Goal: Task Accomplishment & Management: Manage account settings

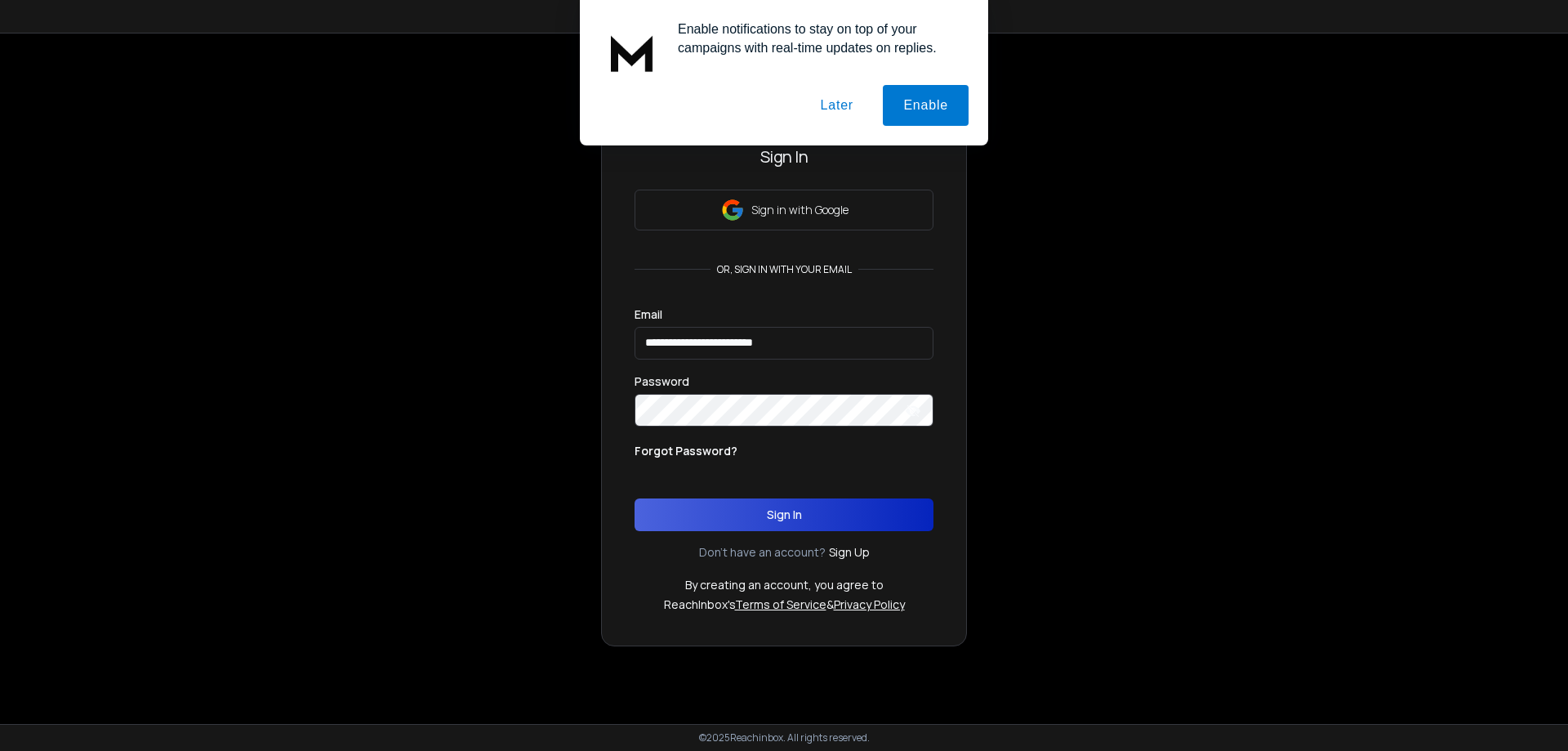
type input "**********"
click at [793, 502] on button "Sign In" at bounding box center [784, 514] width 299 height 33
click at [839, 95] on button "Later" at bounding box center [836, 105] width 73 height 41
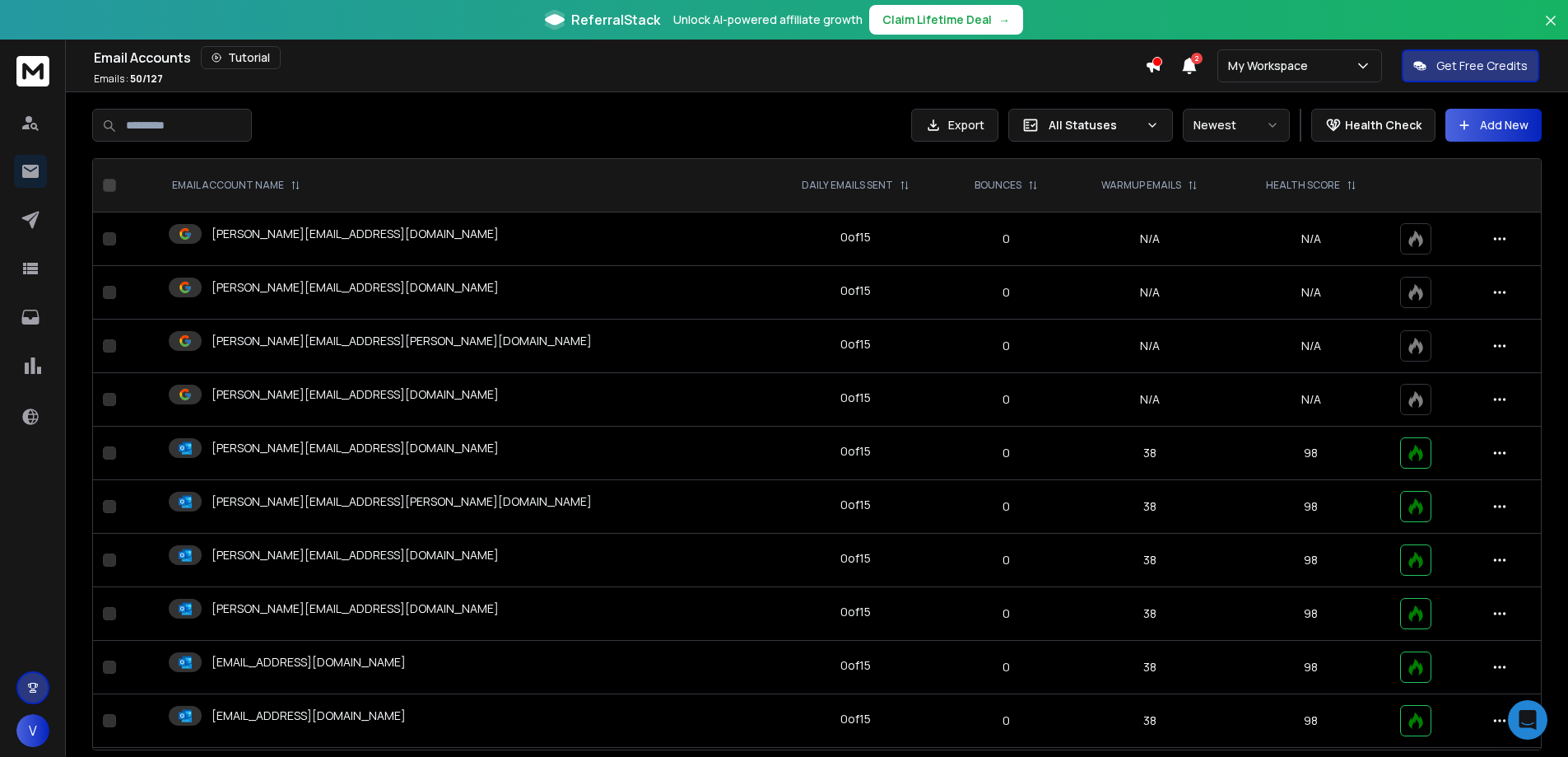
drag, startPoint x: 107, startPoint y: 398, endPoint x: 106, endPoint y: 382, distance: 16.0
click at [107, 397] on button "button" at bounding box center [109, 399] width 13 height 13
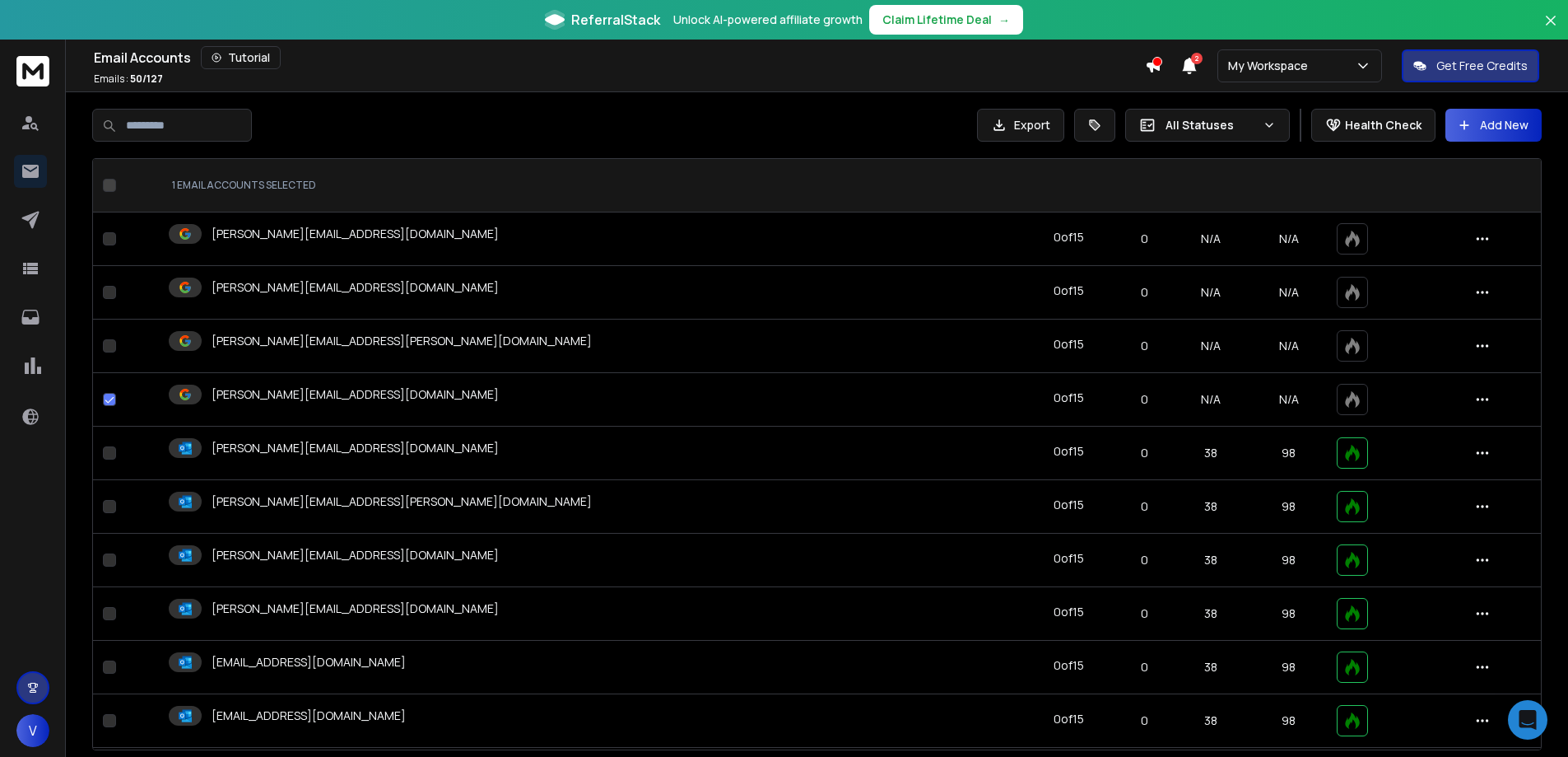
drag, startPoint x: 108, startPoint y: 348, endPoint x: 108, endPoint y: 322, distance: 26.0
click at [108, 347] on button "button" at bounding box center [109, 345] width 13 height 13
drag, startPoint x: 109, startPoint y: 291, endPoint x: 109, endPoint y: 277, distance: 14.0
click at [109, 289] on button "button" at bounding box center [109, 292] width 13 height 13
click at [107, 242] on button "button" at bounding box center [109, 239] width 13 height 13
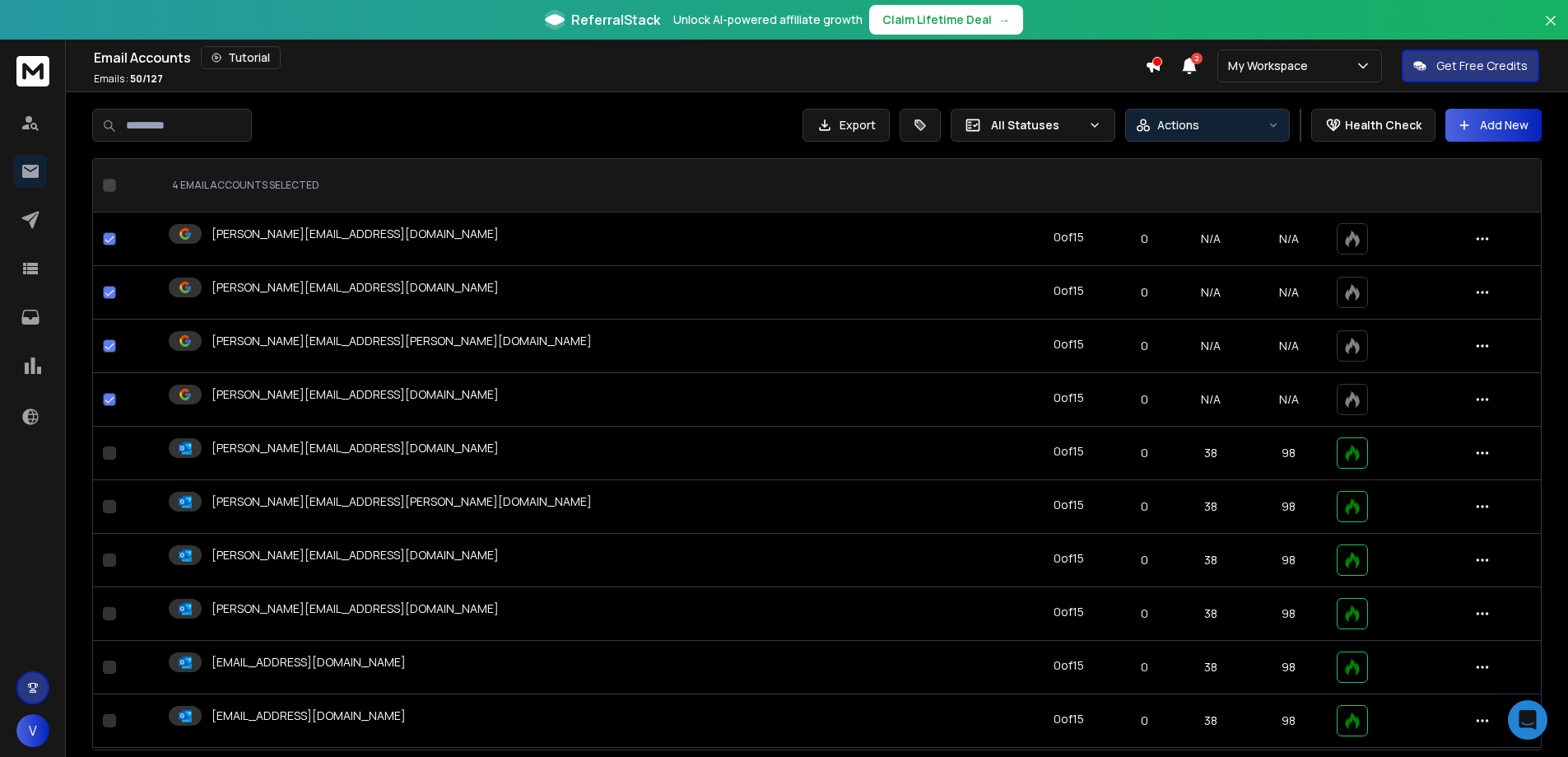
click at [1148, 125] on icon "button" at bounding box center [1143, 125] width 15 height 15
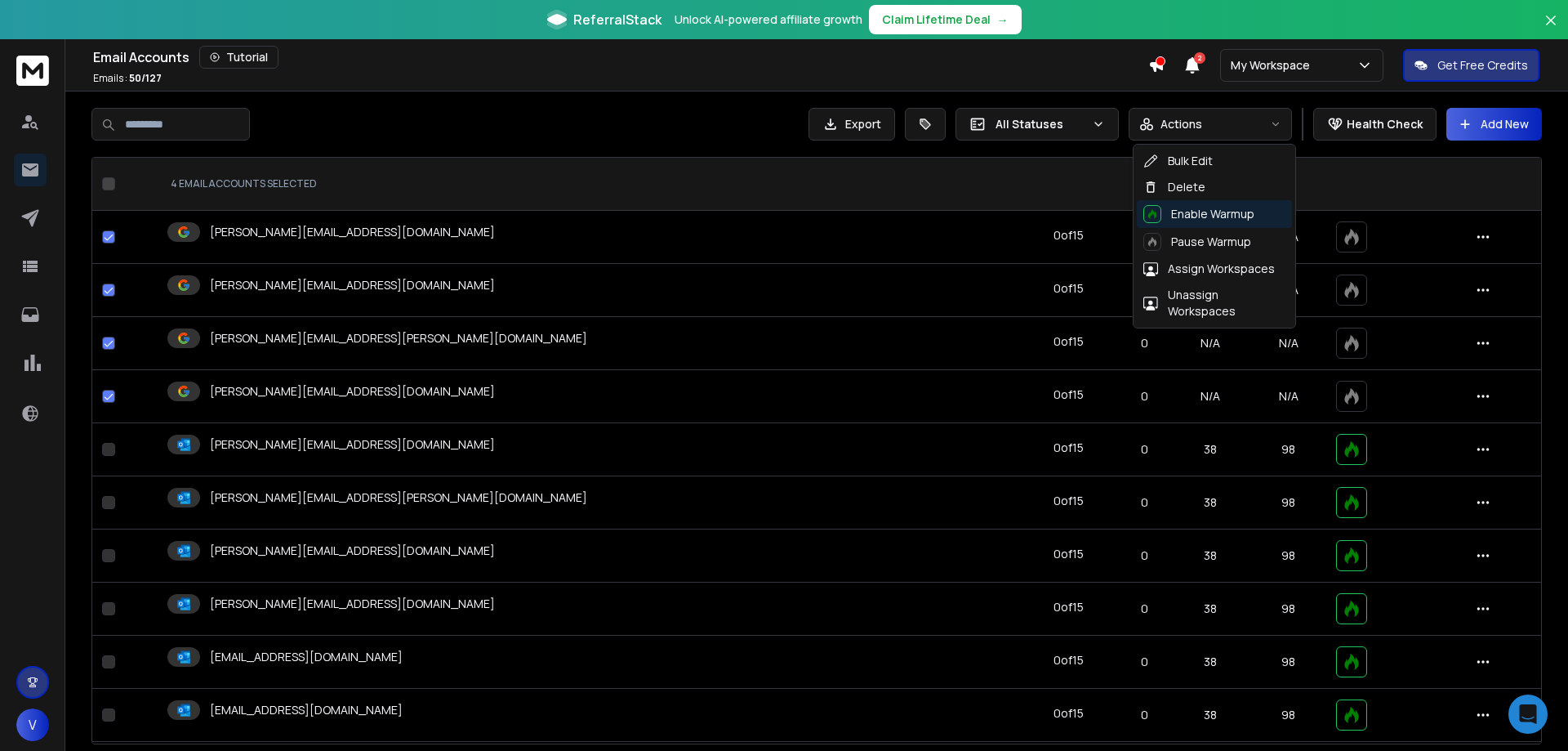
click at [1203, 216] on div "Enable Warmup" at bounding box center [1198, 214] width 111 height 18
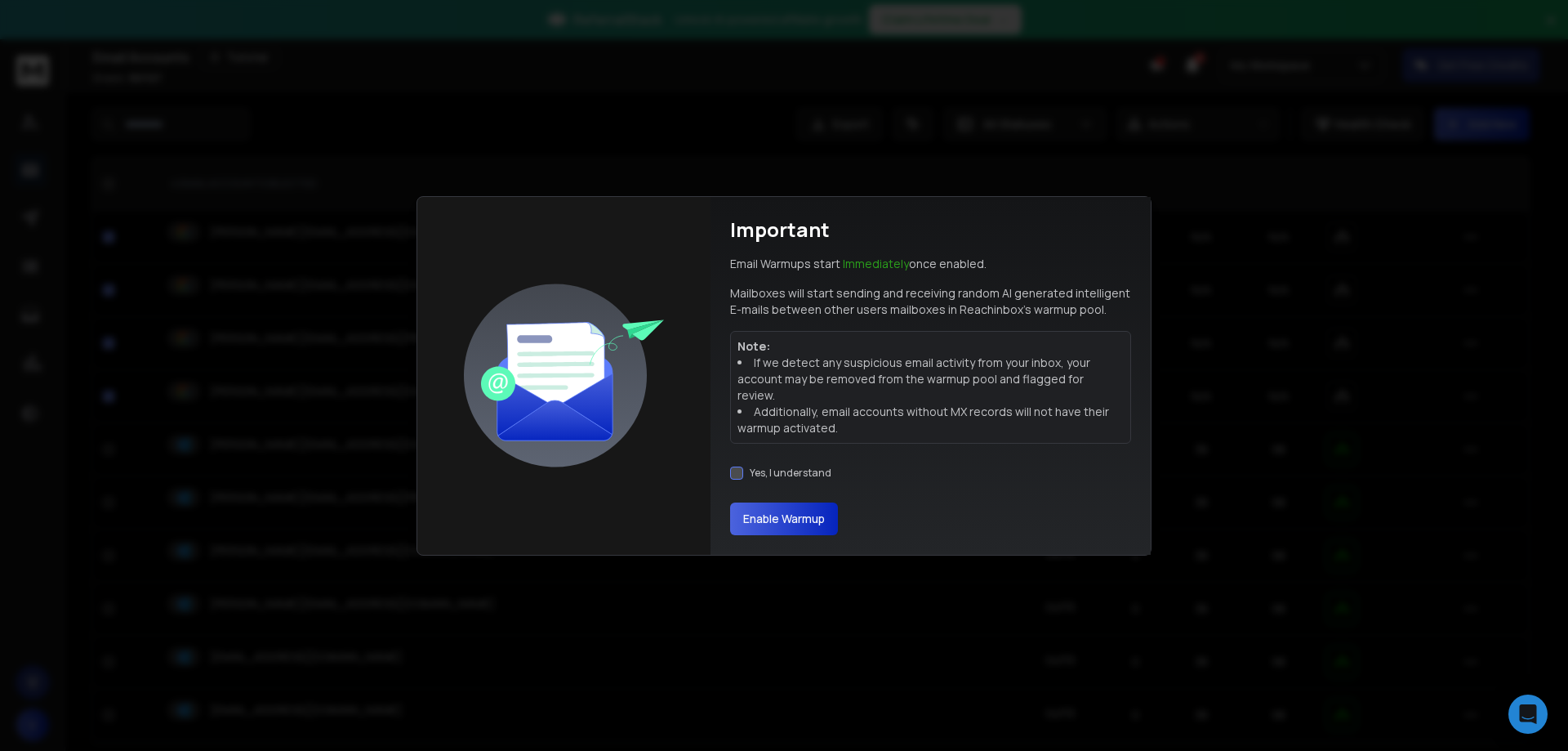
click at [737, 466] on button "Yes, I understand" at bounding box center [737, 473] width 13 height 13
click at [784, 507] on button "Enable Warmup" at bounding box center [784, 519] width 108 height 33
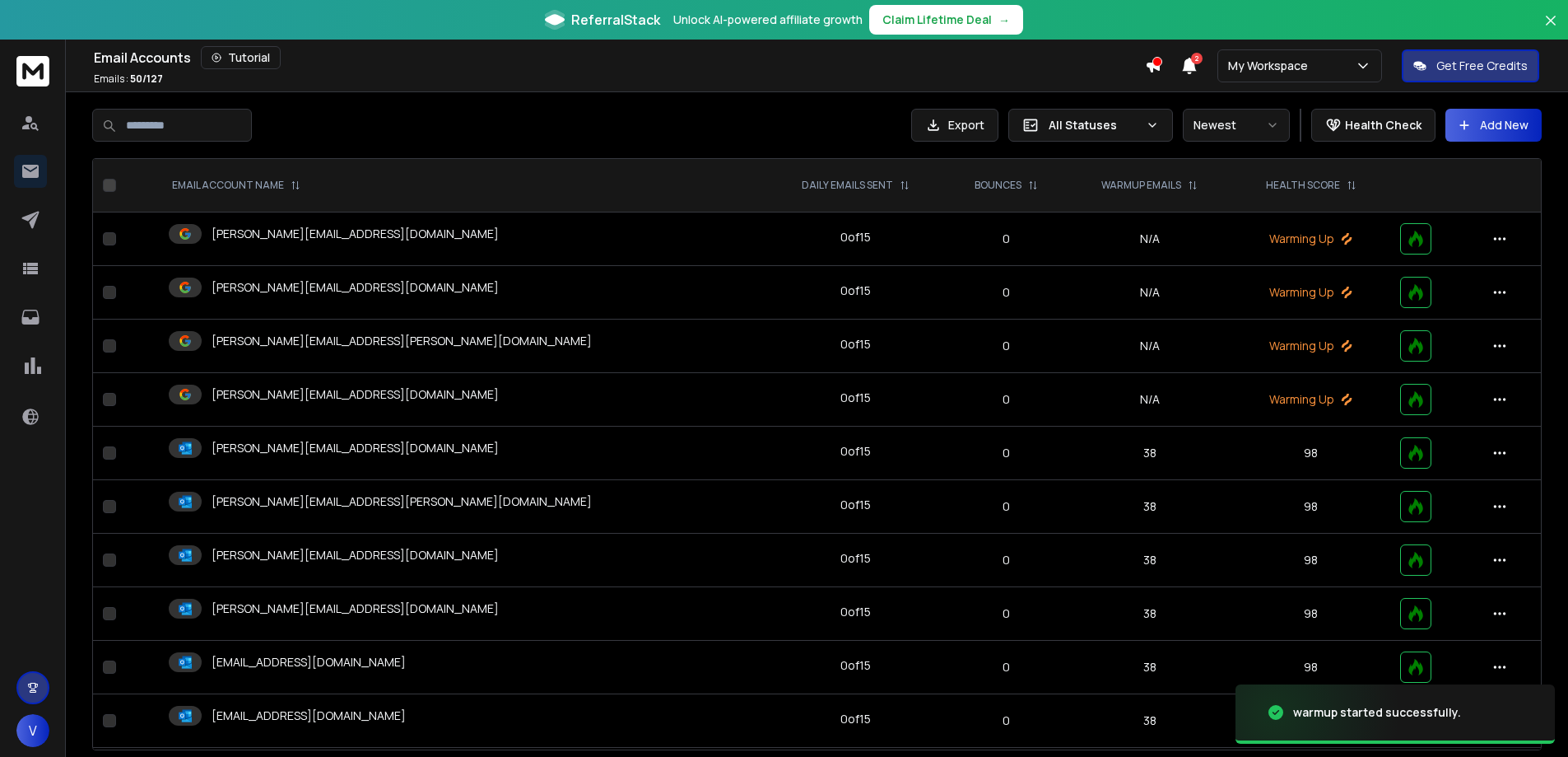
drag, startPoint x: 111, startPoint y: 235, endPoint x: 111, endPoint y: 249, distance: 14.0
click at [111, 237] on button "button" at bounding box center [109, 239] width 13 height 13
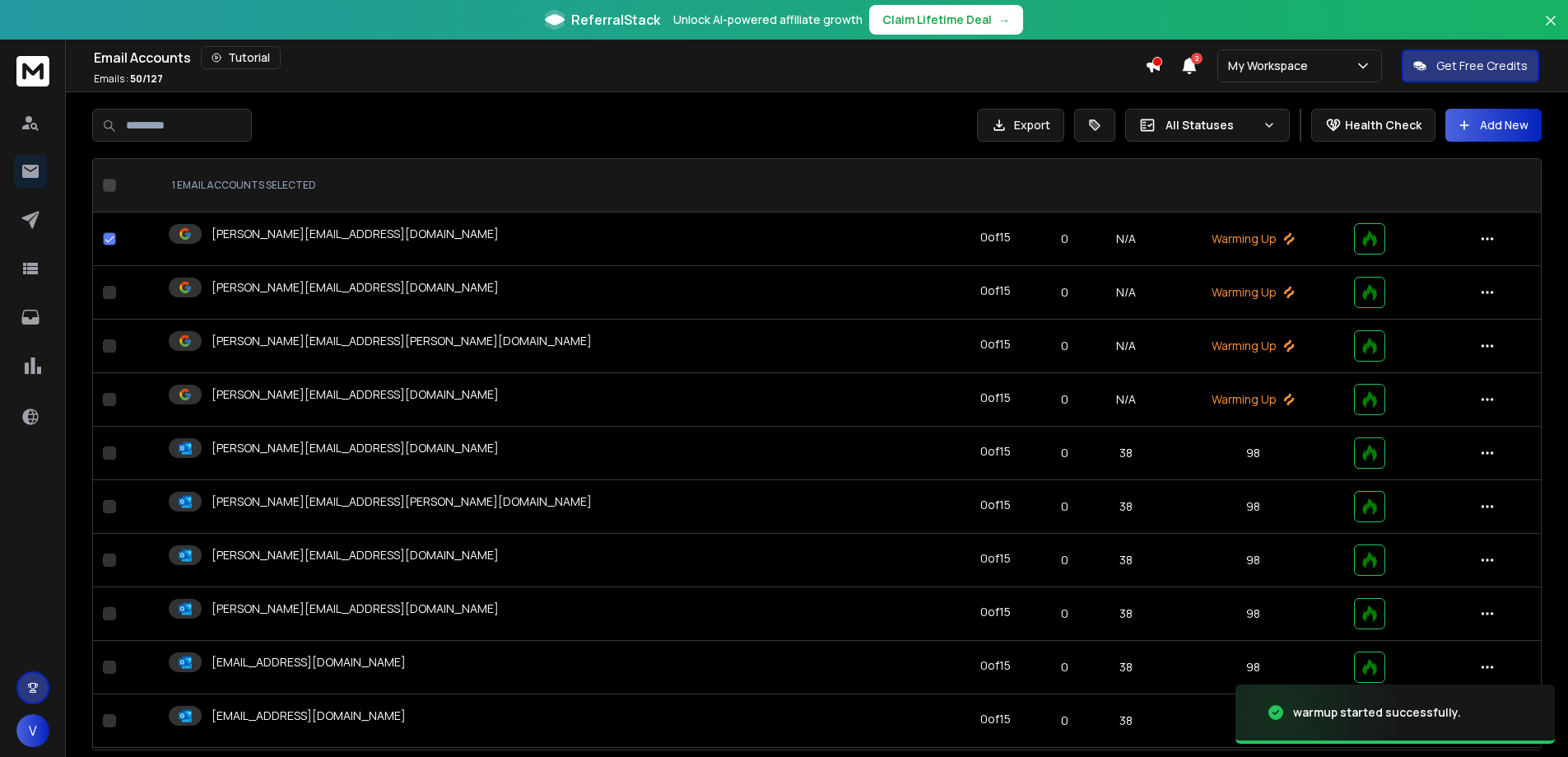
click at [109, 295] on button "button" at bounding box center [109, 292] width 13 height 13
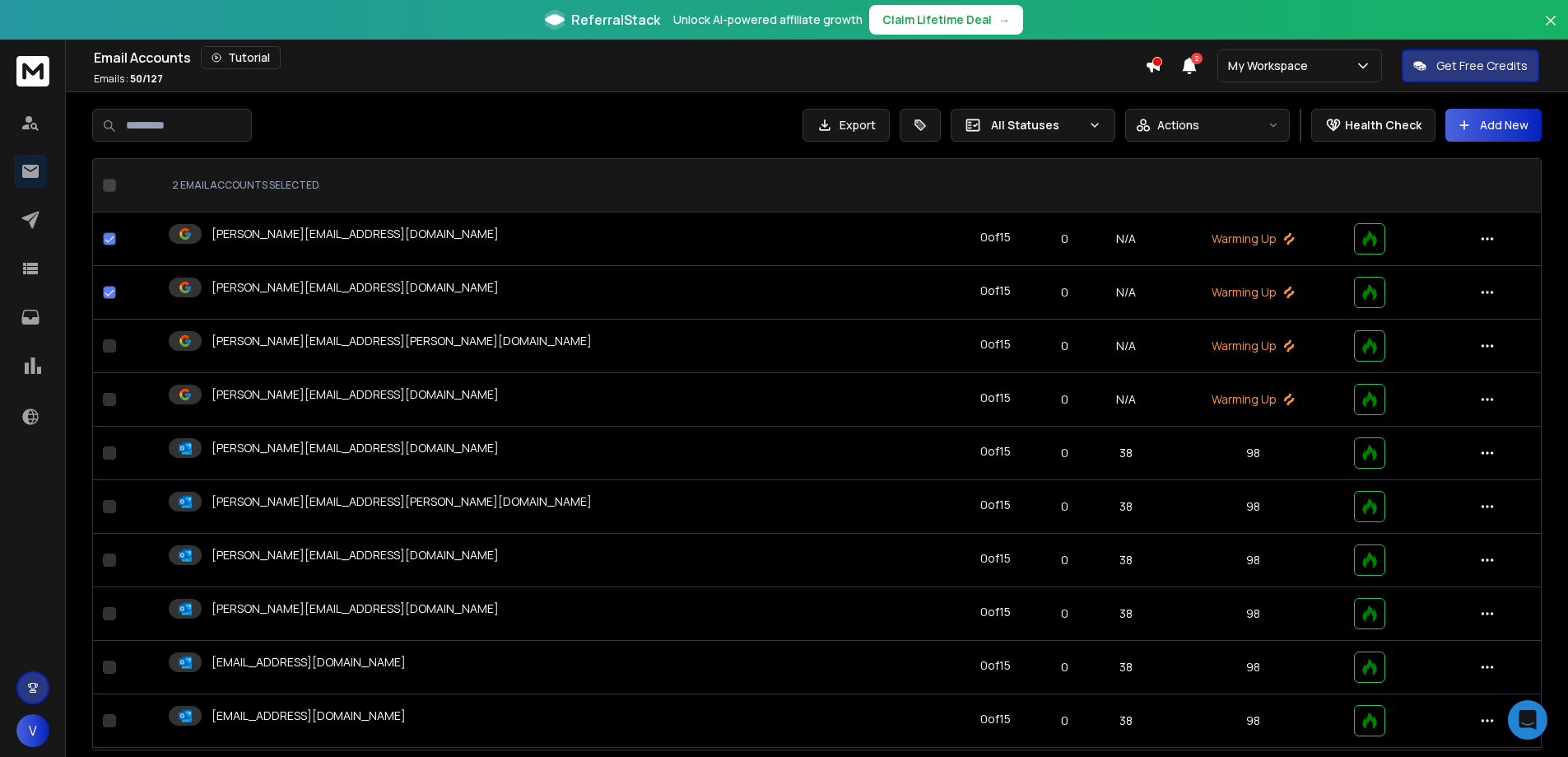
drag, startPoint x: 109, startPoint y: 344, endPoint x: 108, endPoint y: 394, distance: 50.0
click at [109, 349] on button "button" at bounding box center [109, 345] width 13 height 13
click at [107, 396] on button "button" at bounding box center [109, 399] width 13 height 13
click at [1208, 130] on div "Actions" at bounding box center [1197, 125] width 125 height 16
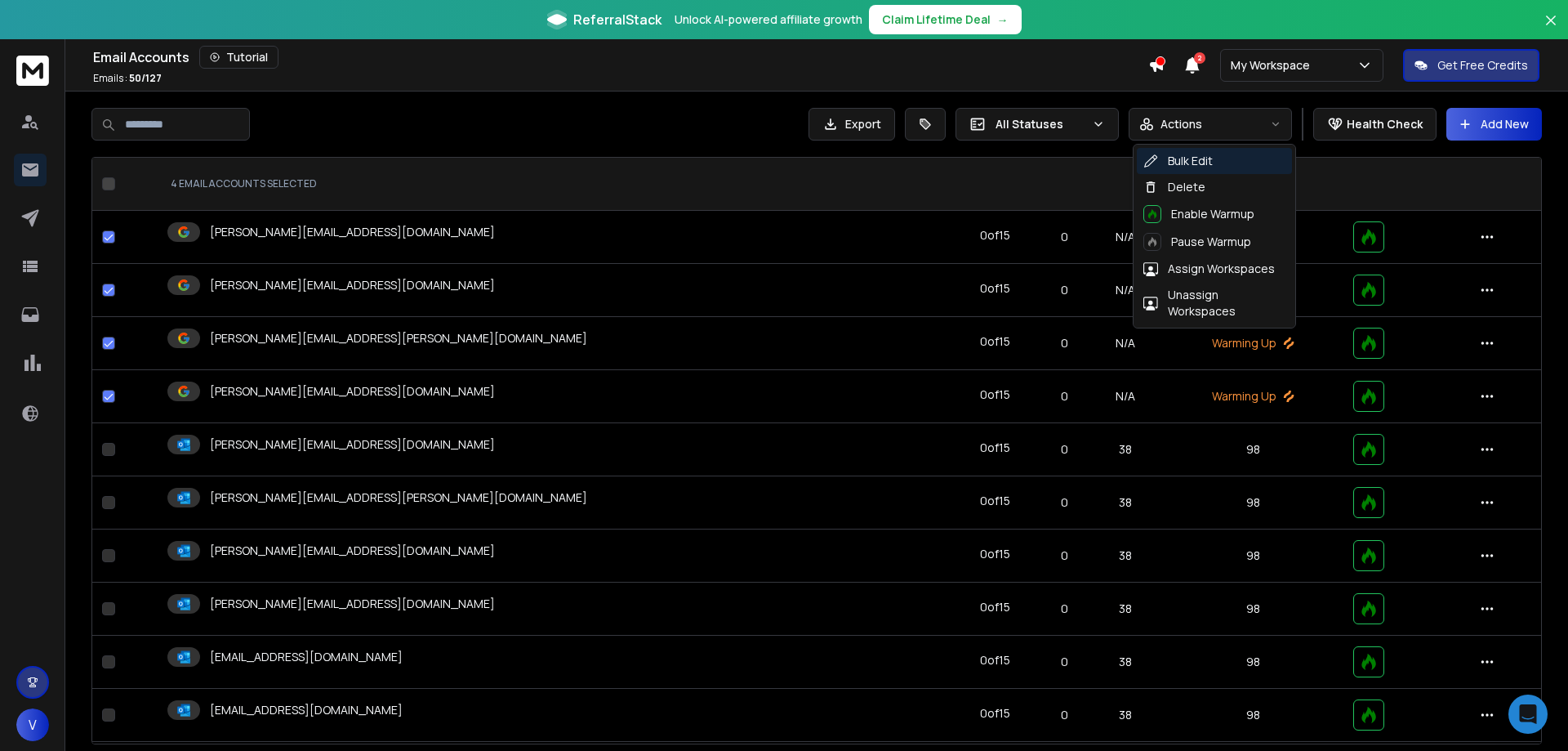
click at [1212, 165] on div "Bulk Edit" at bounding box center [1178, 161] width 70 height 16
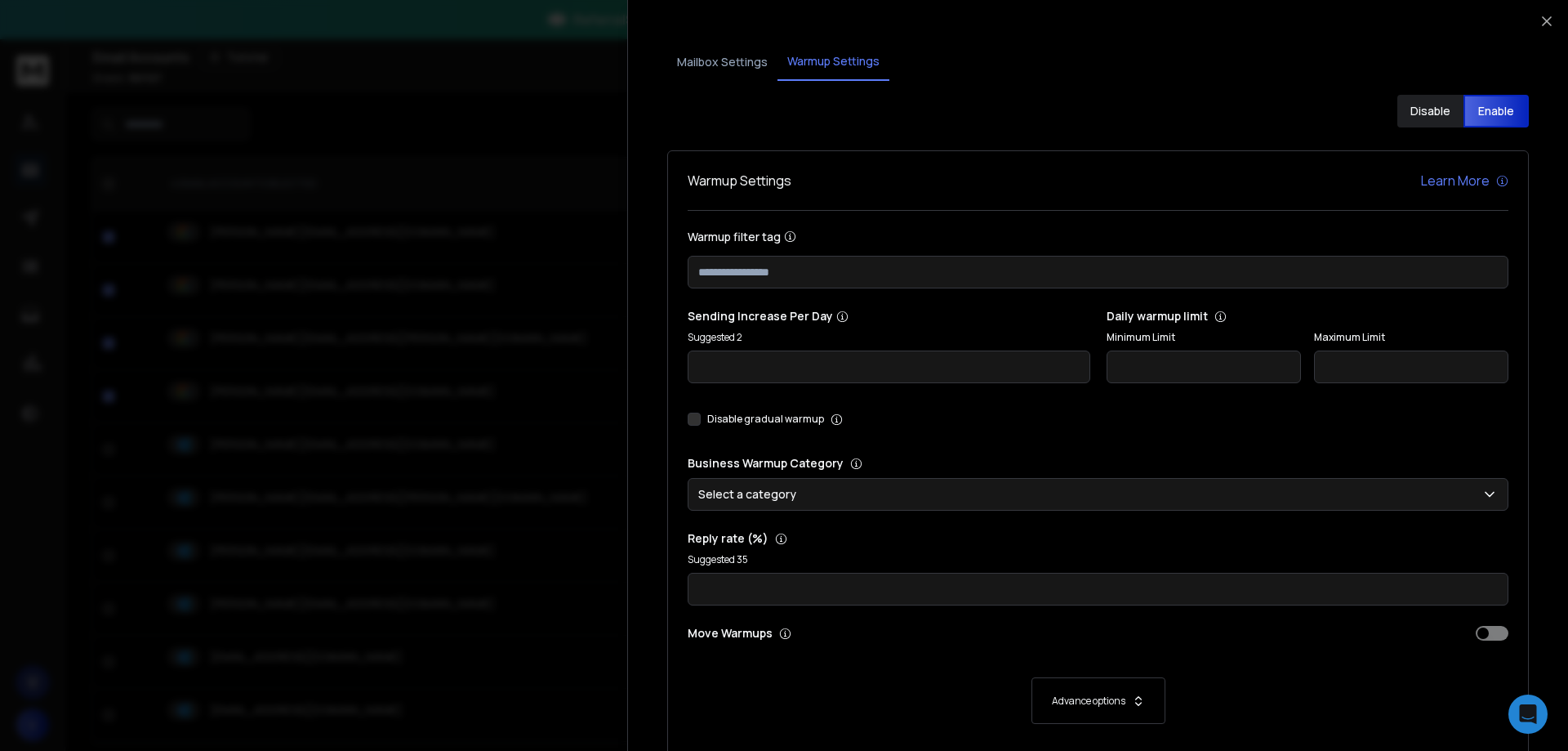
click at [828, 64] on button "Warmup Settings" at bounding box center [834, 62] width 112 height 38
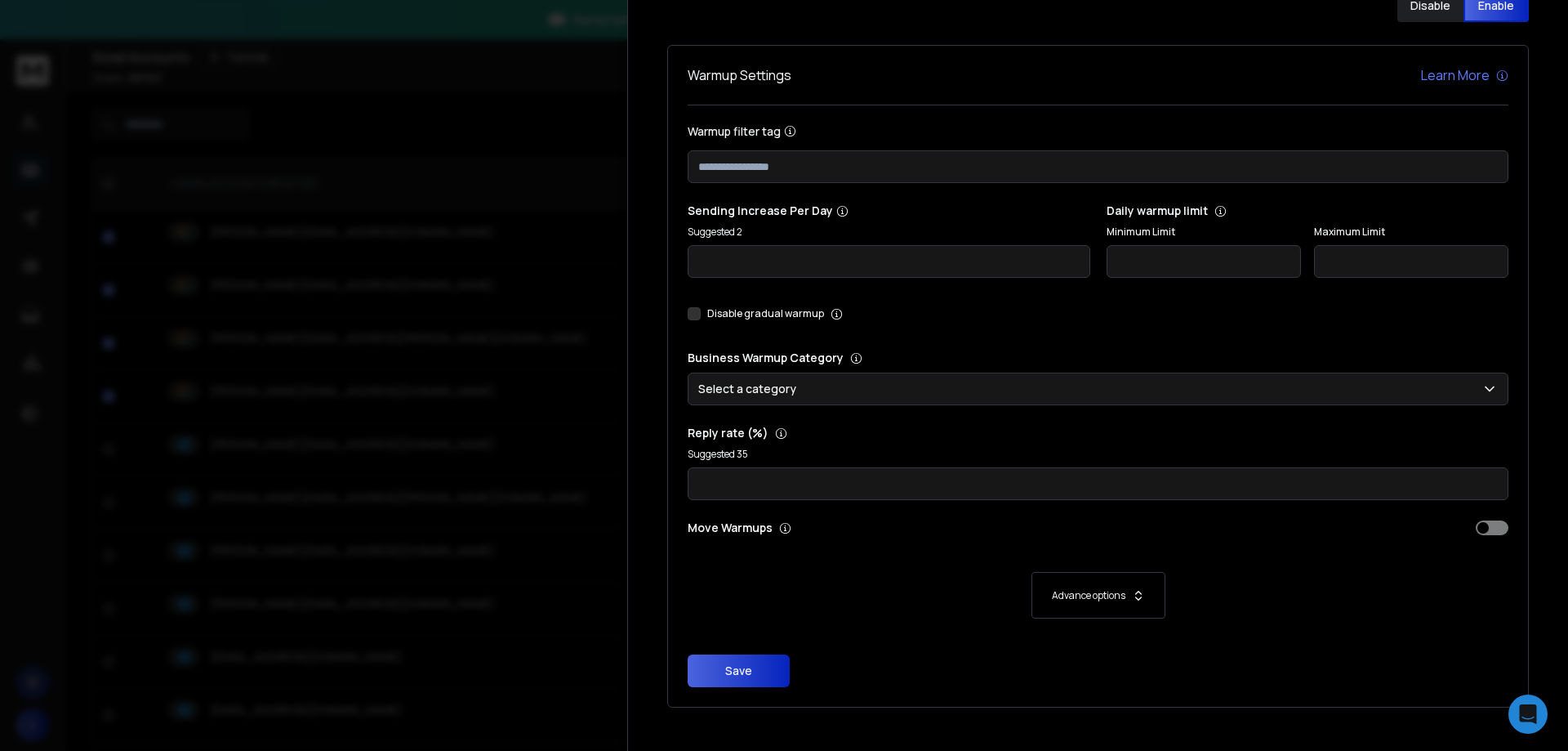
scroll to position [108, 0]
drag, startPoint x: 692, startPoint y: 312, endPoint x: 804, endPoint y: 313, distance: 112.0
click at [694, 312] on button "Disable gradual warmup" at bounding box center [694, 311] width 13 height 13
drag, startPoint x: 695, startPoint y: 314, endPoint x: 720, endPoint y: 307, distance: 26.0
click at [696, 313] on button "Disable gradual warmup" at bounding box center [694, 311] width 13 height 13
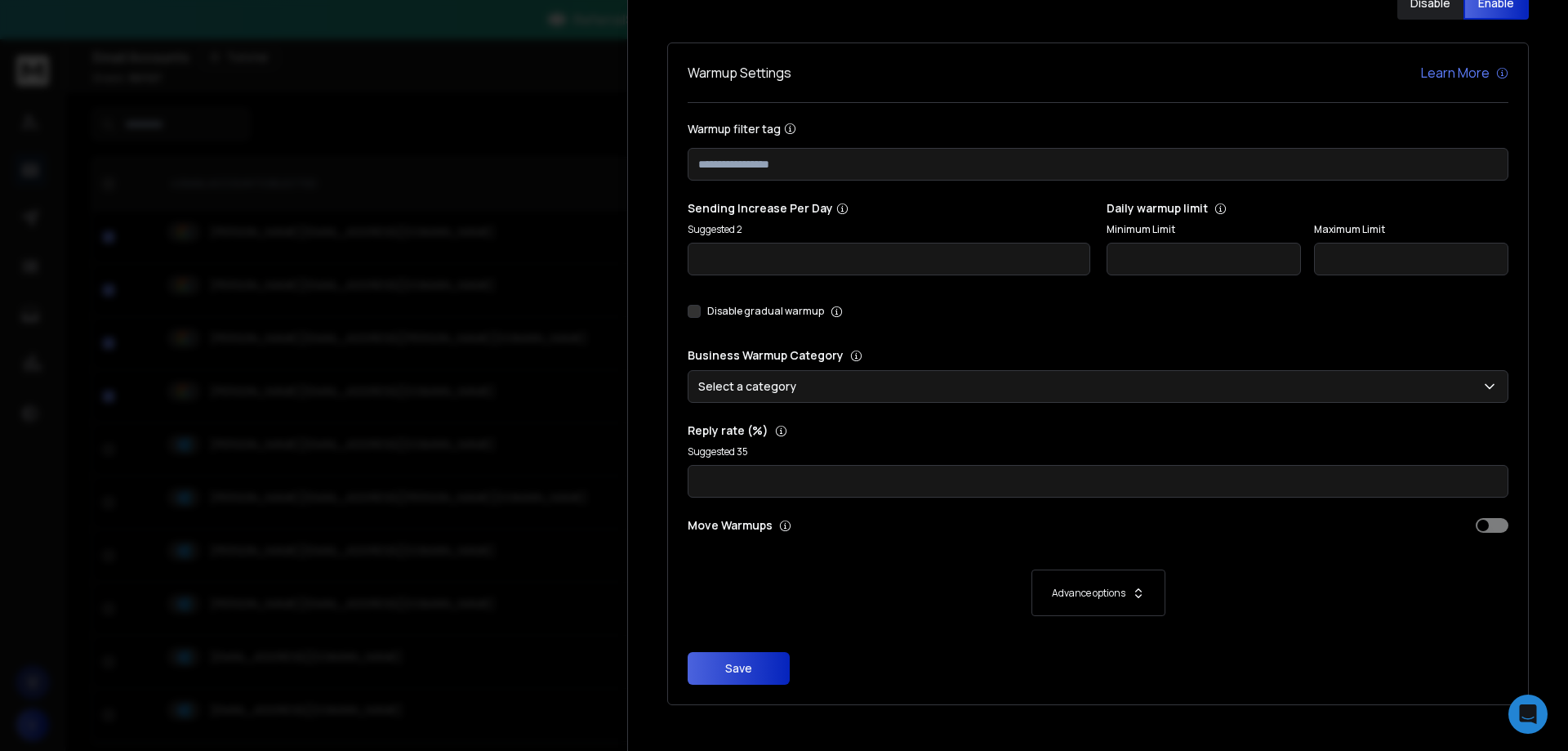
click at [769, 266] on input "number" at bounding box center [889, 258] width 403 height 33
type input "*"
click at [1178, 262] on input "number" at bounding box center [1204, 258] width 194 height 33
type input "**"
click at [1367, 267] on input "number" at bounding box center [1411, 258] width 194 height 33
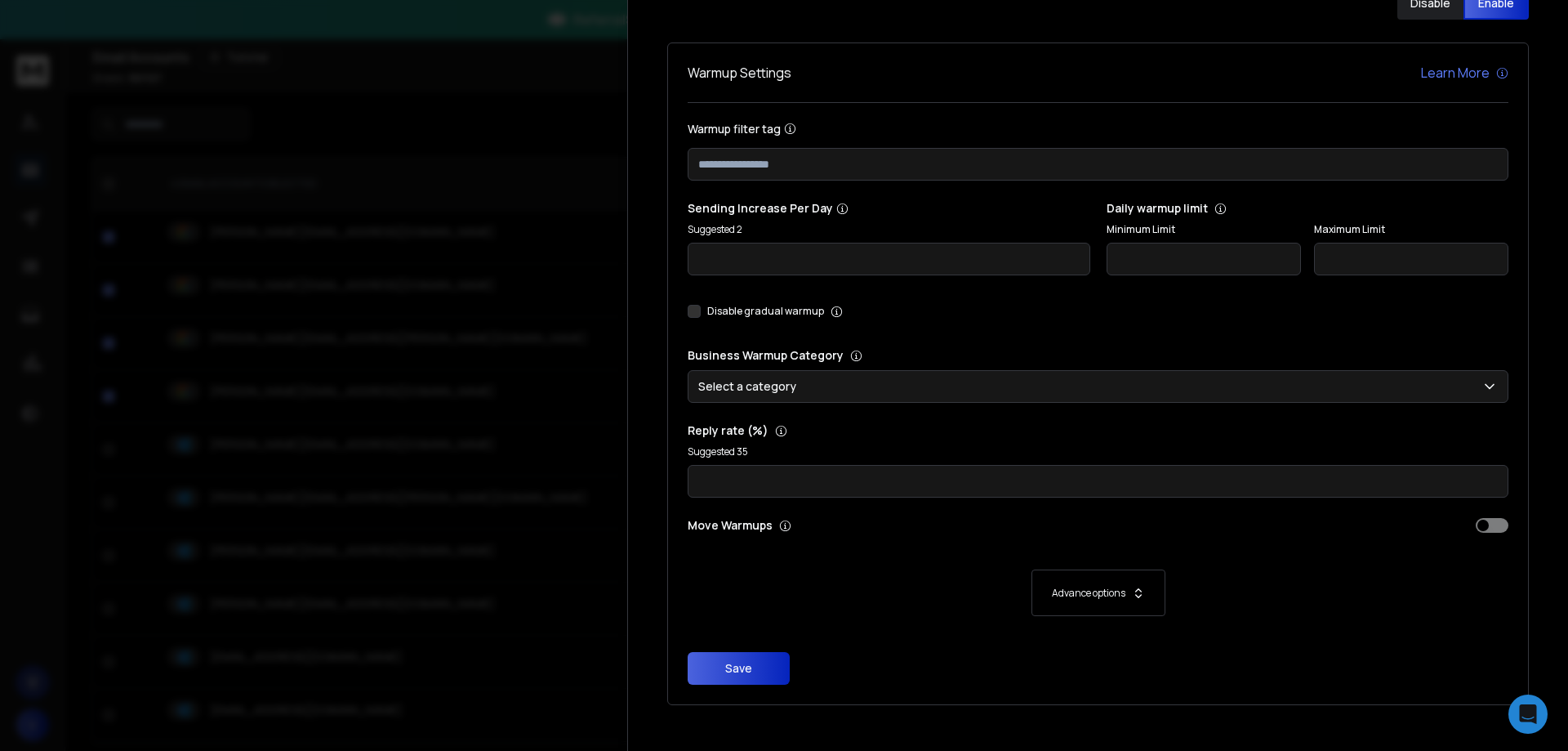
click at [1365, 257] on input "number" at bounding box center [1411, 258] width 194 height 33
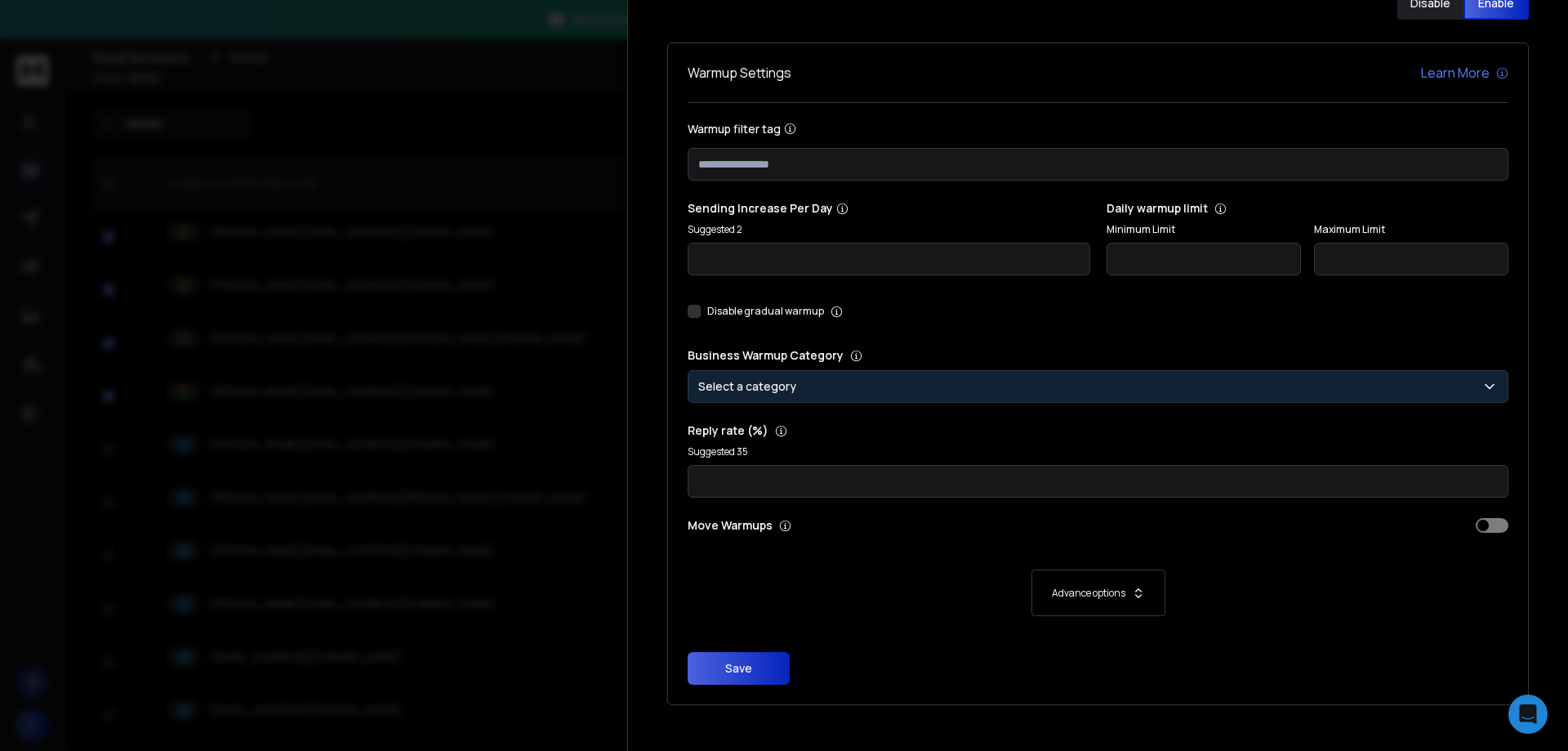
type input "**"
click at [773, 382] on p "Select a category" at bounding box center [751, 387] width 105 height 16
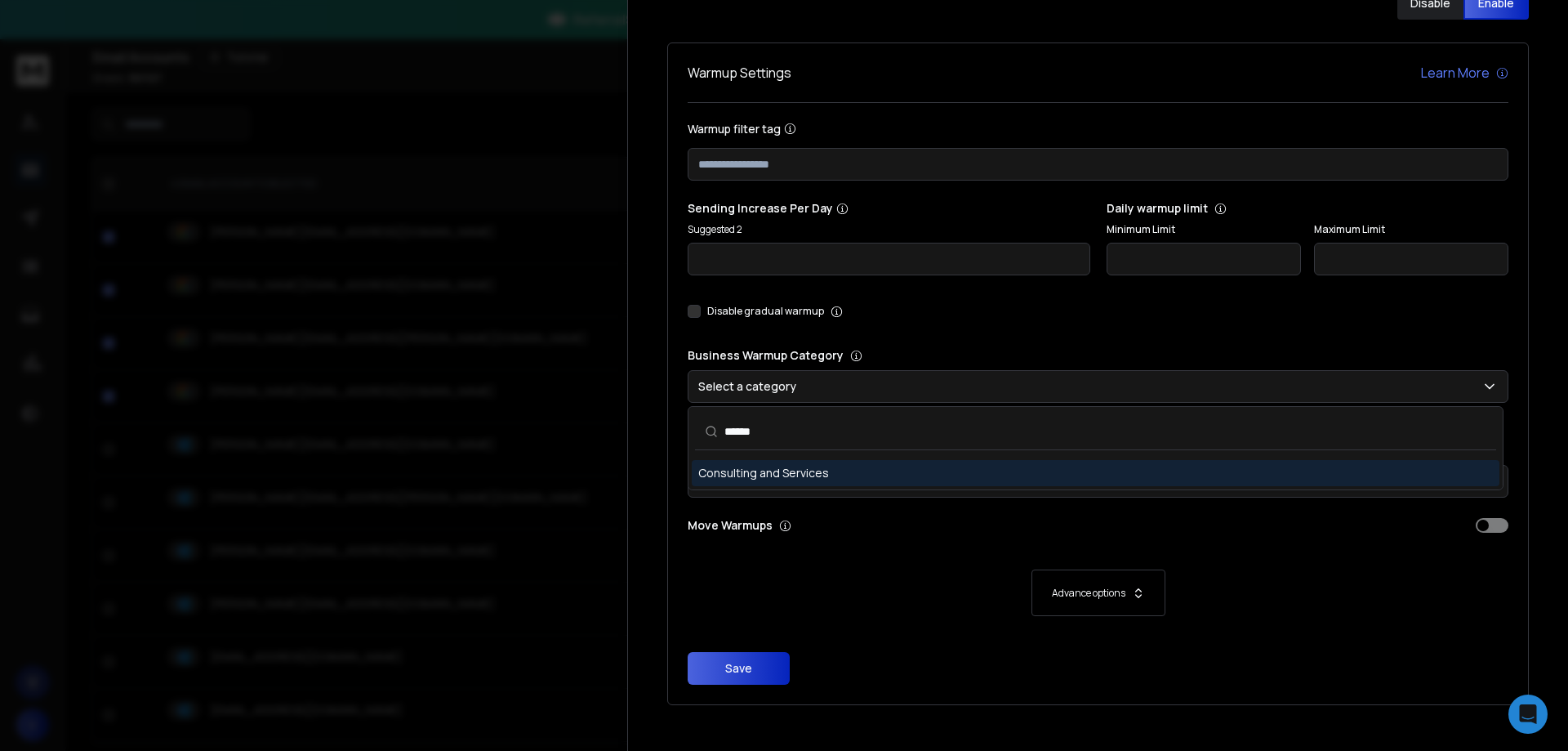
type input "******"
click at [768, 477] on span "Consulting and Services" at bounding box center [764, 473] width 131 height 16
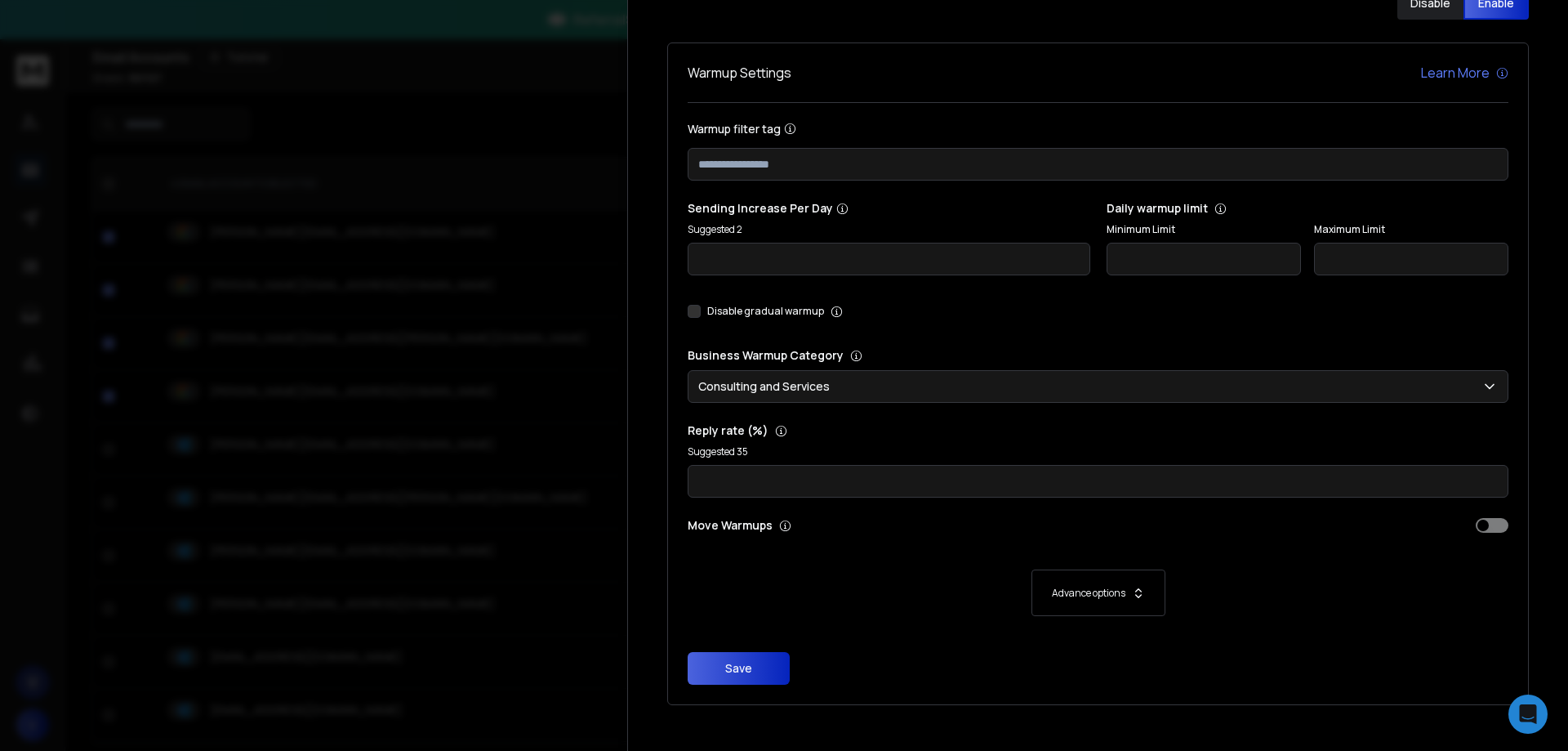
click at [746, 475] on input "number" at bounding box center [1098, 481] width 821 height 33
type input "**"
drag, startPoint x: 1488, startPoint y: 522, endPoint x: 1441, endPoint y: 537, distance: 49.3
click at [1487, 522] on button "button" at bounding box center [1492, 525] width 33 height 14
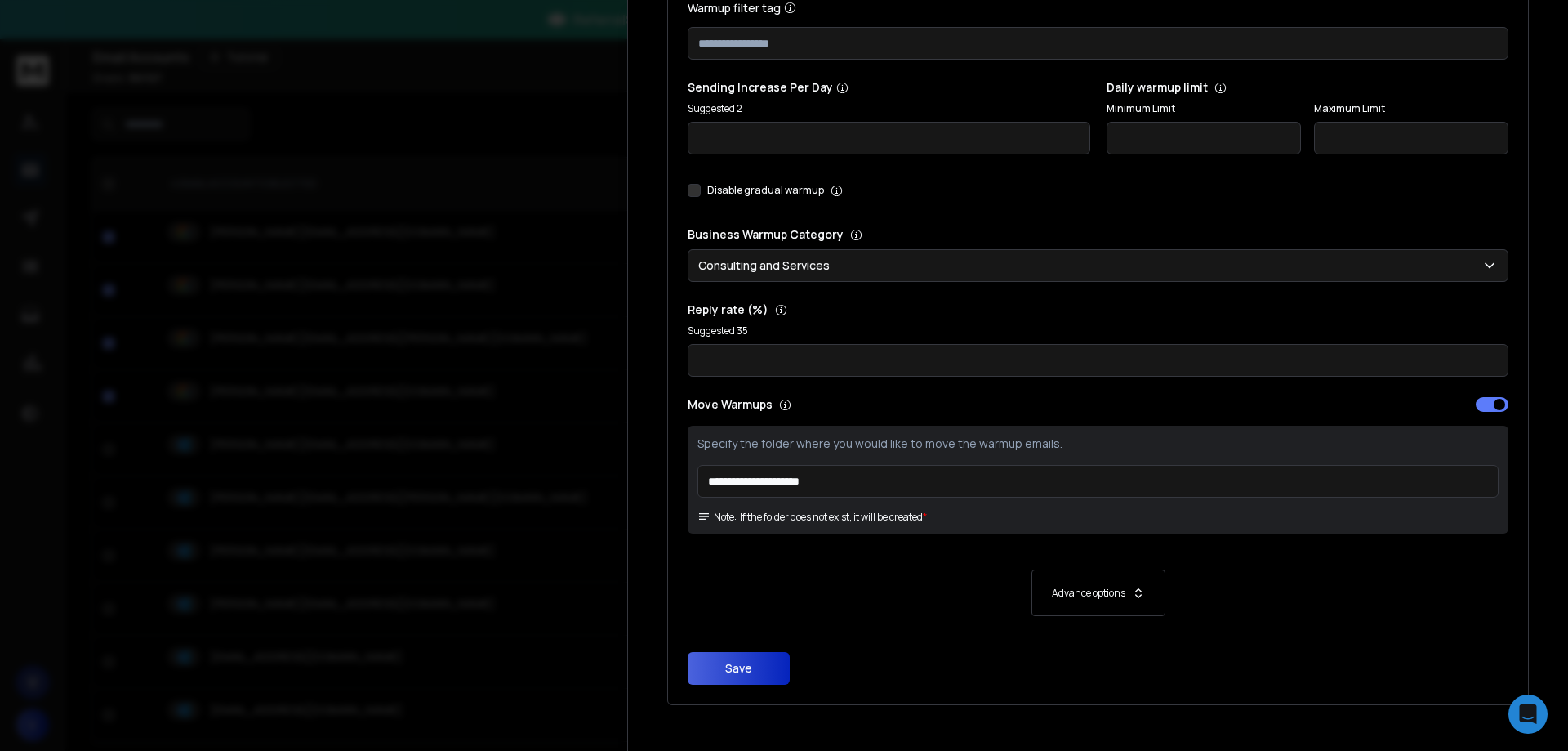
click at [1066, 602] on div "Advance options" at bounding box center [1099, 593] width 134 height 47
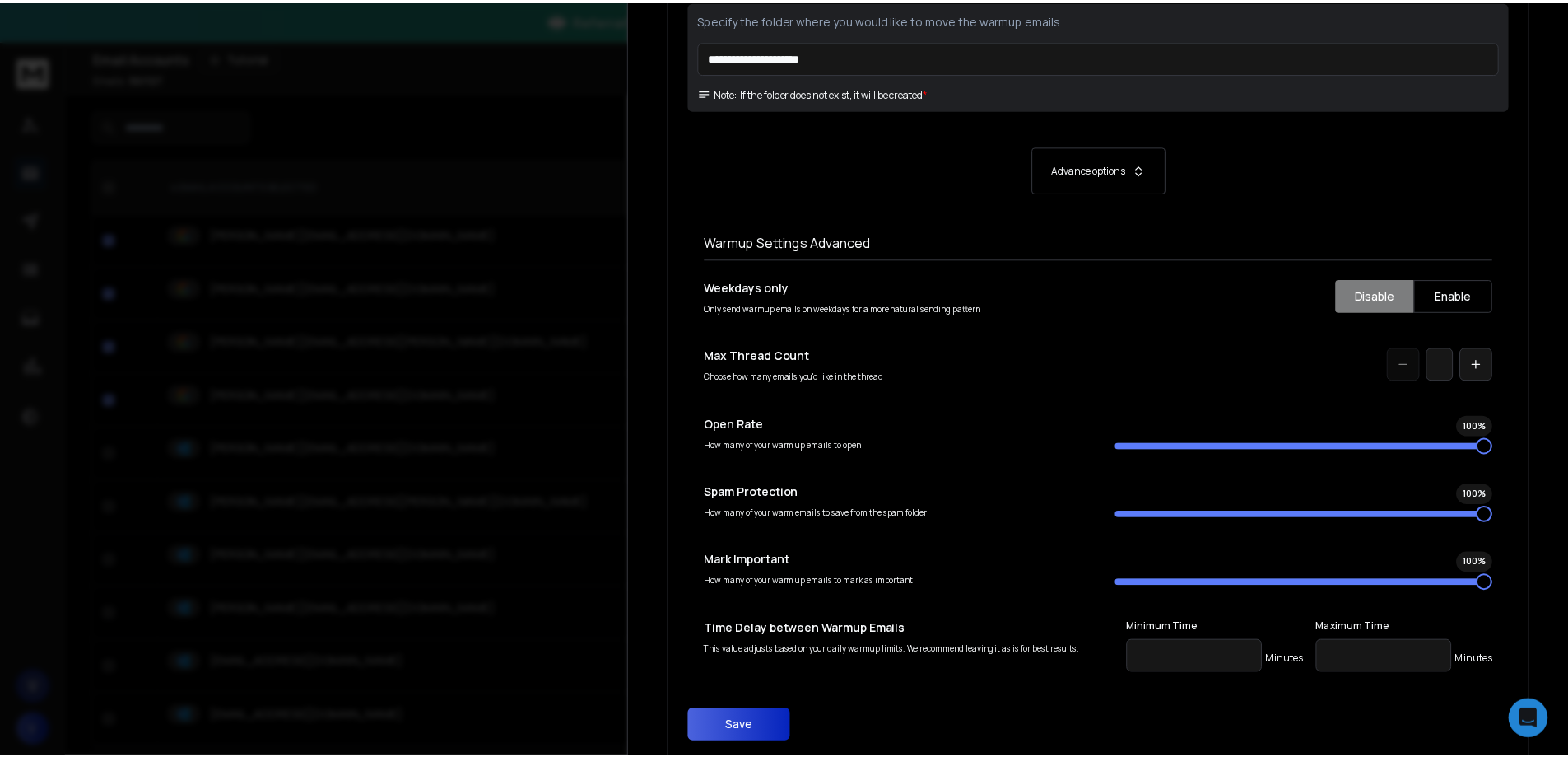
scroll to position [711, 0]
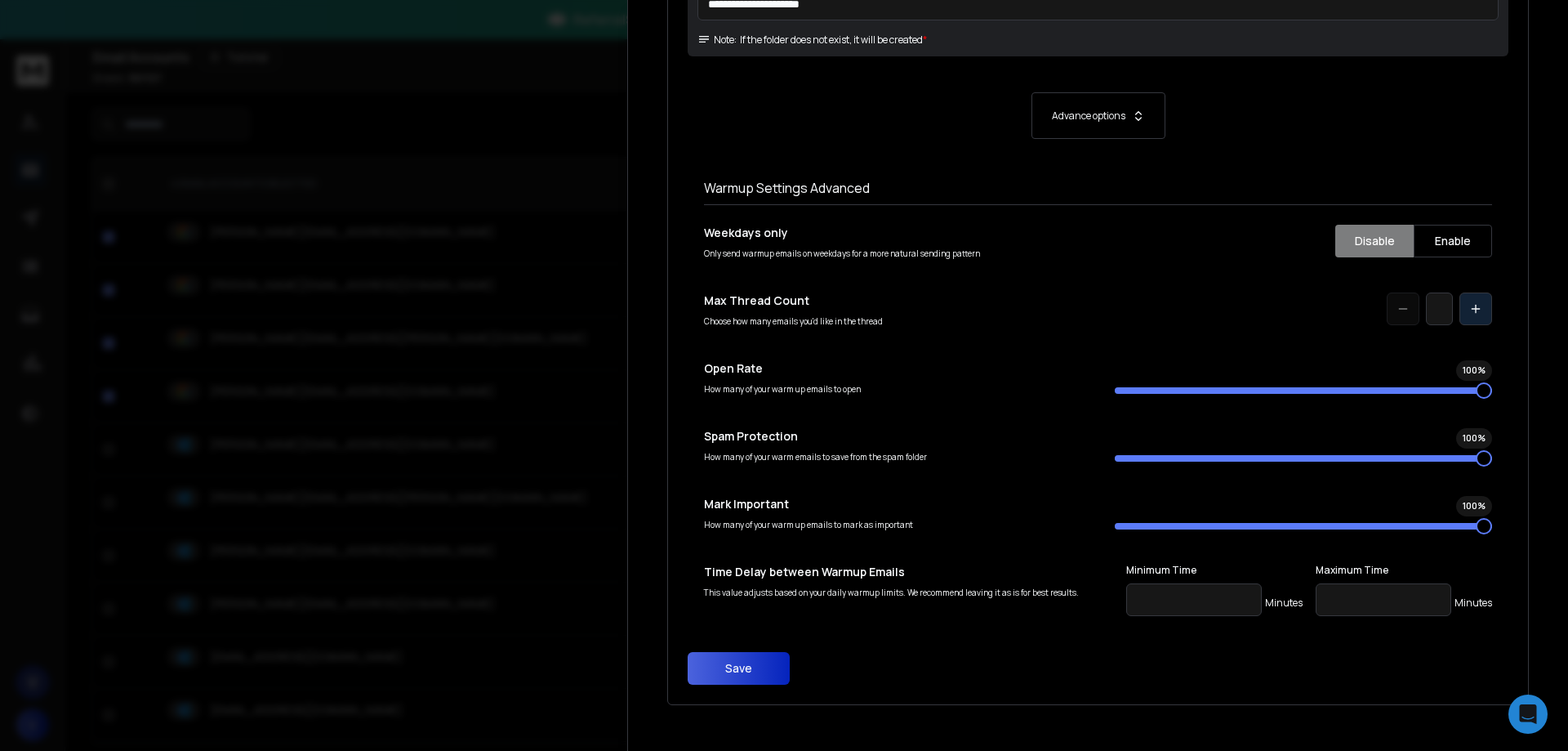
click at [1475, 317] on button "button" at bounding box center [1476, 309] width 33 height 33
click at [1475, 314] on icon "button" at bounding box center [1476, 308] width 13 height 13
type input "*"
click at [1475, 314] on div "*" at bounding box center [1304, 309] width 379 height 33
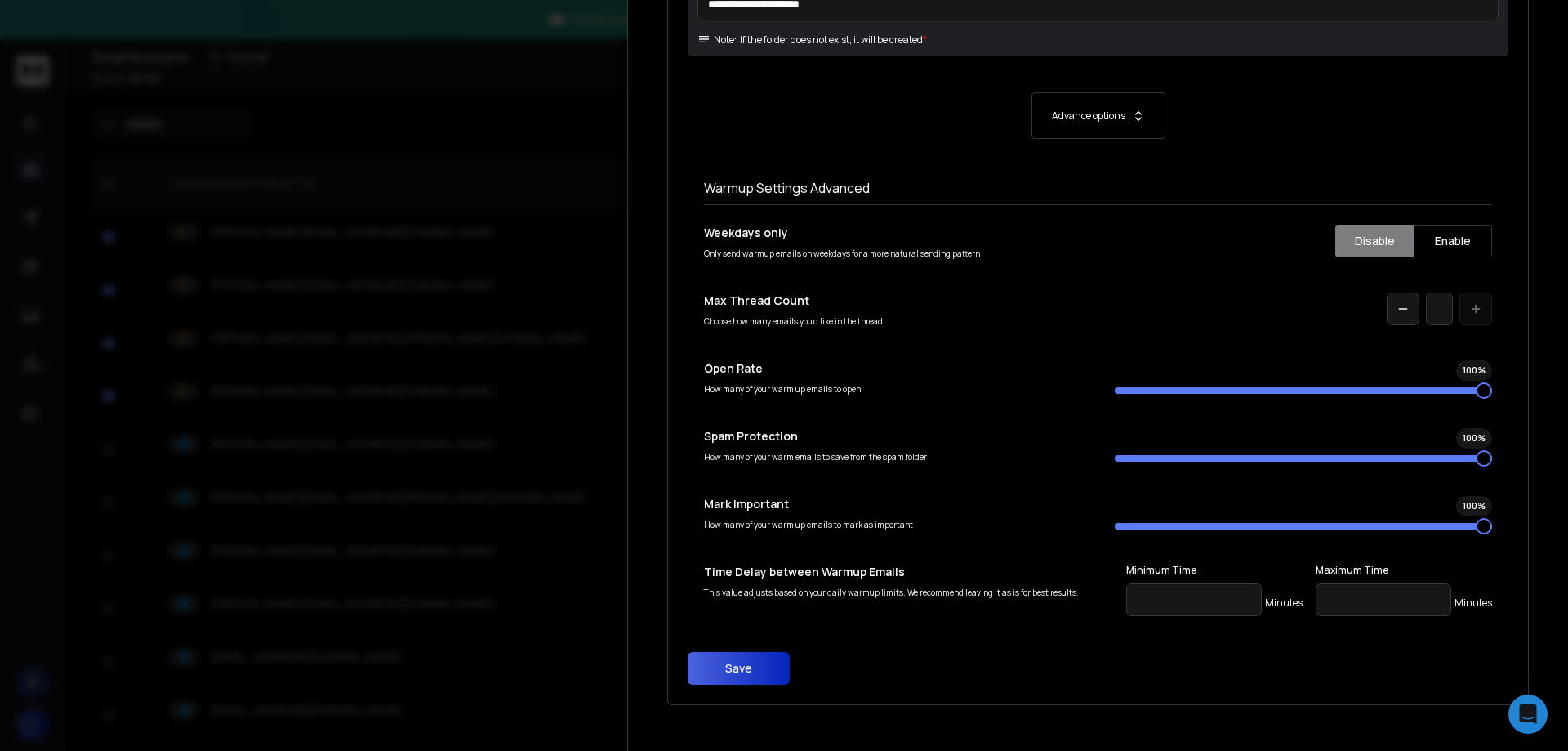
click at [1333, 533] on div "Weekdays only Only send warmup emails on weekdays for a more natural sending pa…" at bounding box center [1098, 420] width 788 height 391
click at [1332, 530] on div "Weekdays only Only send warmup emails on weekdays for a more natural sending pa…" at bounding box center [1098, 420] width 788 height 391
click at [1330, 521] on div "100 % ***" at bounding box center [1304, 512] width 379 height 33
click at [1357, 524] on span at bounding box center [1236, 525] width 242 height 6
click at [1375, 534] on span at bounding box center [1376, 526] width 16 height 16
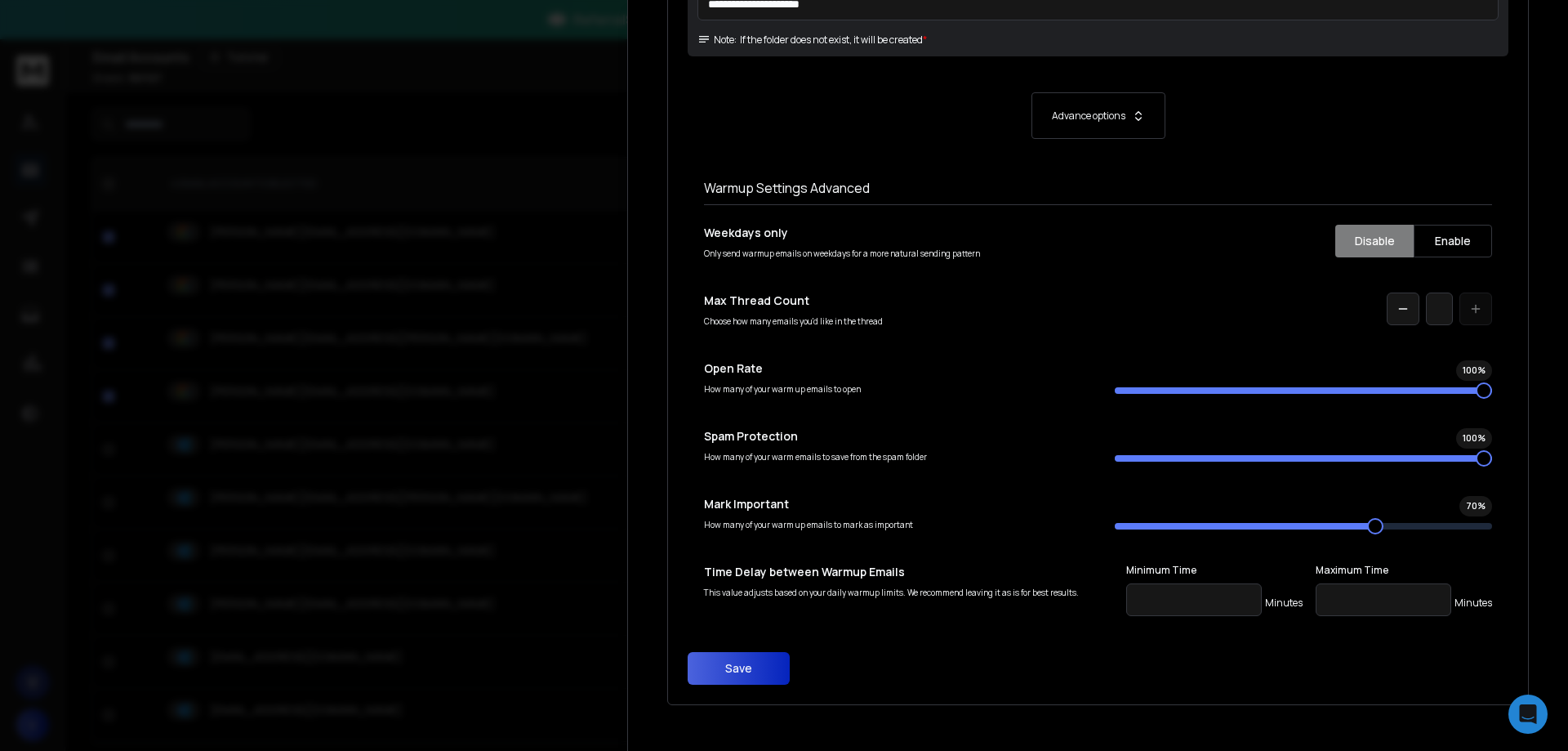
click at [775, 675] on button "Save" at bounding box center [738, 668] width 102 height 33
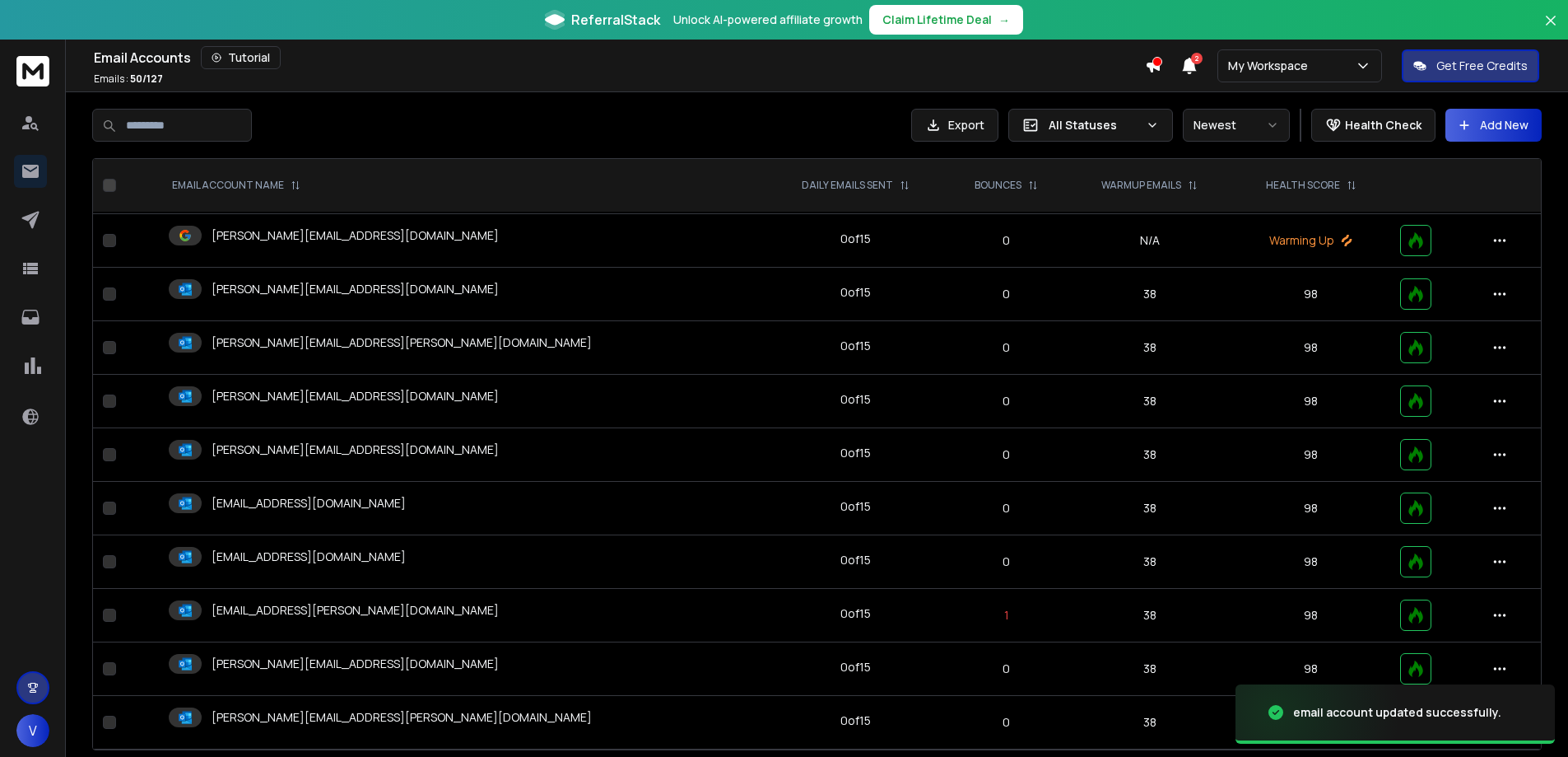
scroll to position [0, 0]
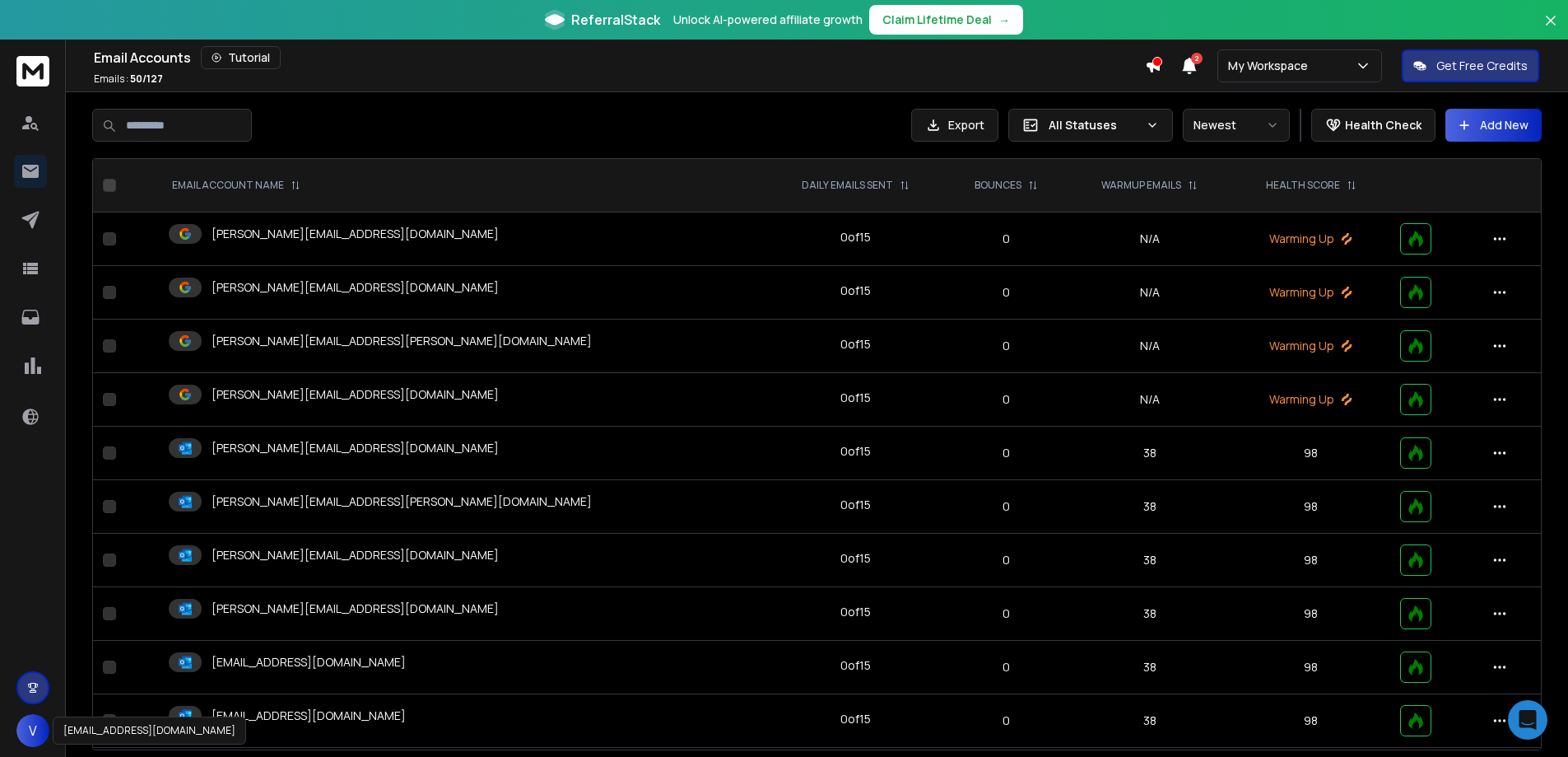
click at [27, 718] on span "V" at bounding box center [33, 731] width 33 height 33
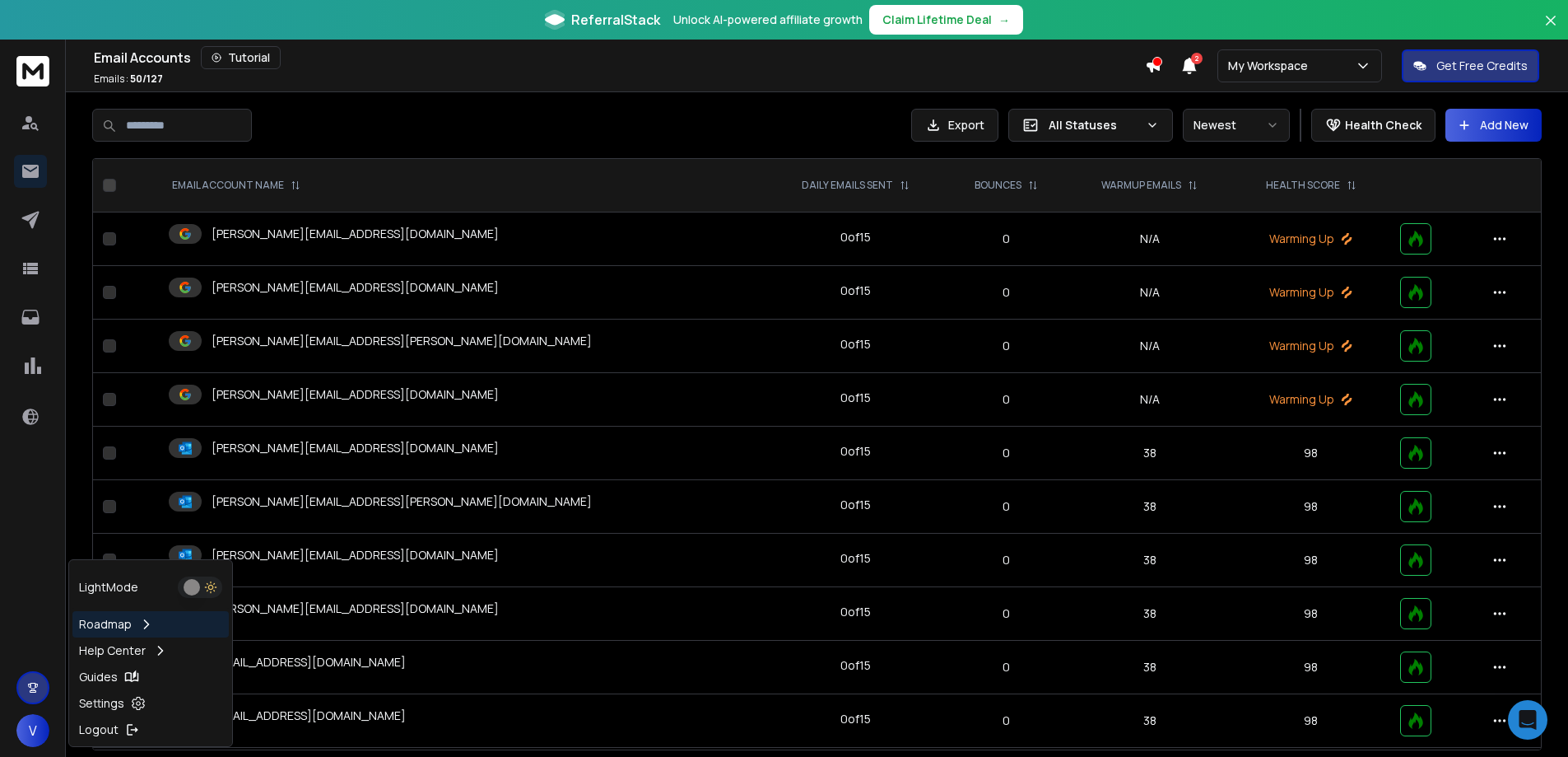
click at [211, 588] on icon at bounding box center [210, 587] width 13 height 13
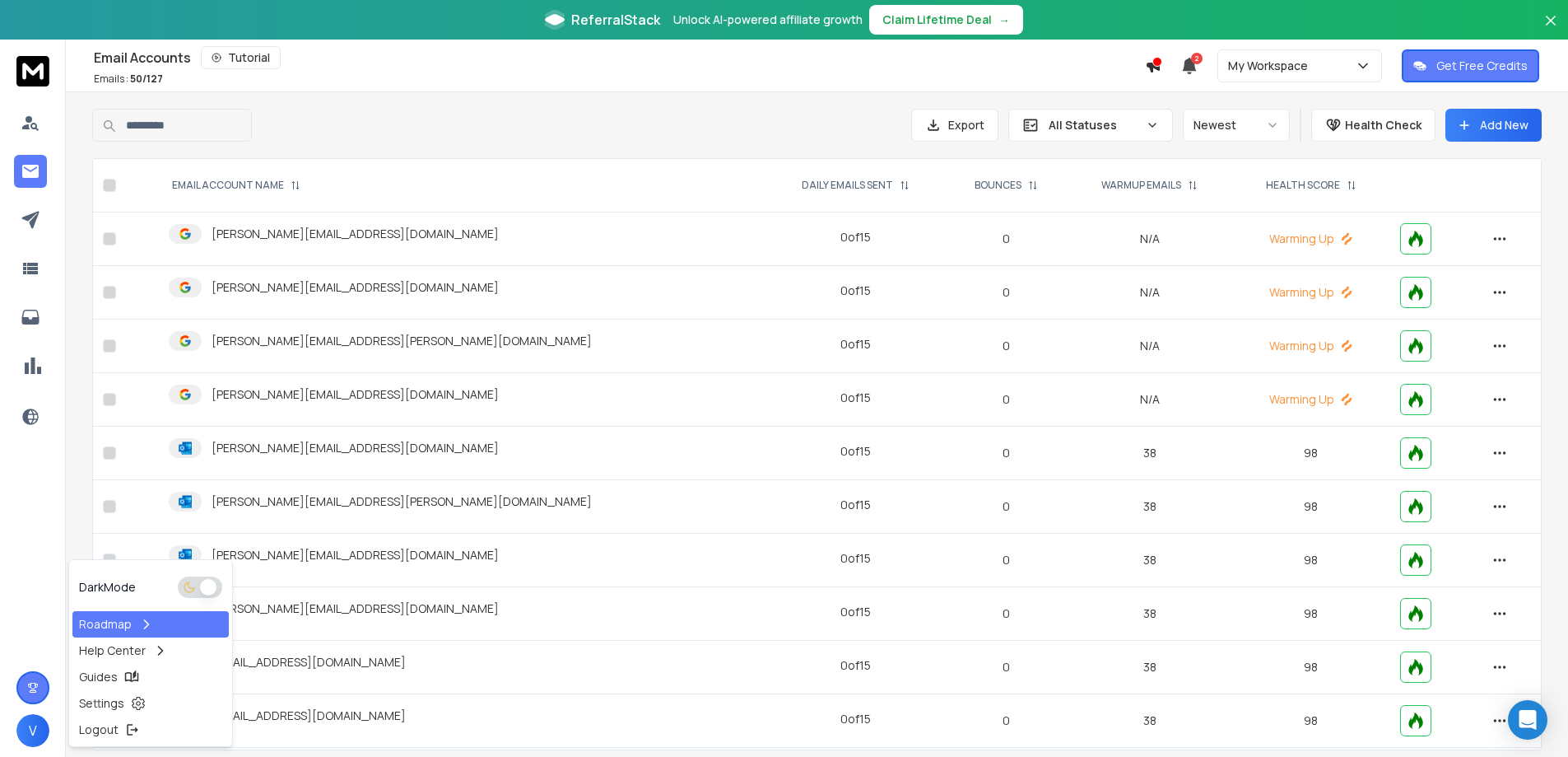
click at [26, 499] on div "V" at bounding box center [33, 401] width 66 height 724
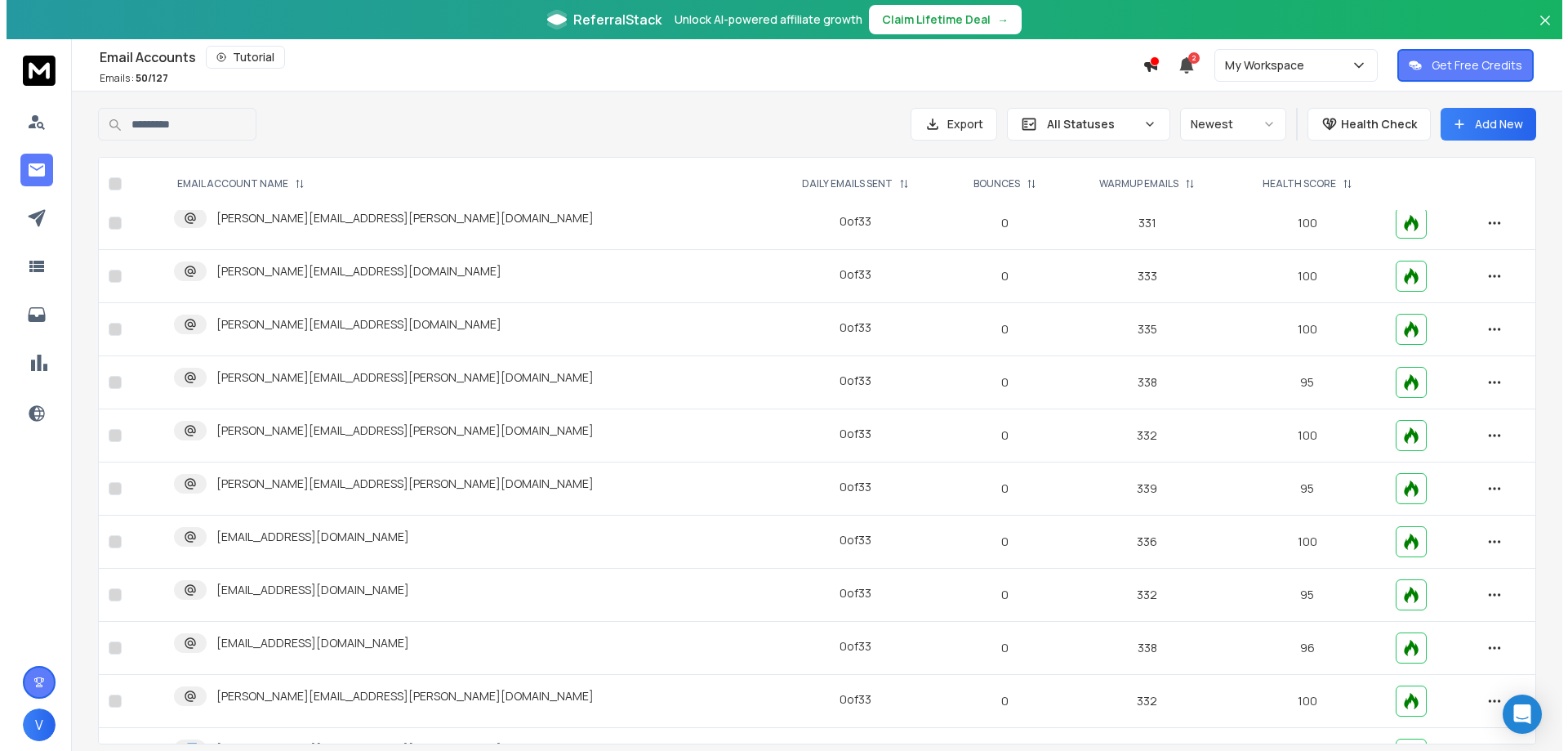
scroll to position [2161, 0]
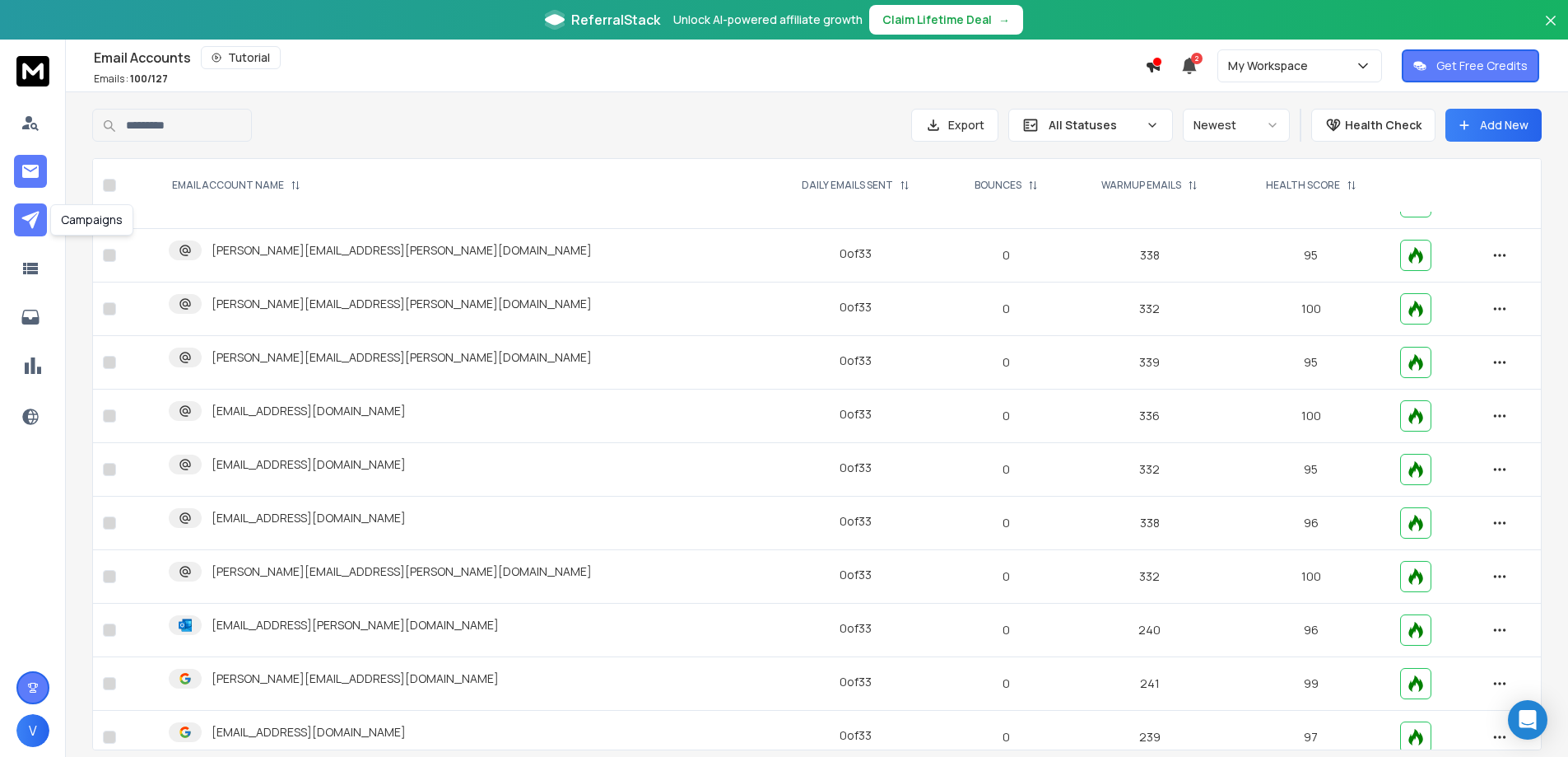
click at [38, 211] on icon at bounding box center [31, 220] width 20 height 20
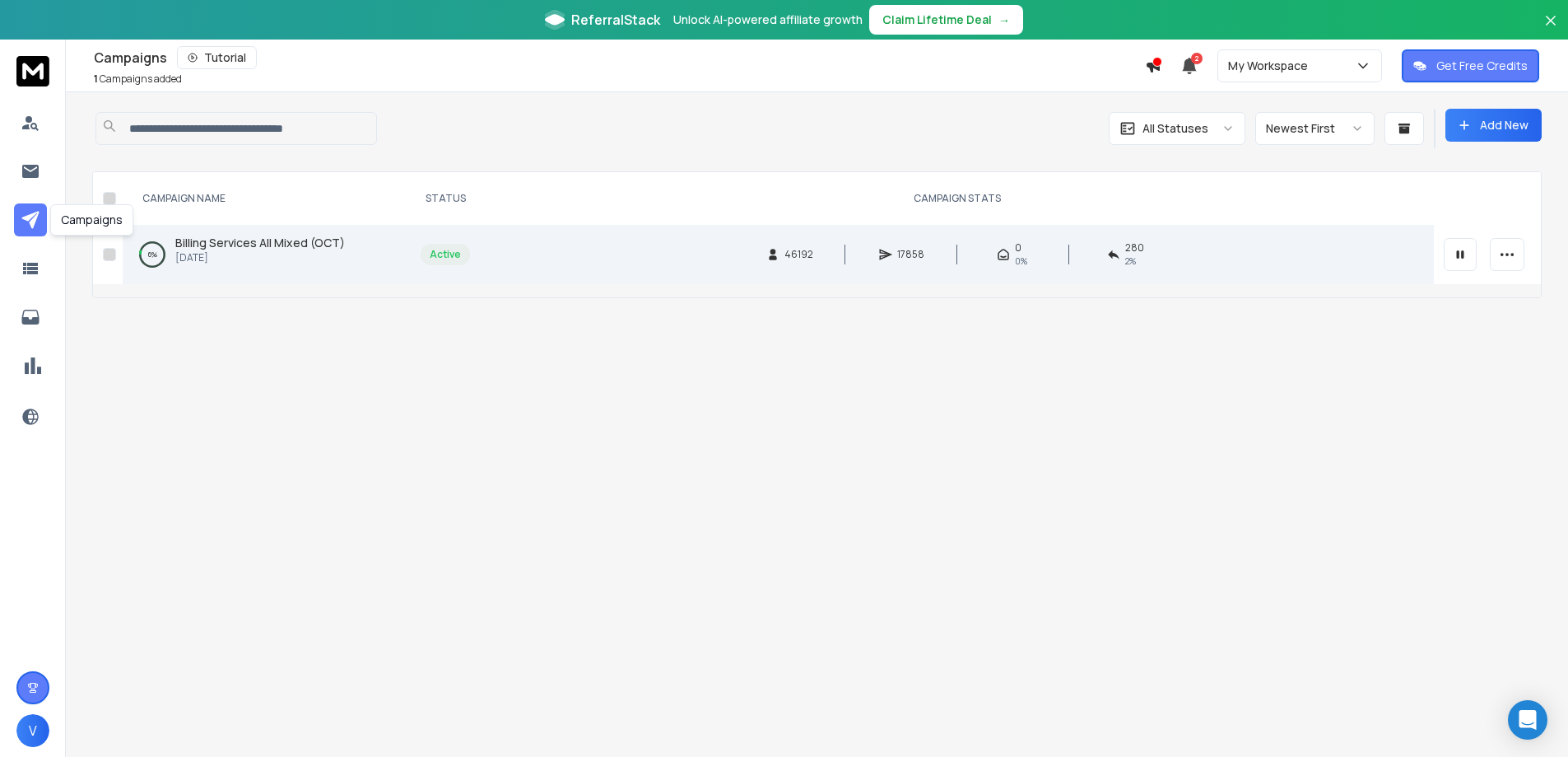
click at [572, 261] on div "46192 17858 0 0% 280 2 %" at bounding box center [957, 254] width 934 height 26
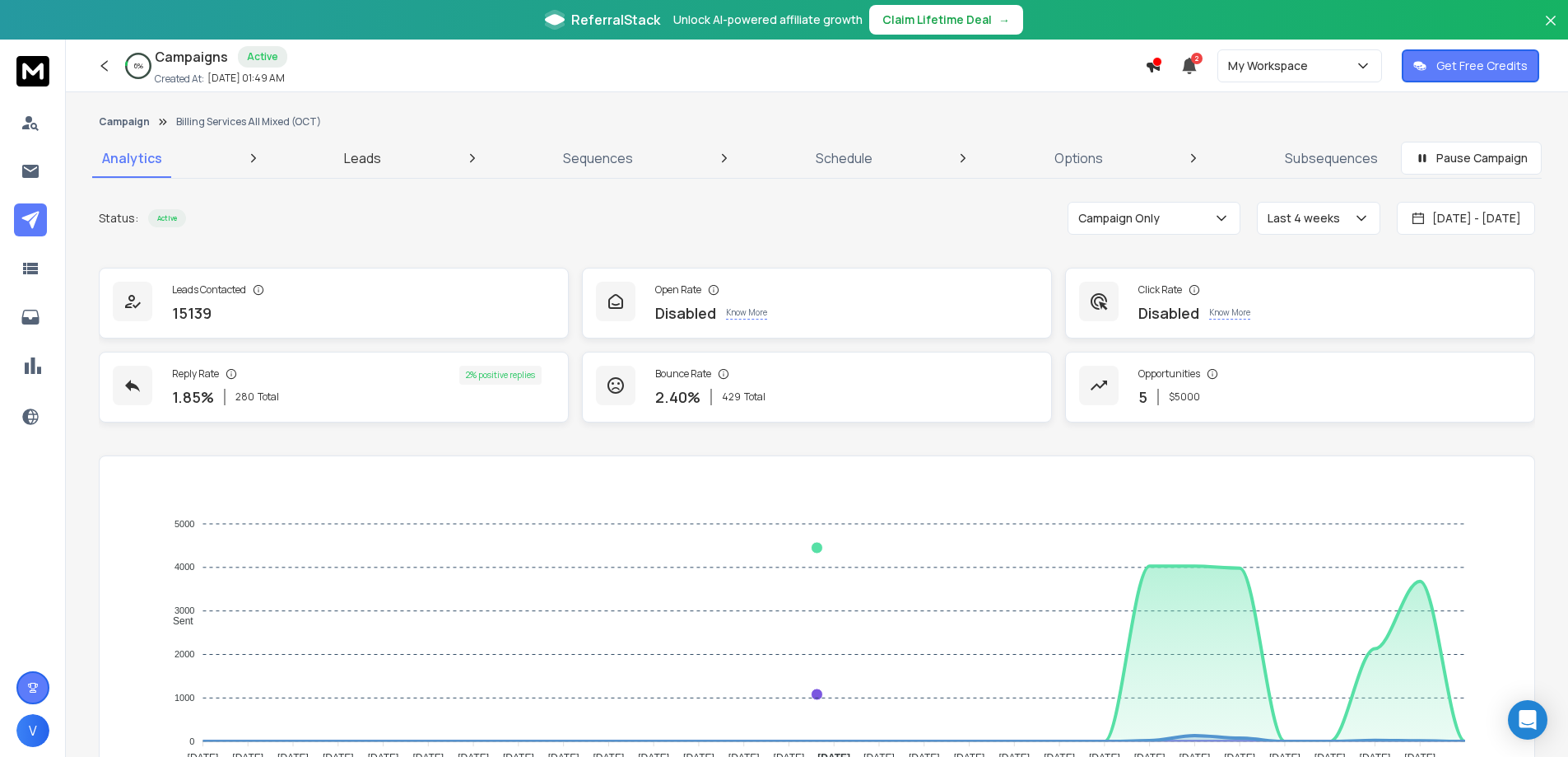
click at [367, 162] on p "Leads" at bounding box center [362, 159] width 37 height 20
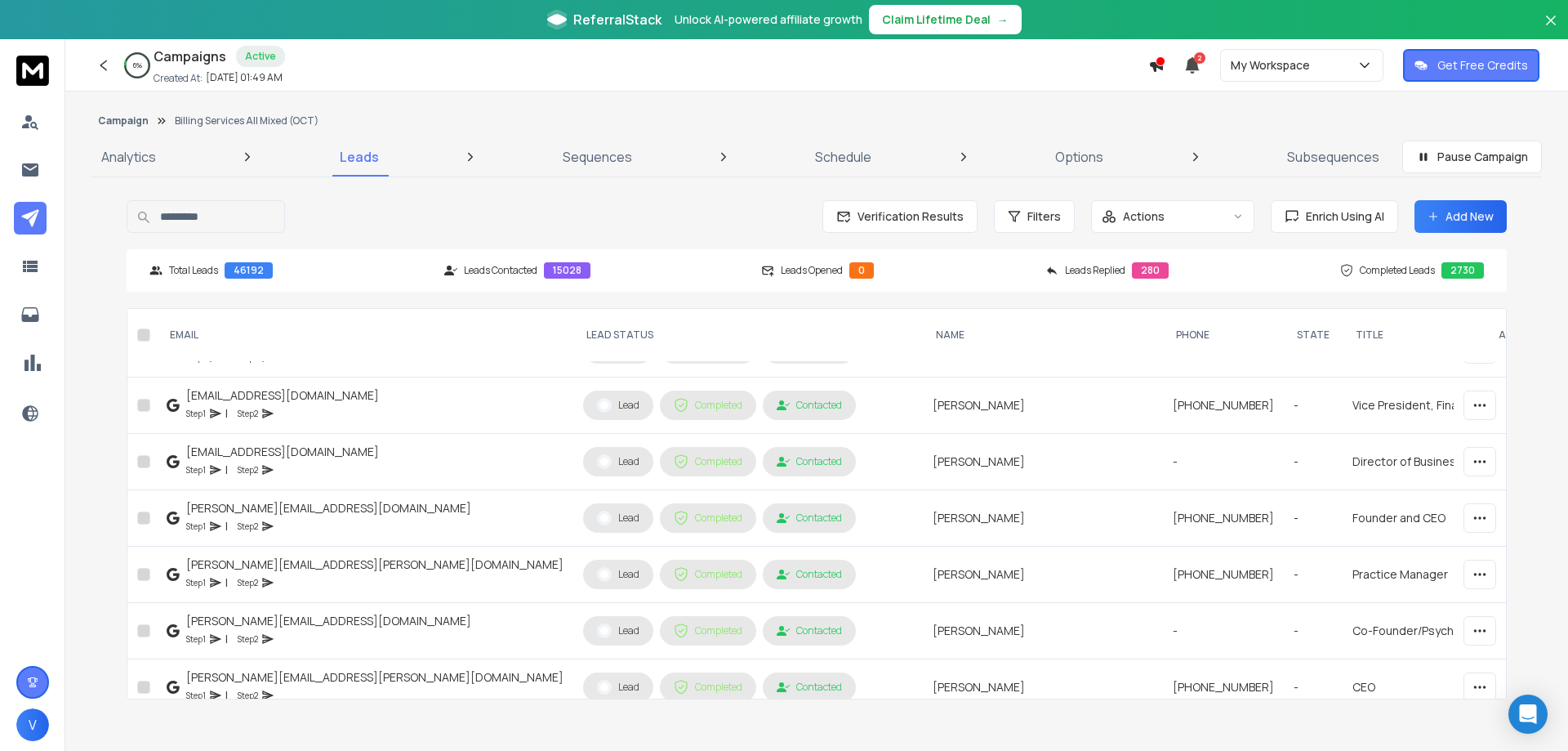
scroll to position [2042, 0]
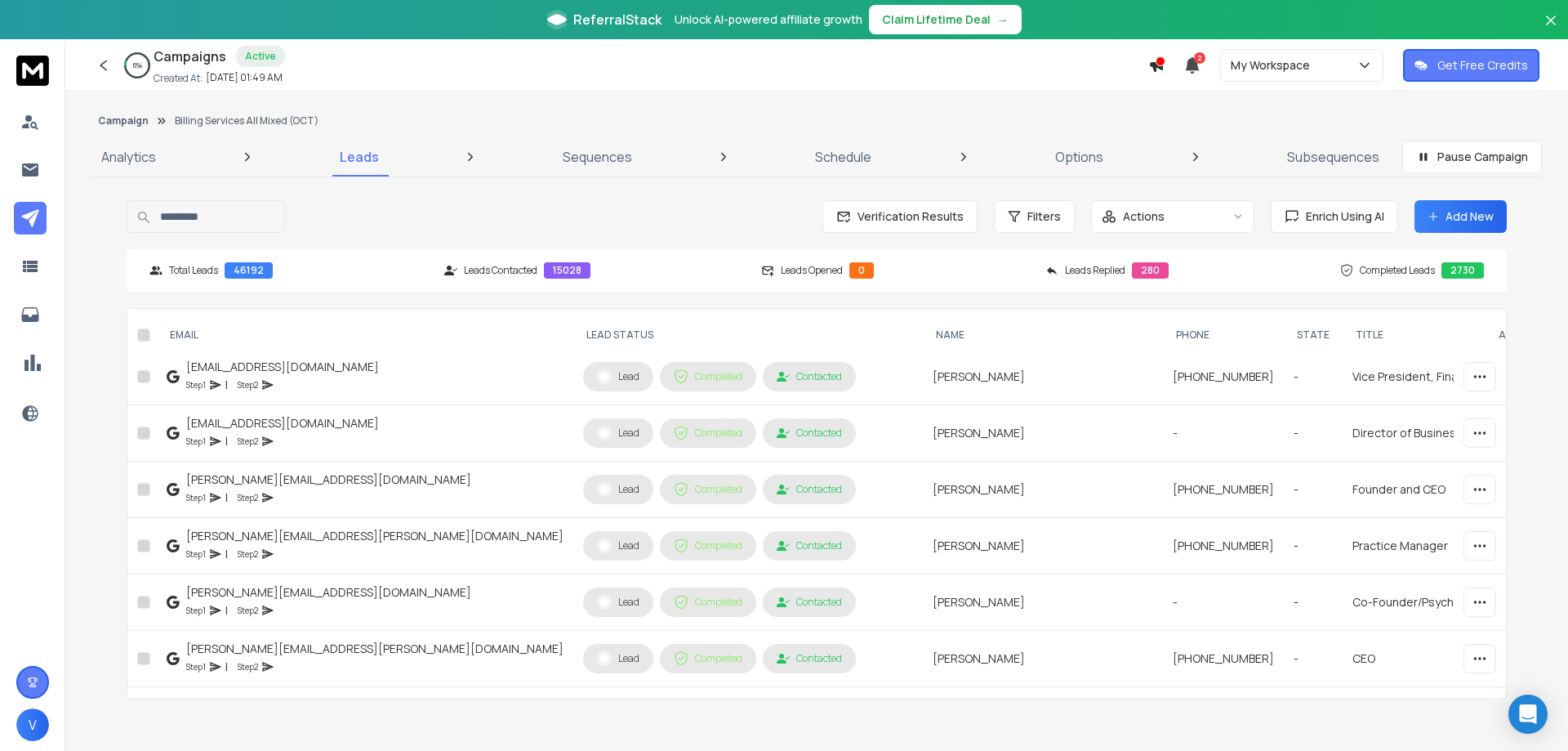
click at [923, 437] on td "[PERSON_NAME]" at bounding box center [1043, 433] width 240 height 56
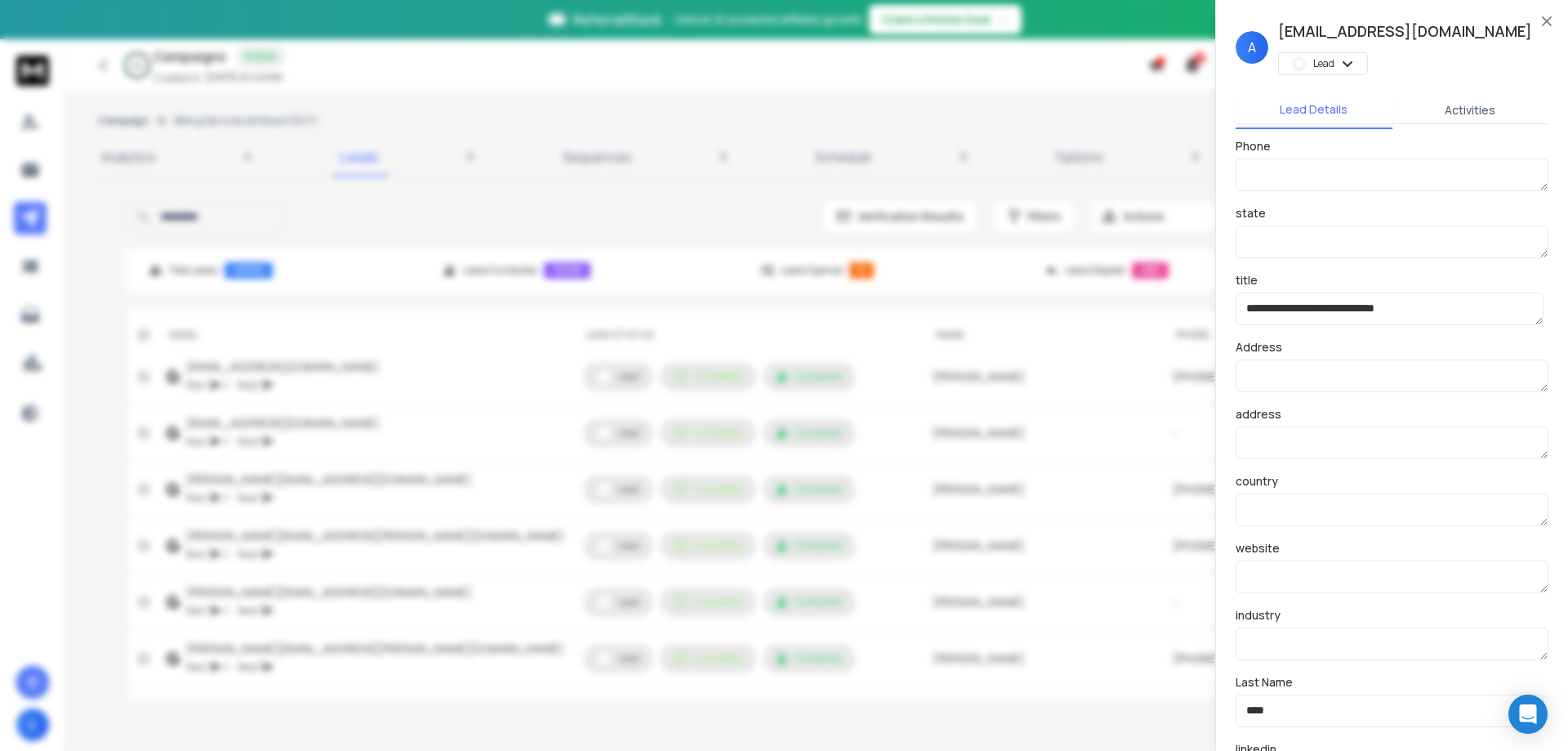
click at [870, 441] on div at bounding box center [784, 375] width 1568 height 751
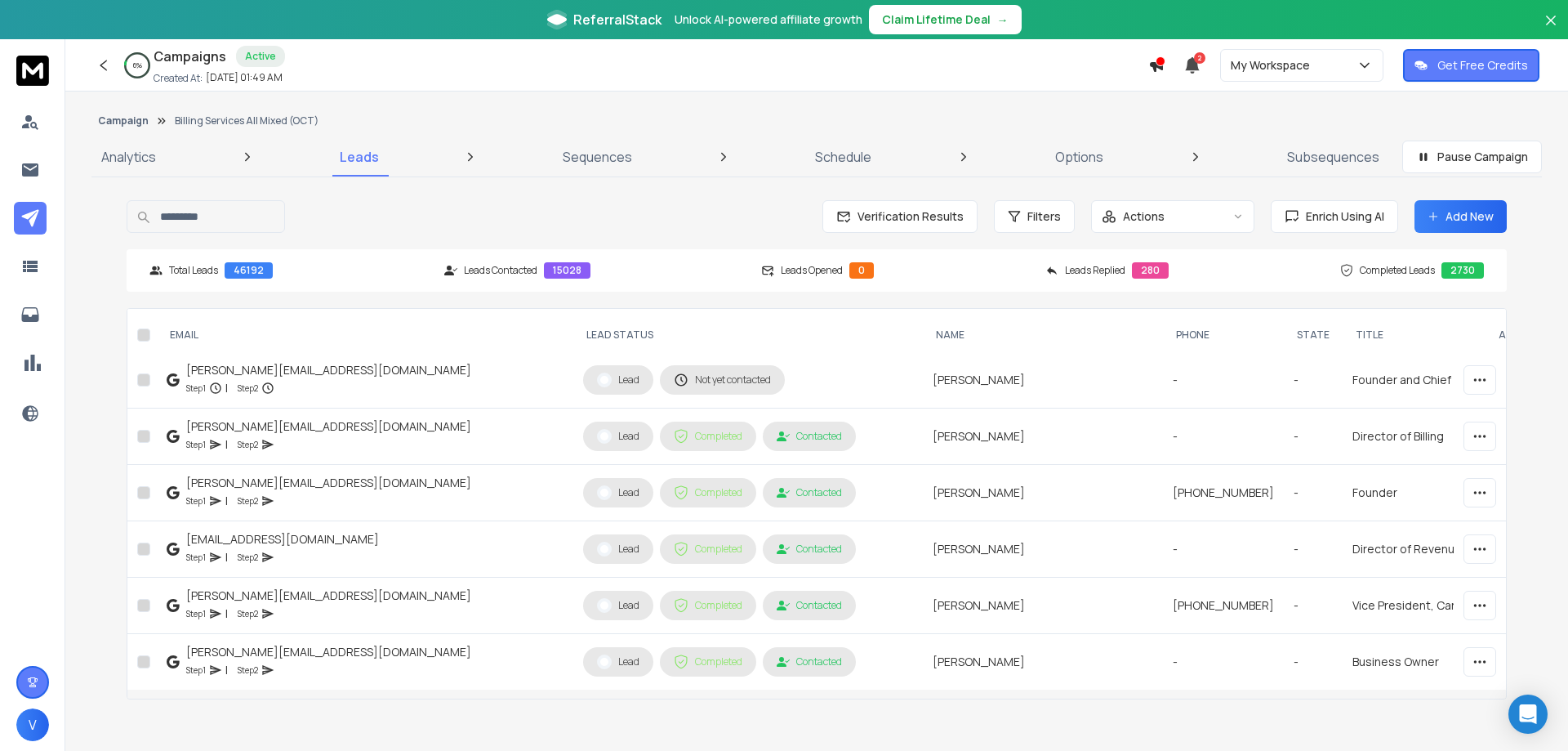
scroll to position [2506, 0]
drag, startPoint x: 783, startPoint y: 588, endPoint x: 871, endPoint y: 587, distance: 88.0
click at [923, 587] on td "[PERSON_NAME]" at bounding box center [1043, 602] width 240 height 56
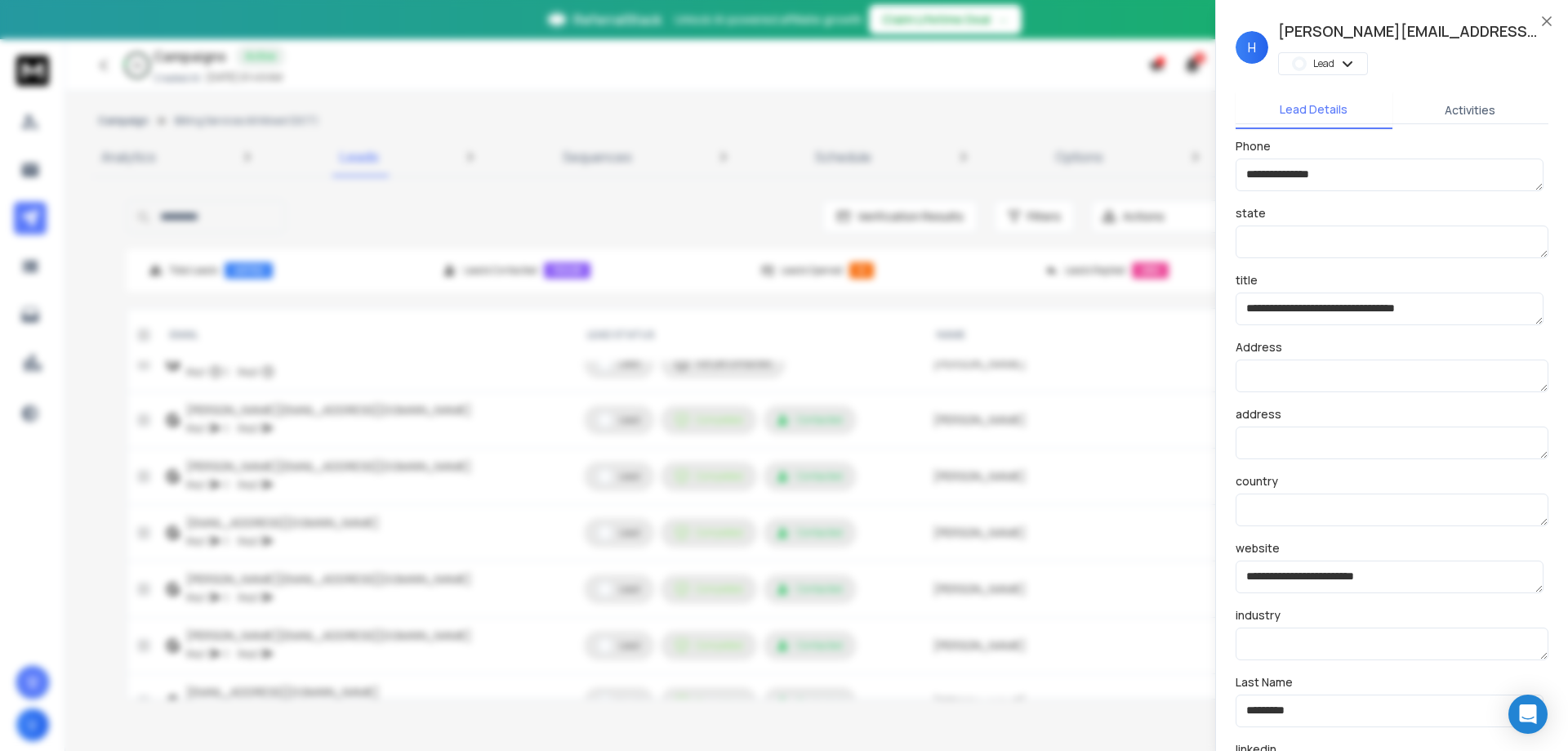
copy td "[PERSON_NAME]"
click at [932, 469] on div at bounding box center [784, 375] width 1568 height 751
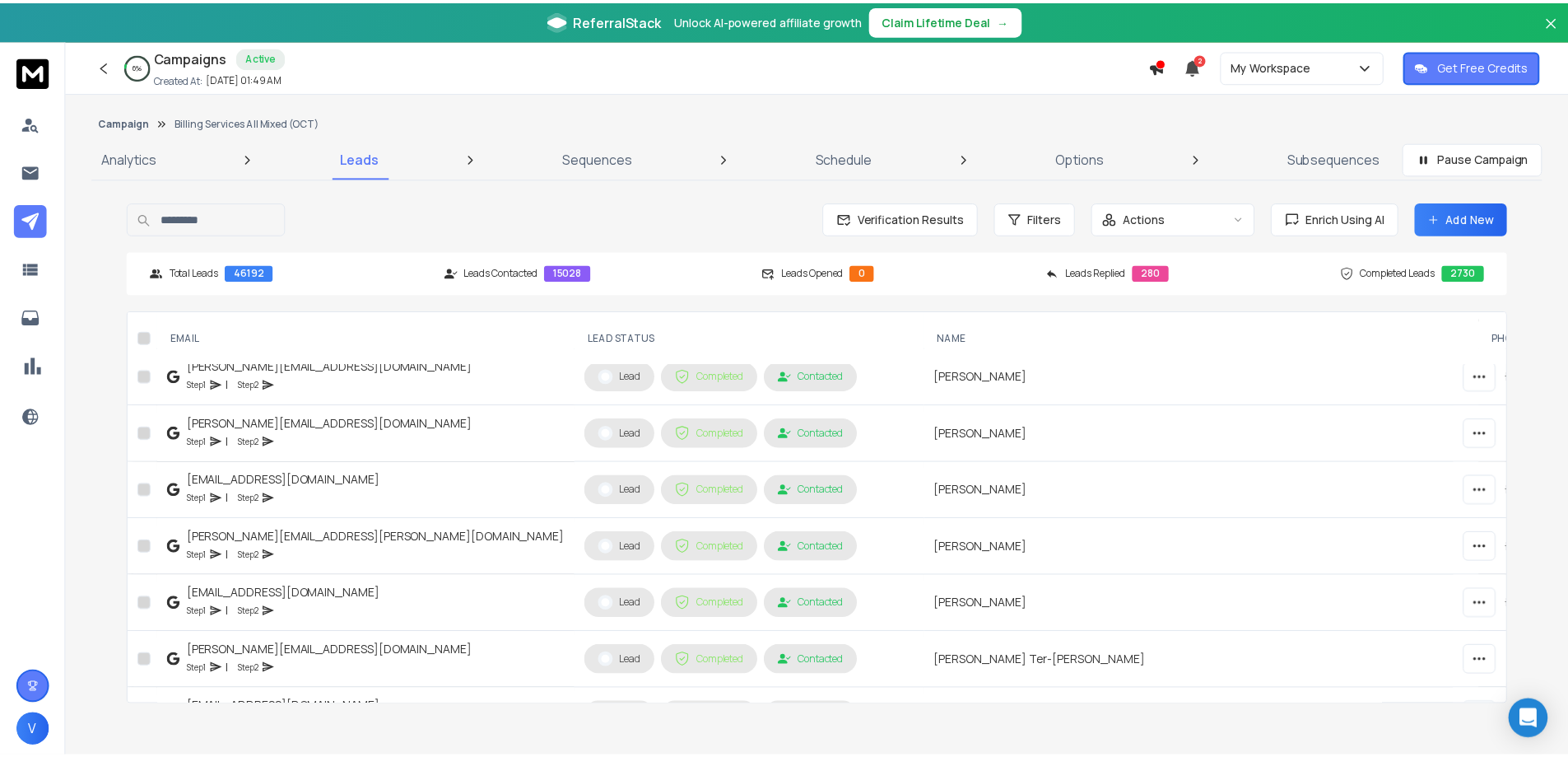
scroll to position [2773, 0]
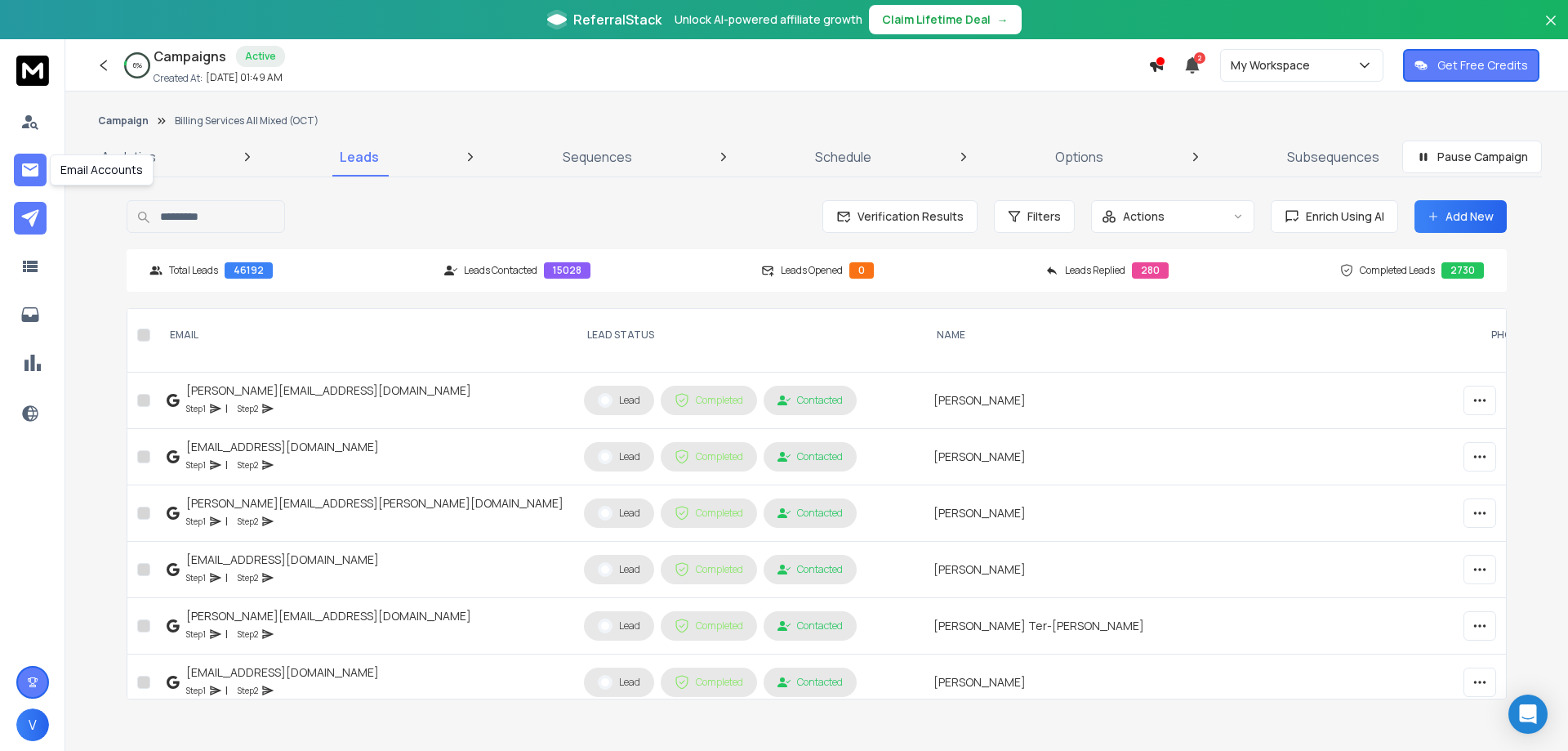
click at [34, 170] on icon at bounding box center [30, 170] width 16 height 13
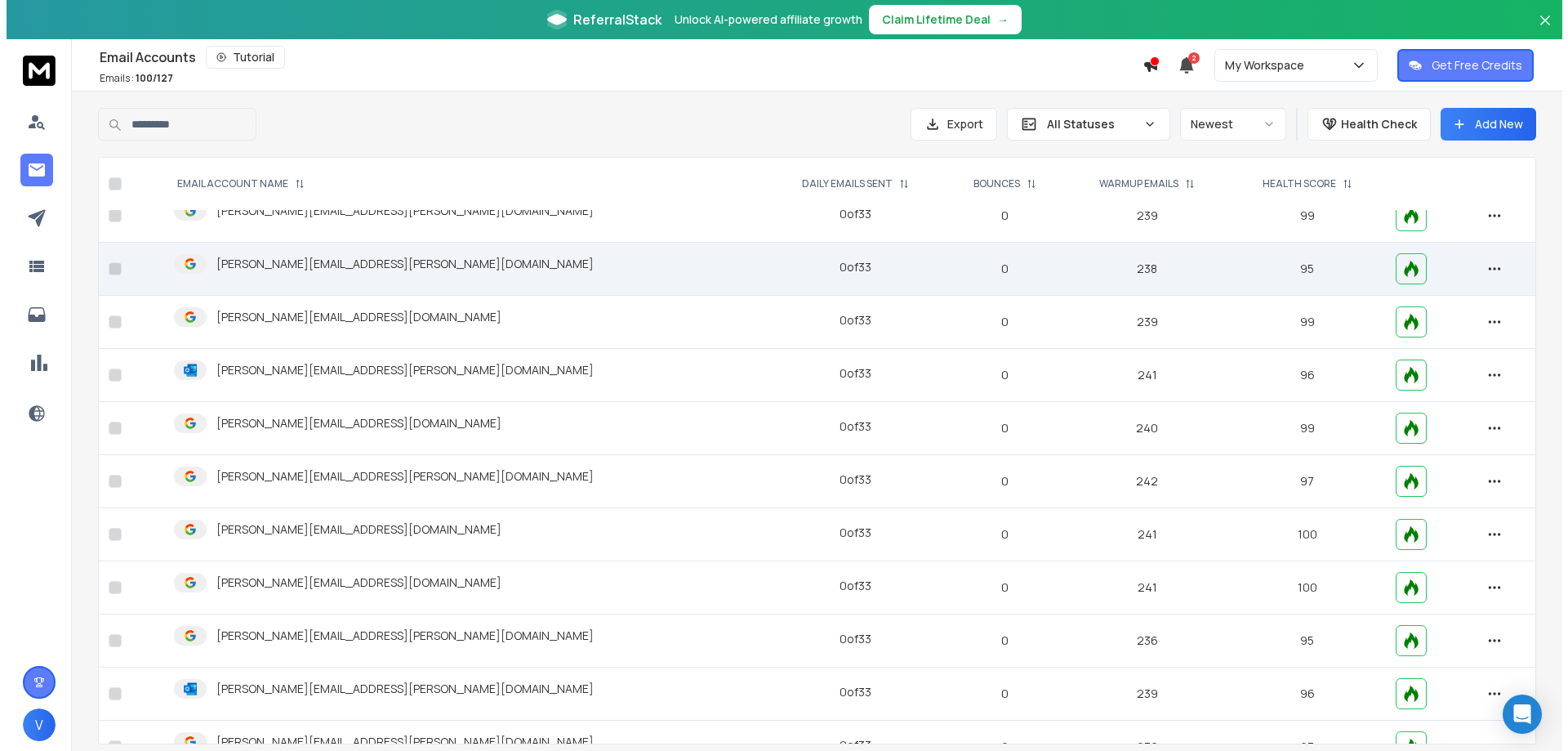
scroll to position [2691, 0]
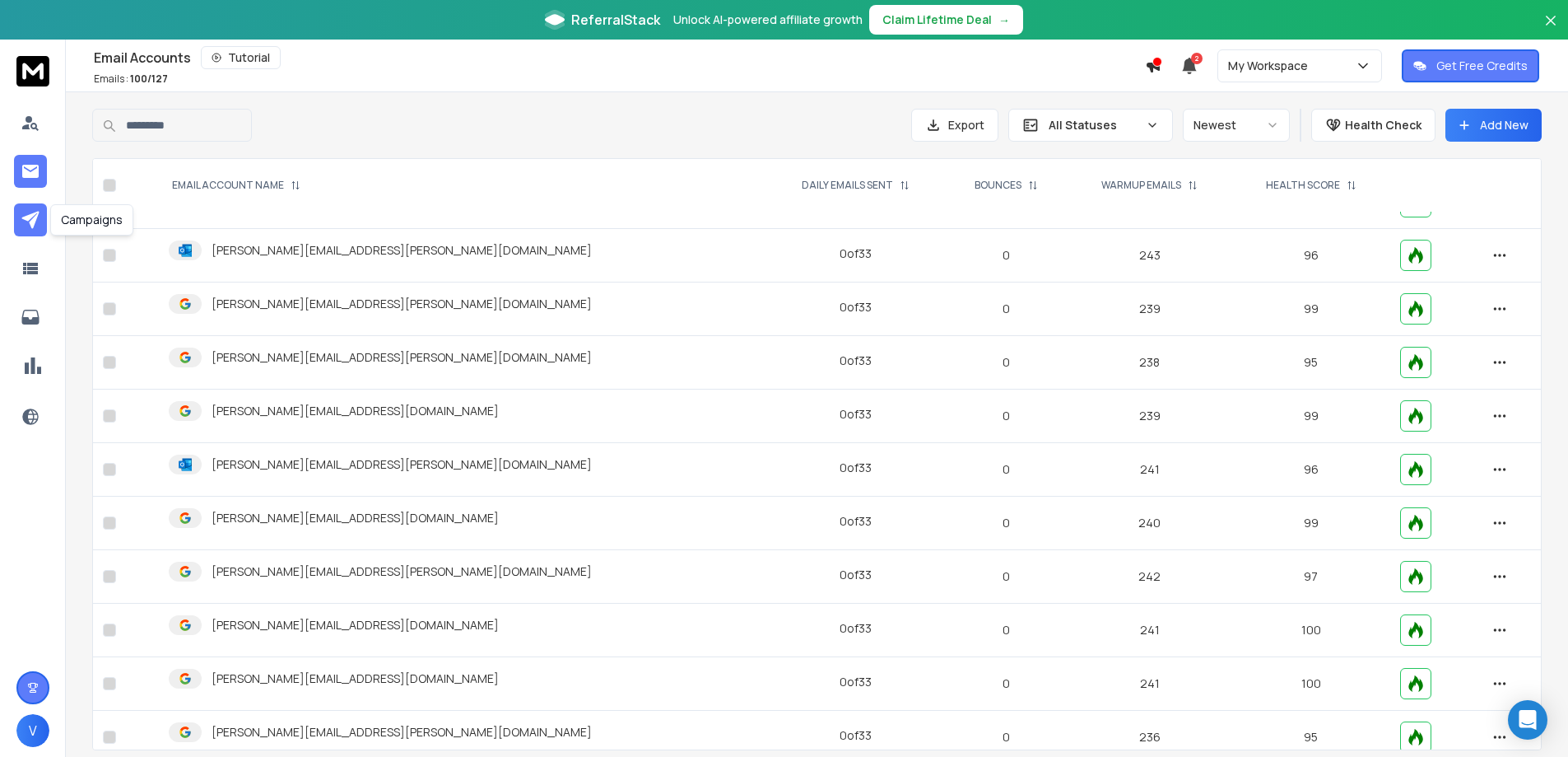
click at [29, 222] on icon at bounding box center [30, 220] width 17 height 17
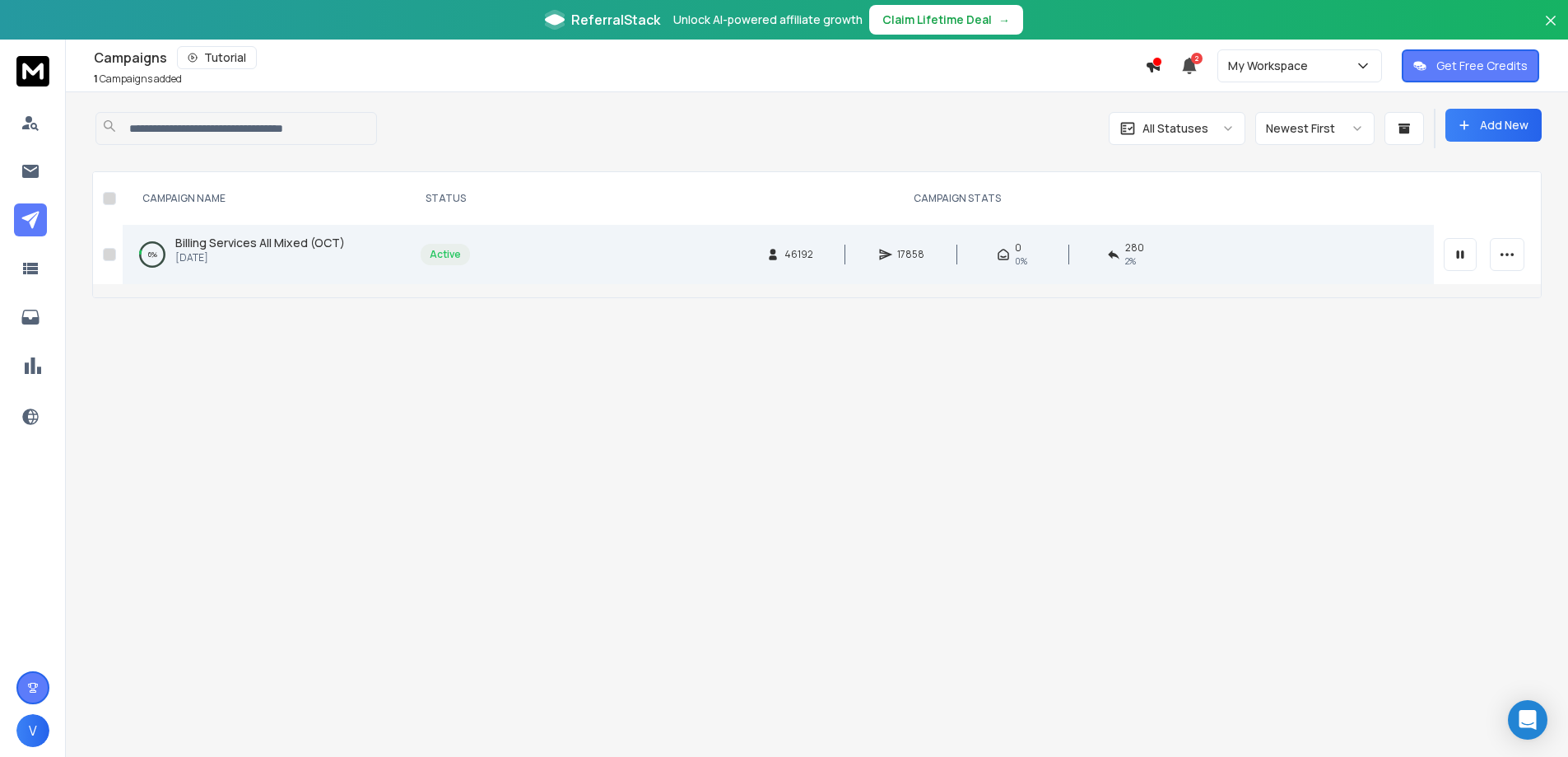
click at [551, 263] on div "46192 17858 0 0% 280 2 %" at bounding box center [957, 254] width 934 height 26
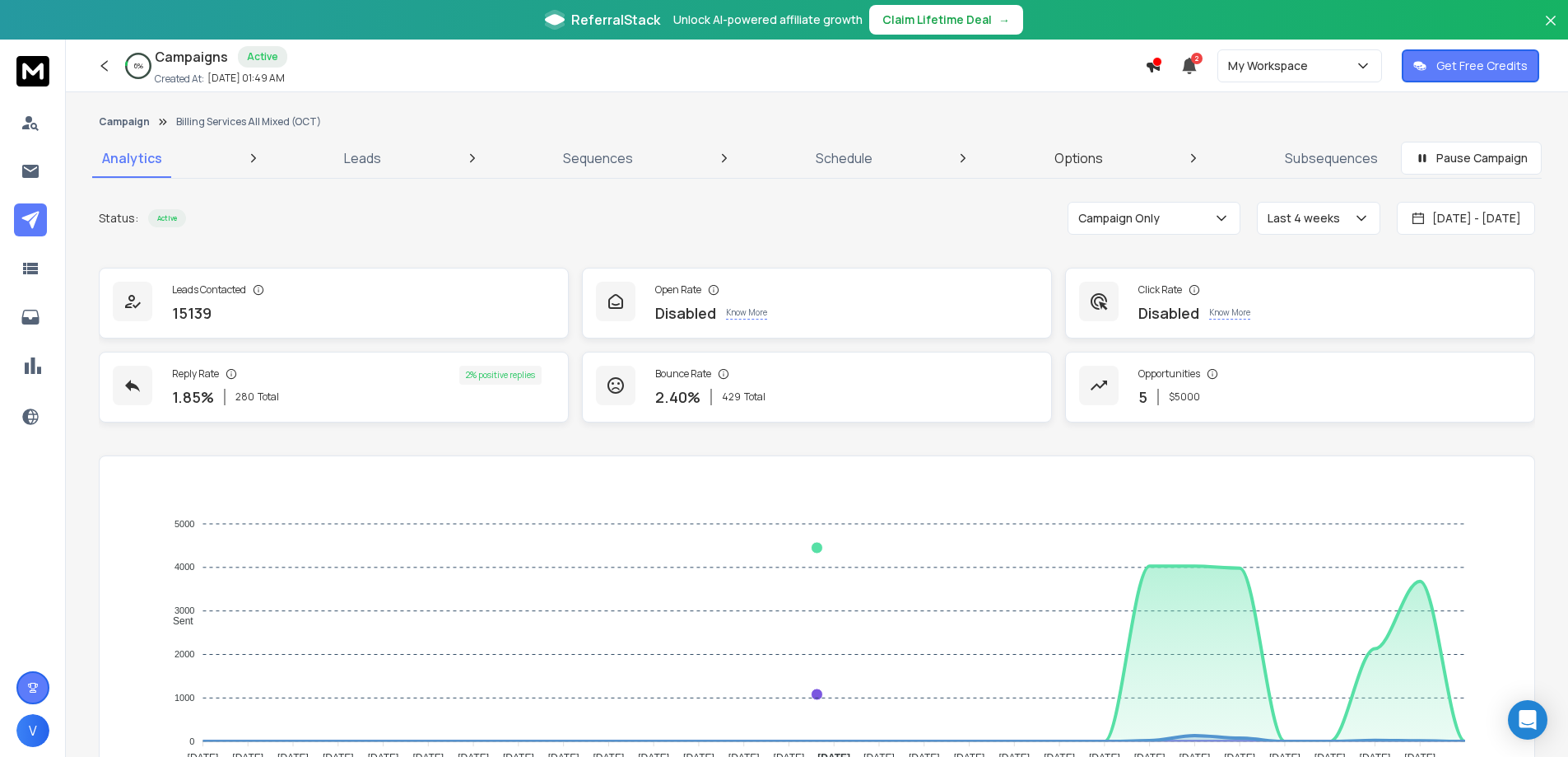
click at [1057, 150] on p "Options" at bounding box center [1078, 159] width 48 height 20
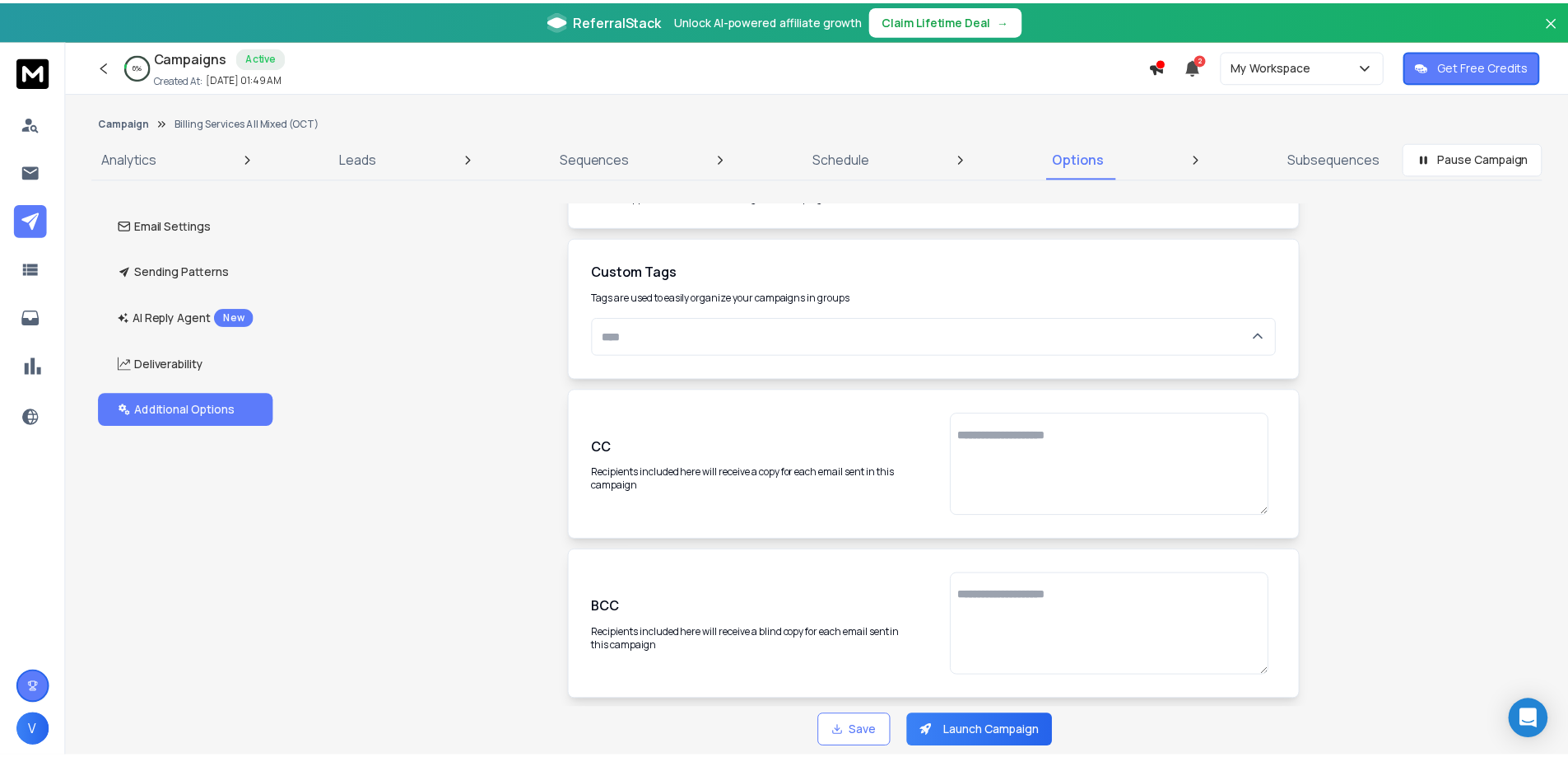
scroll to position [3340, 0]
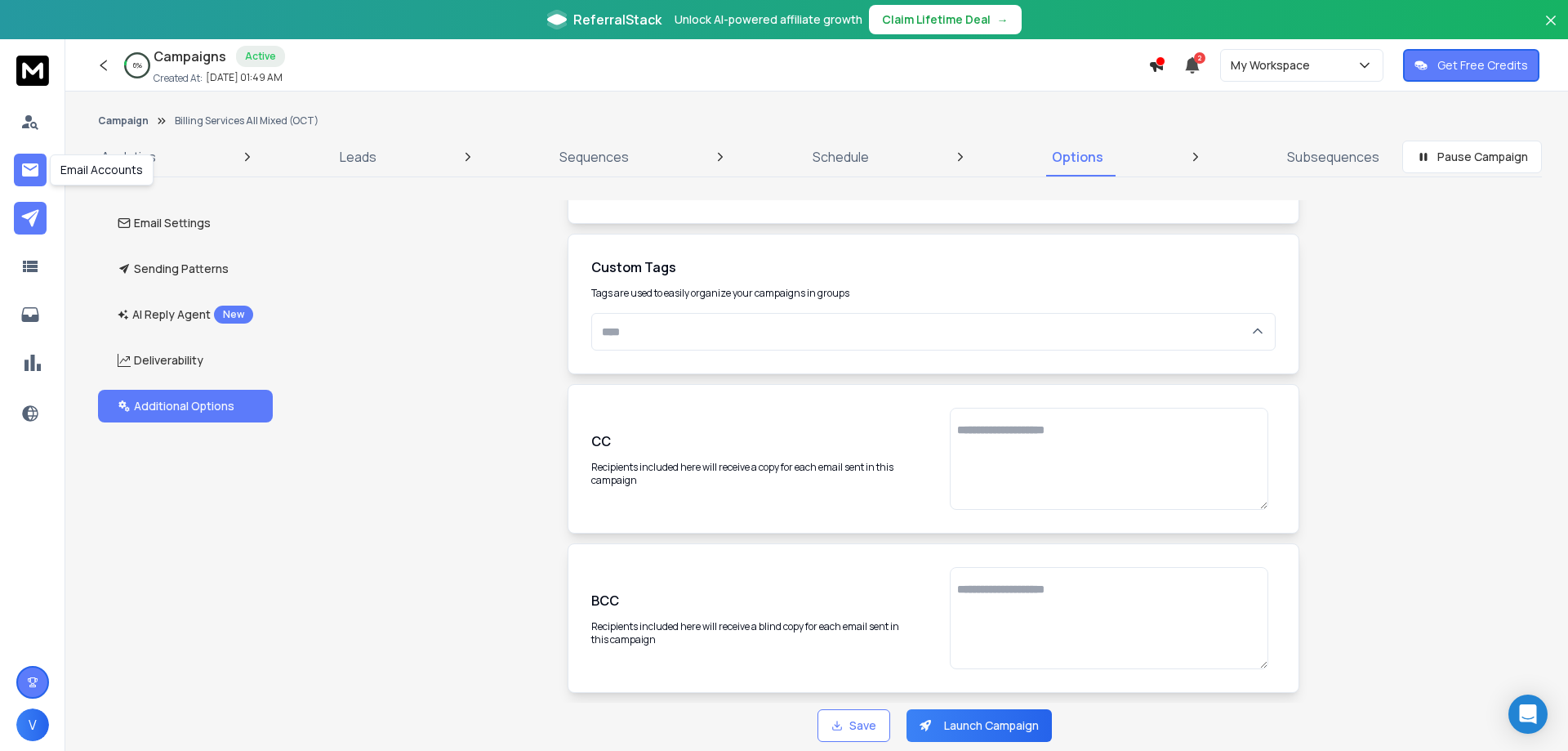
click at [45, 170] on link at bounding box center [30, 170] width 33 height 33
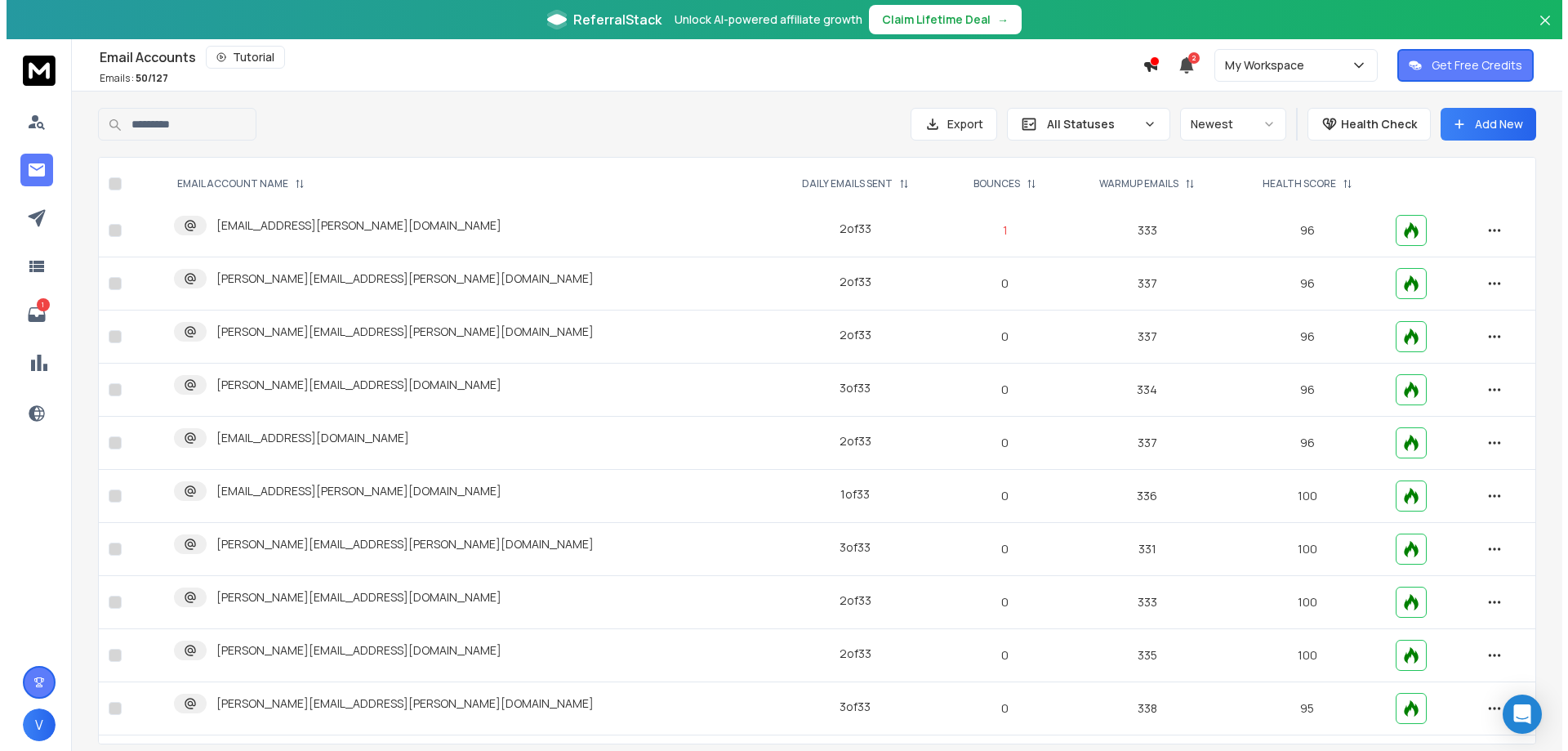
scroll to position [1715, 0]
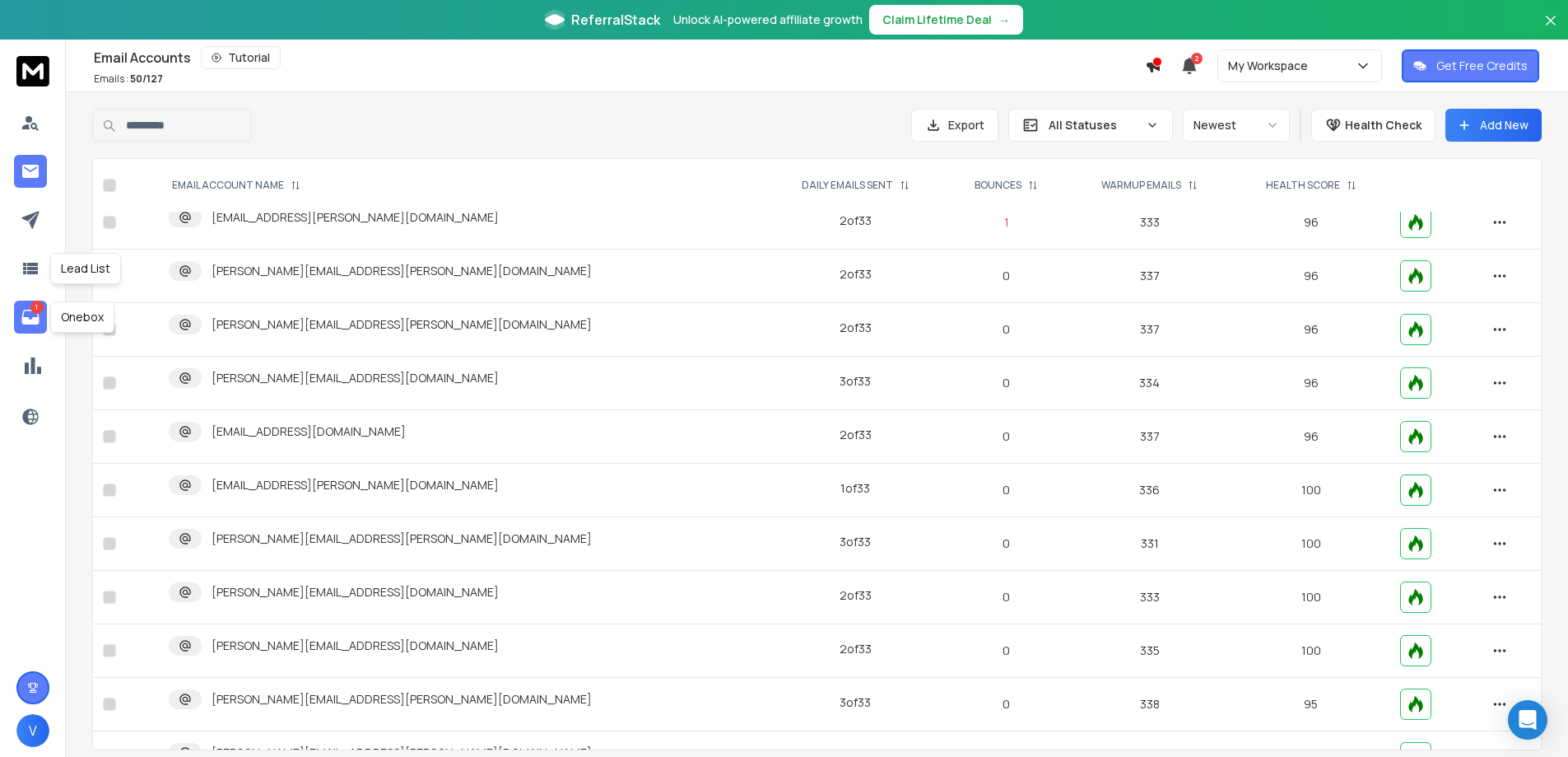
click at [37, 322] on icon at bounding box center [30, 317] width 17 height 15
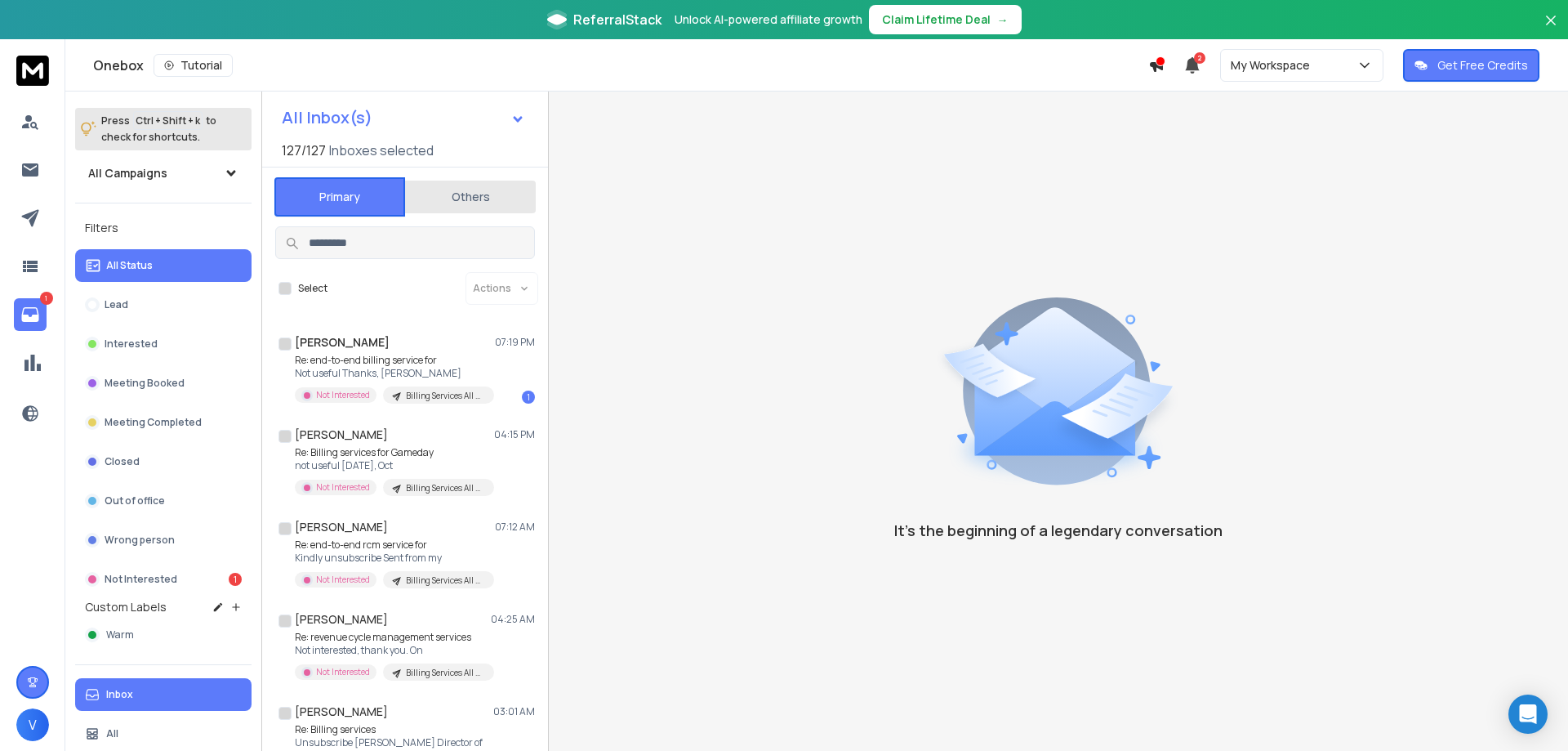
click at [178, 579] on button "Not Interested 1" at bounding box center [163, 579] width 176 height 33
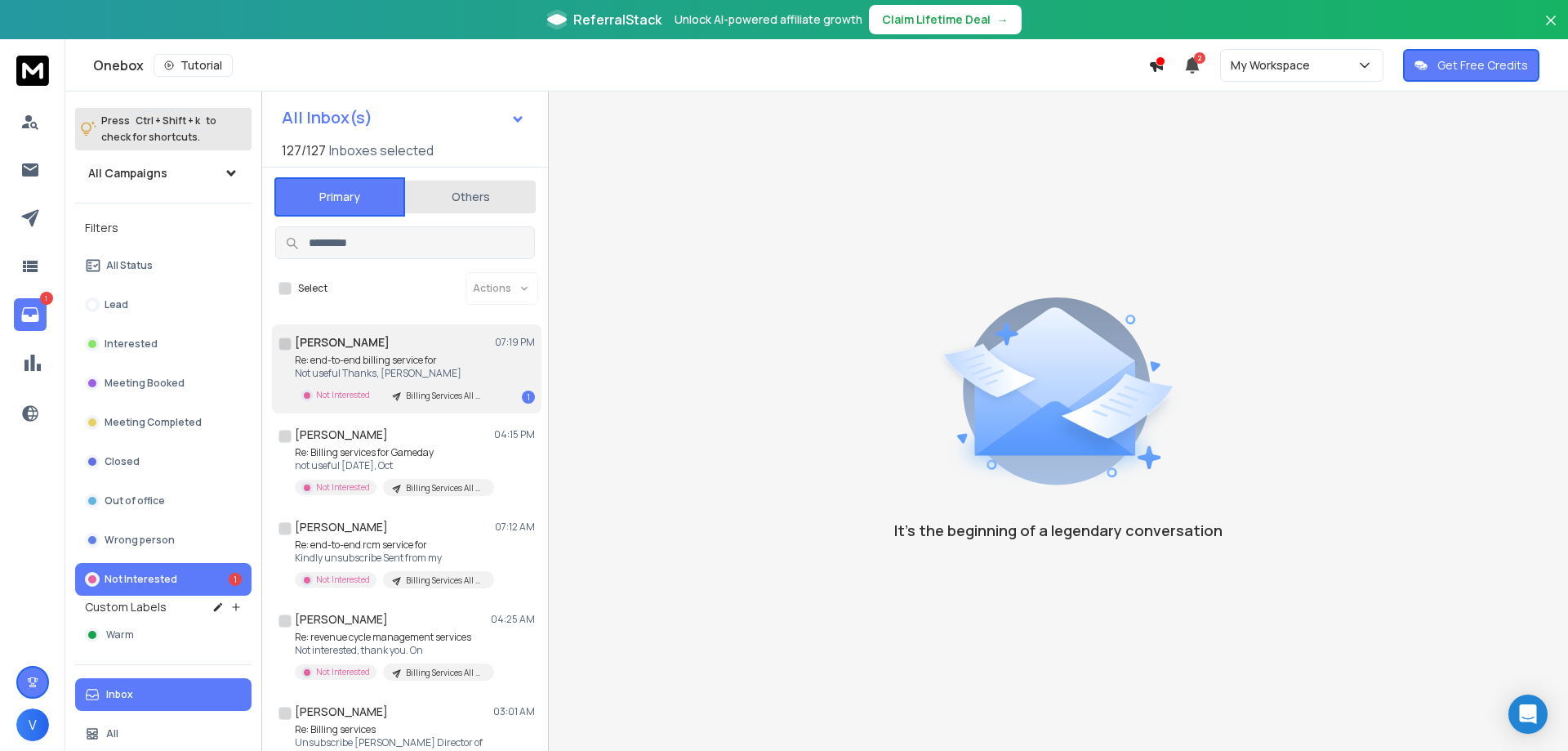
click at [464, 361] on p "Re: end-to-end billing service for" at bounding box center [392, 360] width 196 height 13
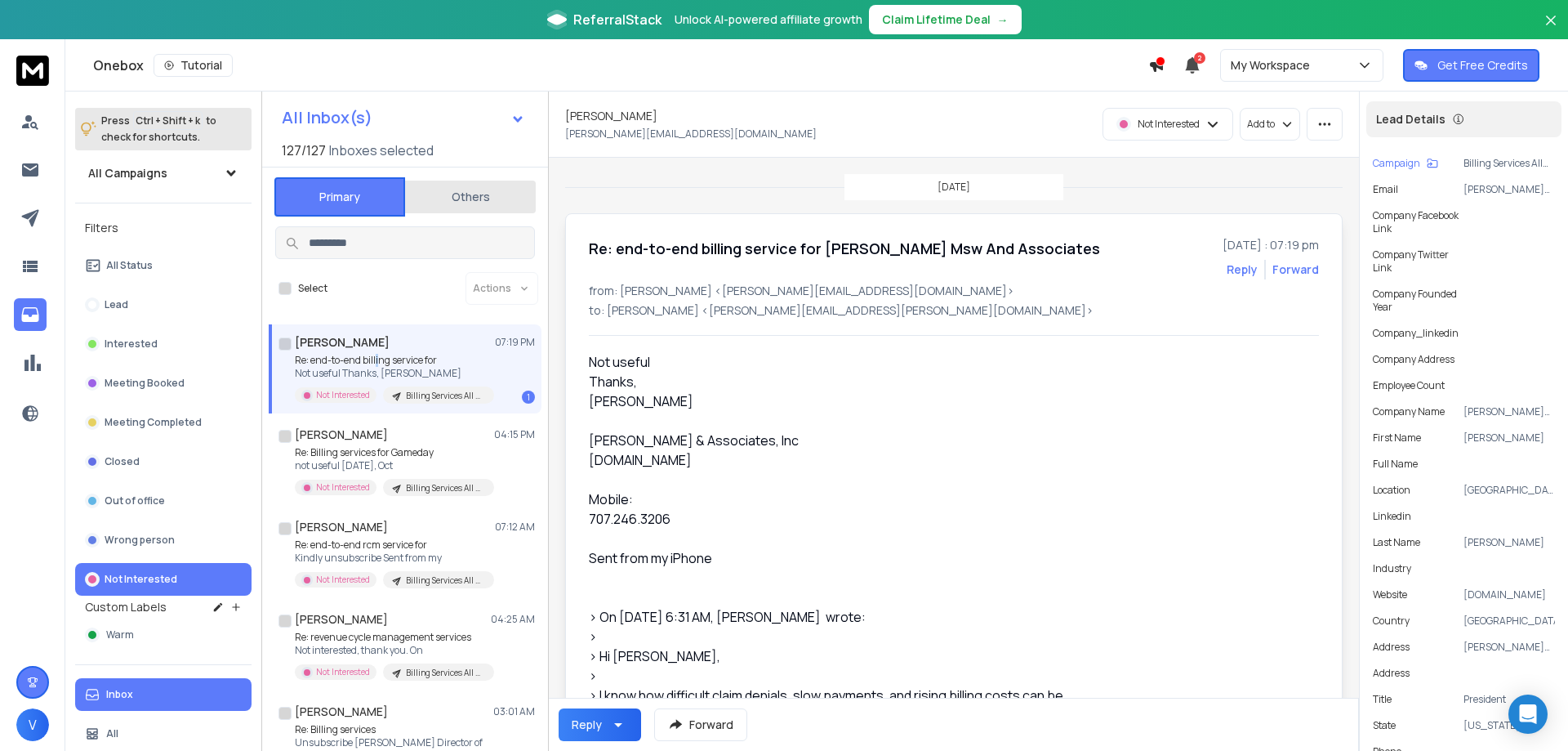
click at [380, 362] on p "Re: end-to-end billing service for" at bounding box center [392, 360] width 196 height 13
click at [34, 214] on icon at bounding box center [31, 218] width 20 height 20
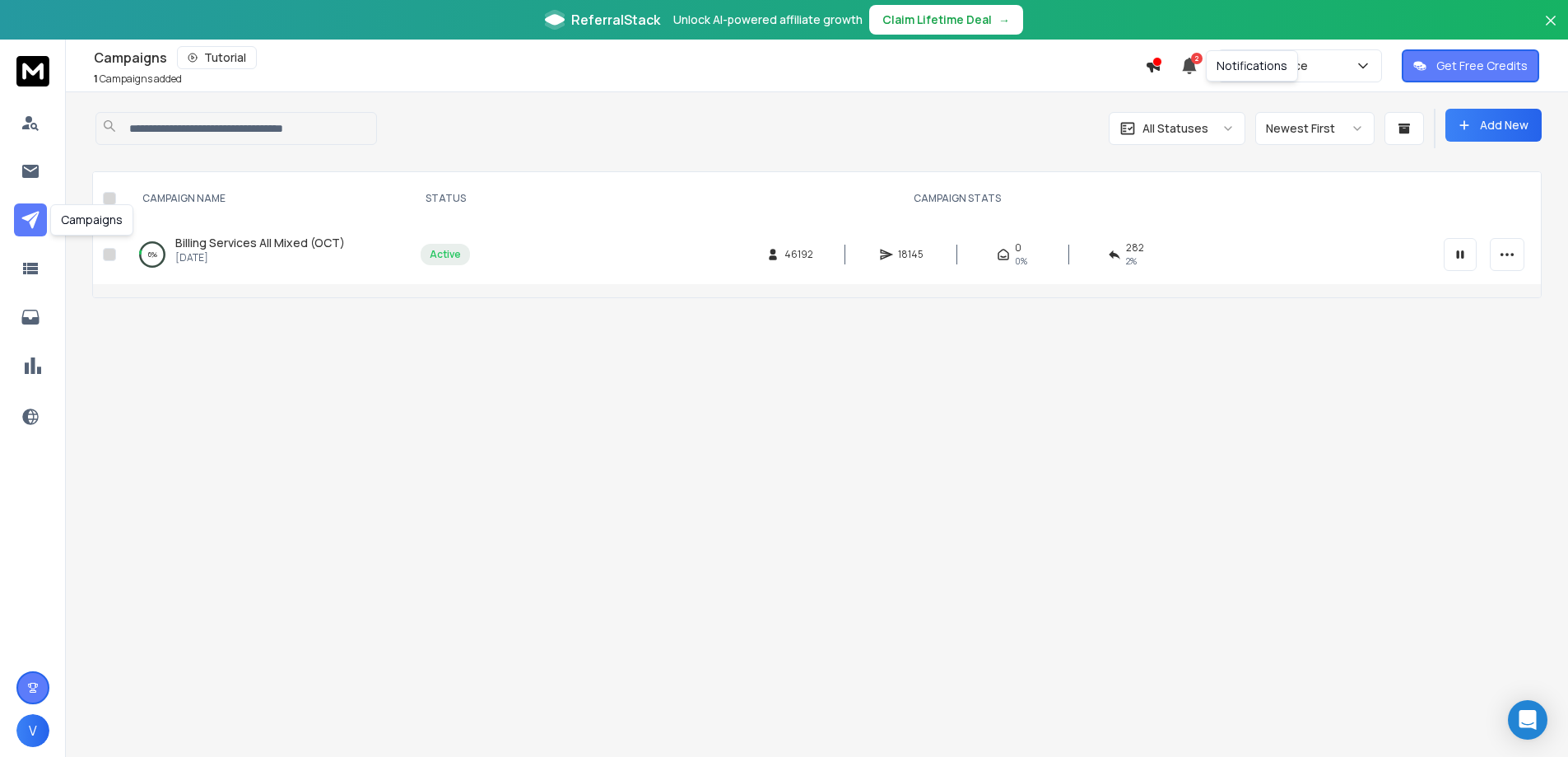
click at [1193, 66] on icon at bounding box center [1189, 65] width 15 height 16
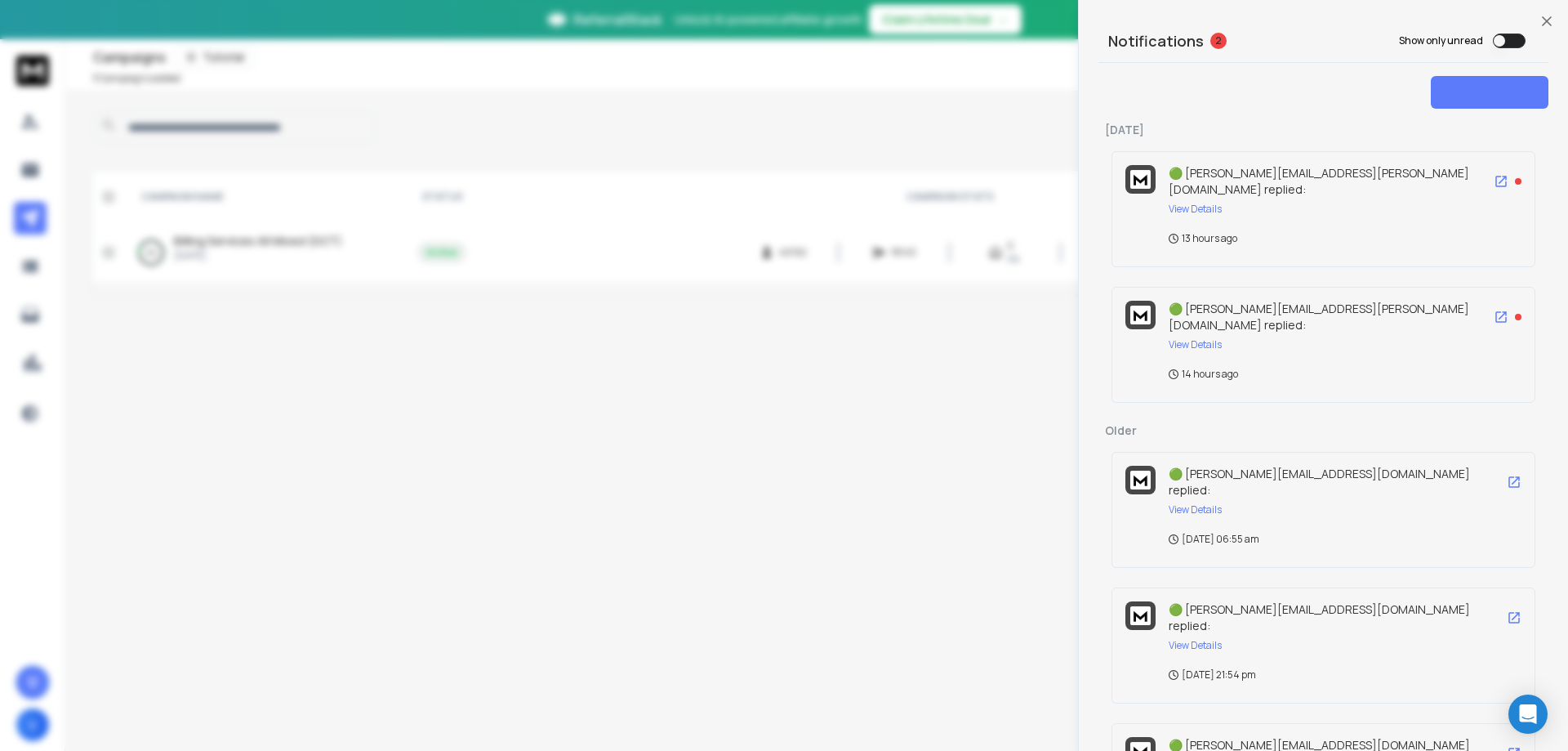
click at [1486, 89] on span "Mark all as read" at bounding box center [1490, 92] width 74 height 13
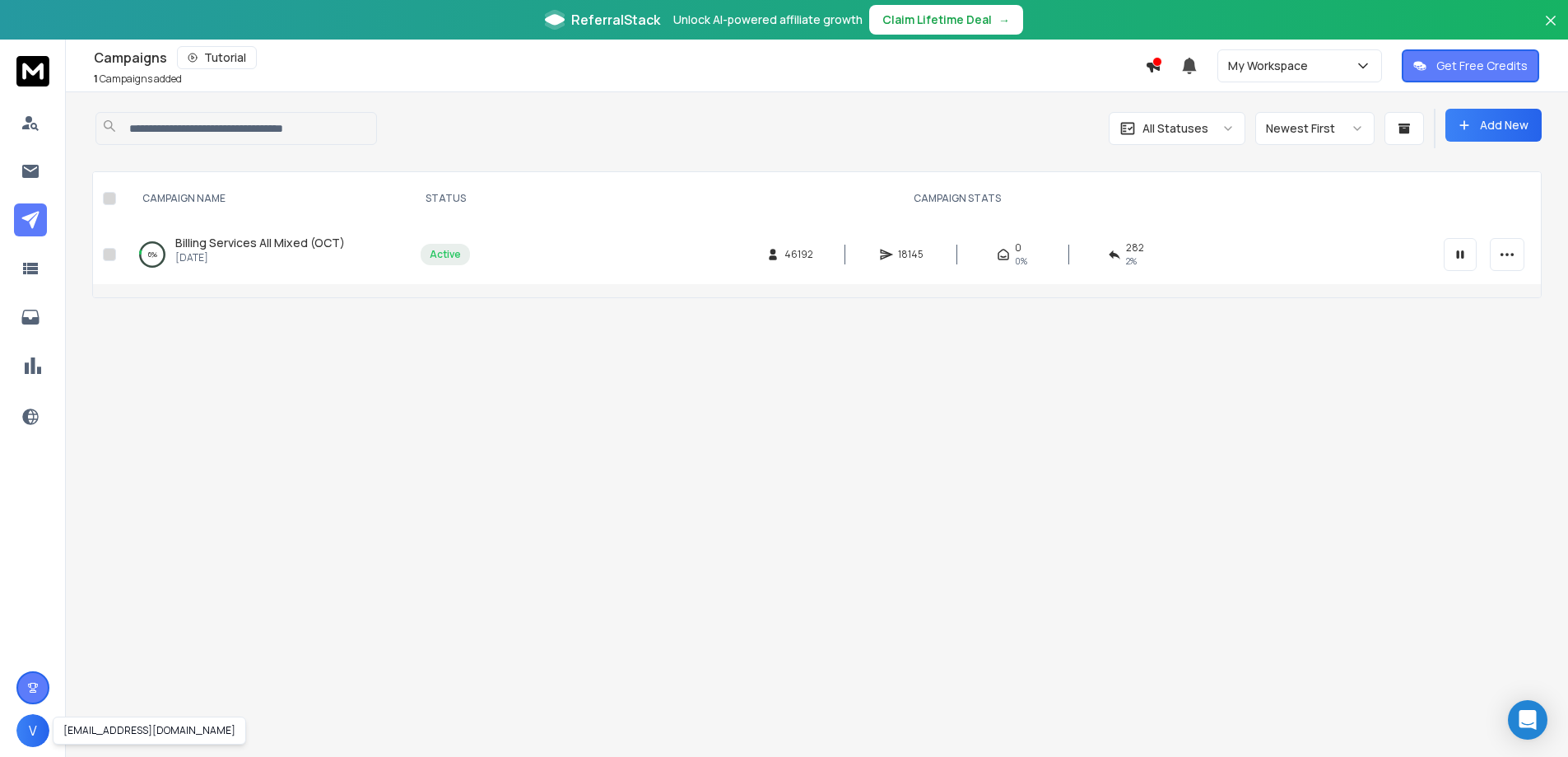
click at [36, 731] on span "V" at bounding box center [33, 731] width 33 height 33
click at [103, 704] on p "Settings" at bounding box center [102, 703] width 46 height 16
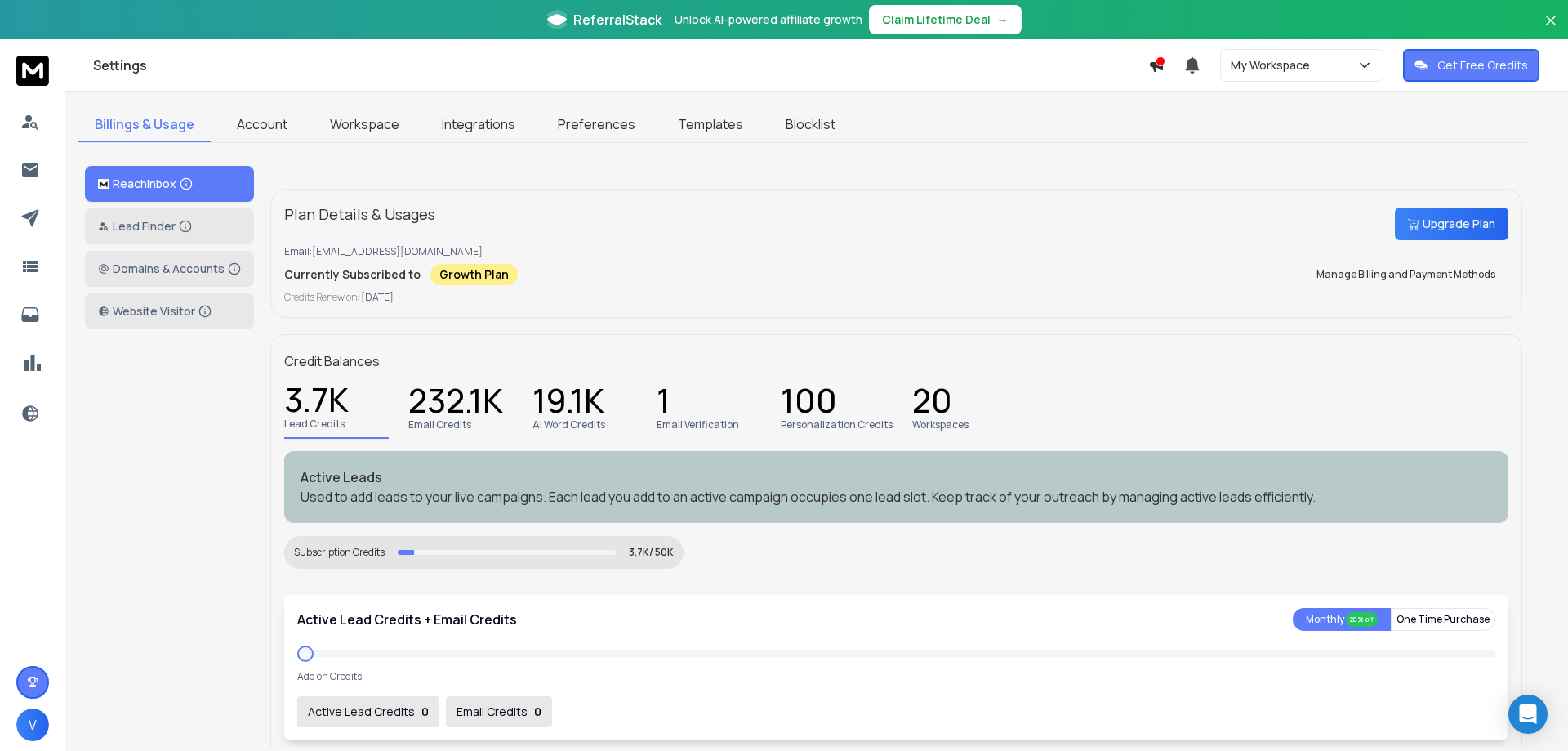
click at [153, 236] on button "Lead Finder" at bounding box center [169, 226] width 169 height 36
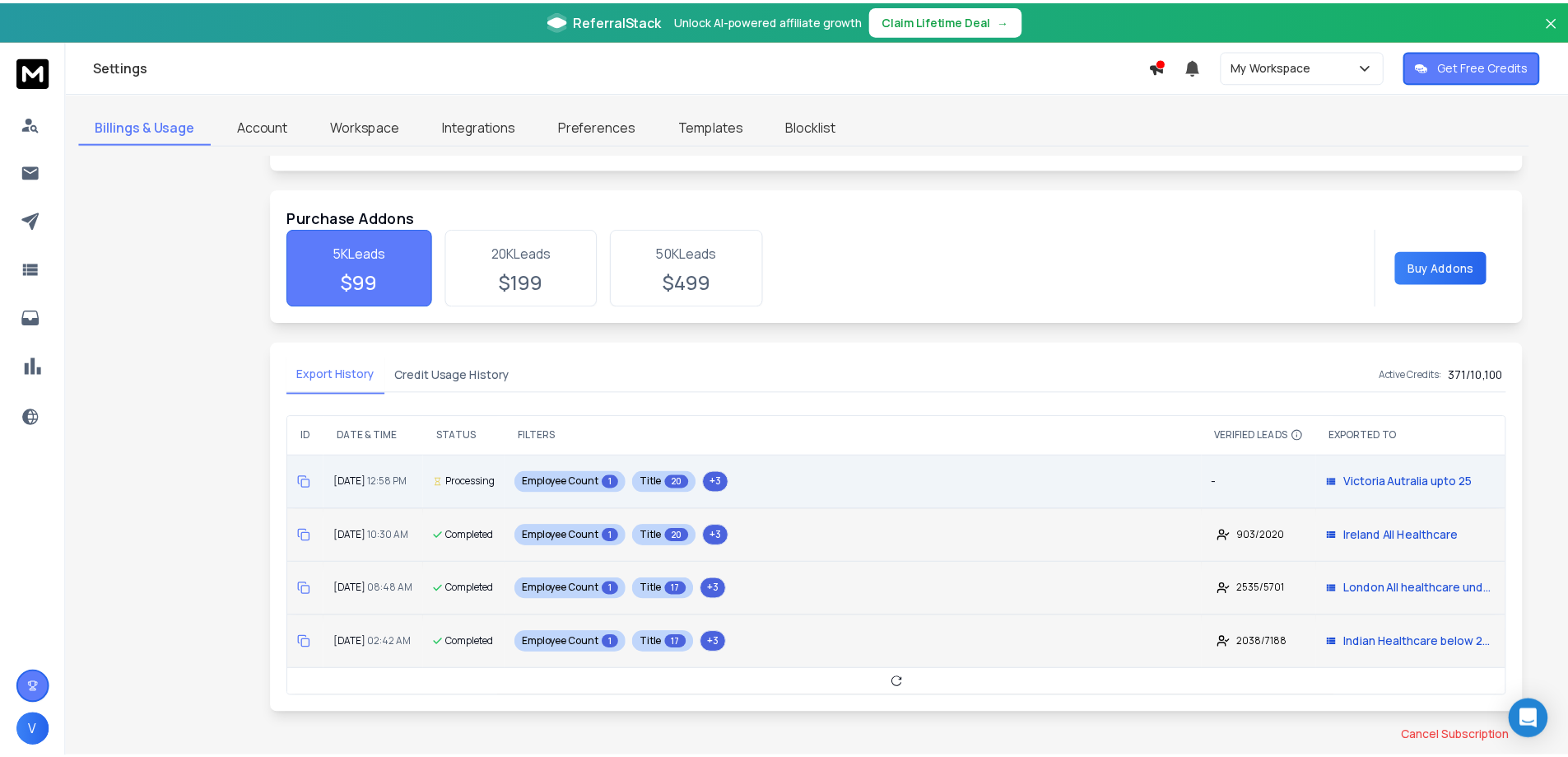
scroll to position [552, 0]
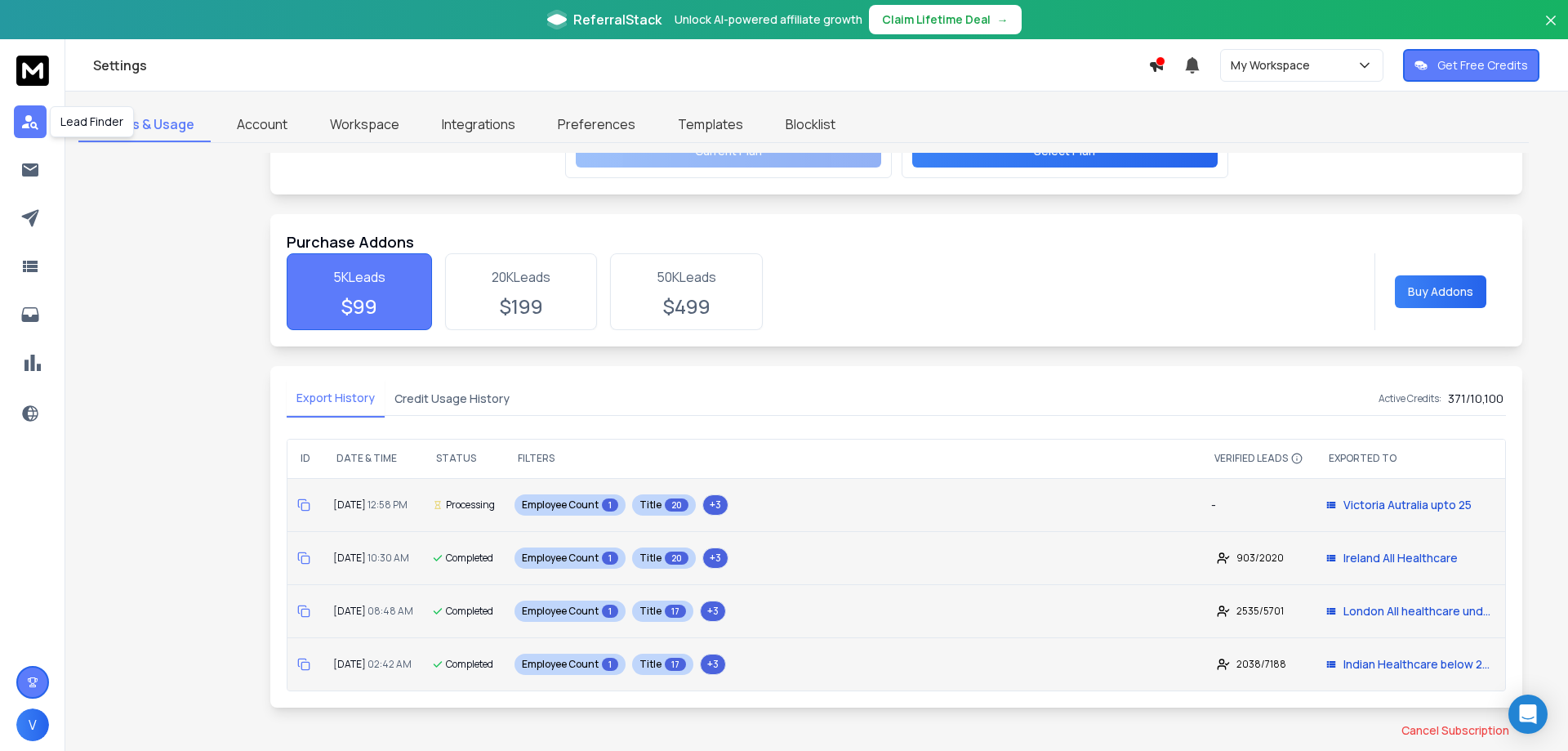
click at [40, 131] on link at bounding box center [30, 122] width 33 height 33
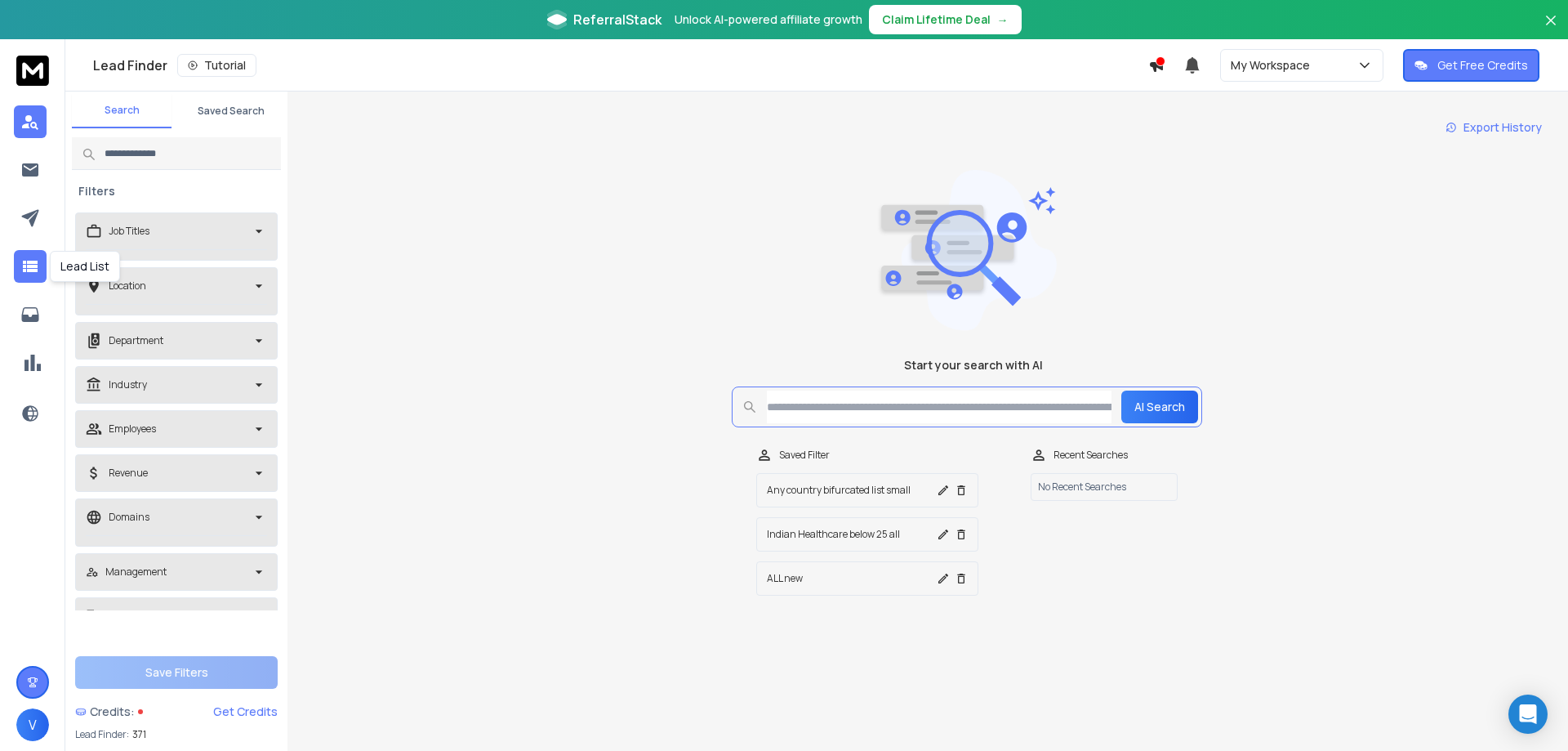
click at [28, 268] on icon at bounding box center [30, 266] width 14 height 12
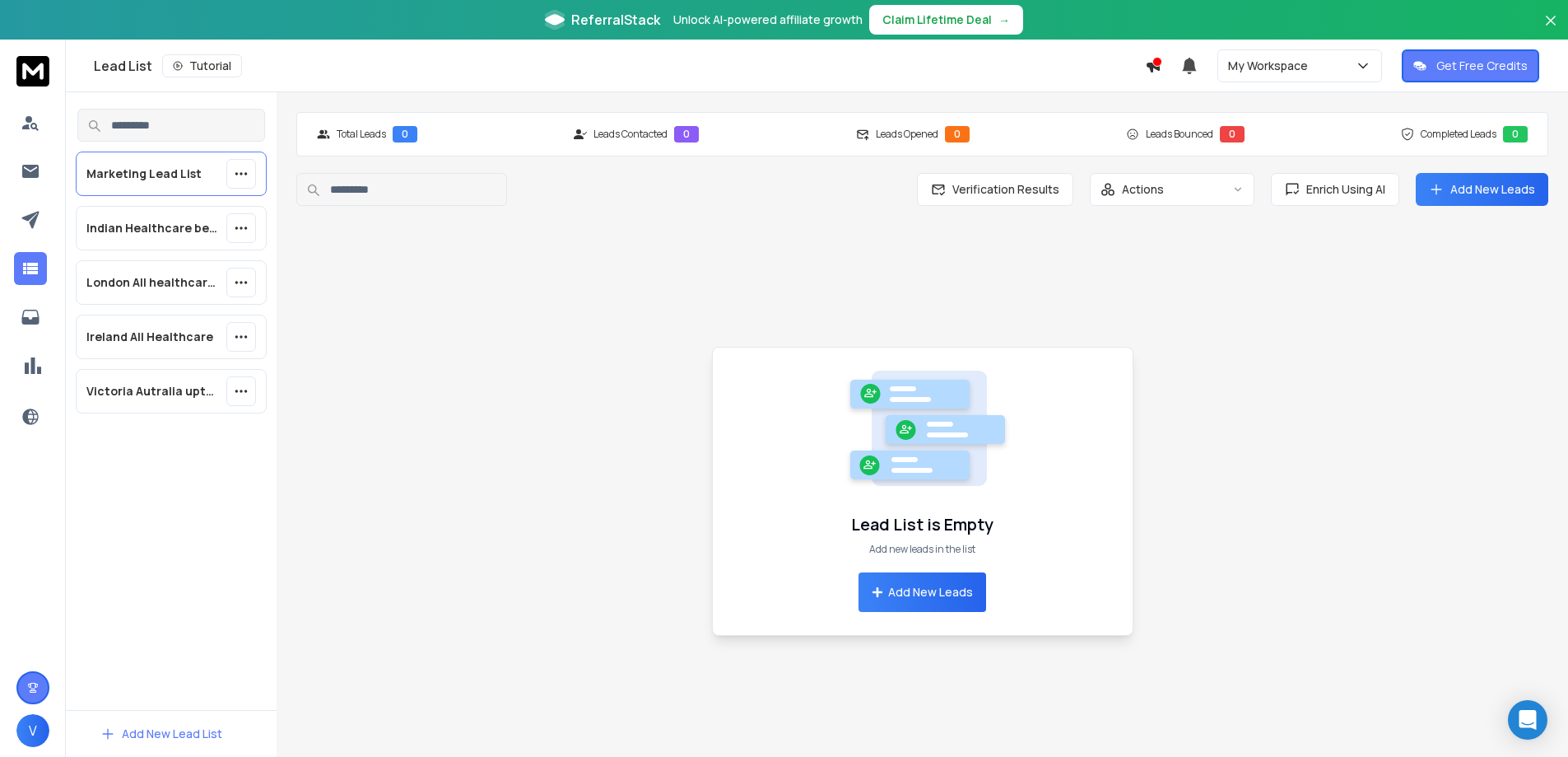
click at [137, 392] on p "Victoria Autralia upto 25" at bounding box center [153, 391] width 133 height 16
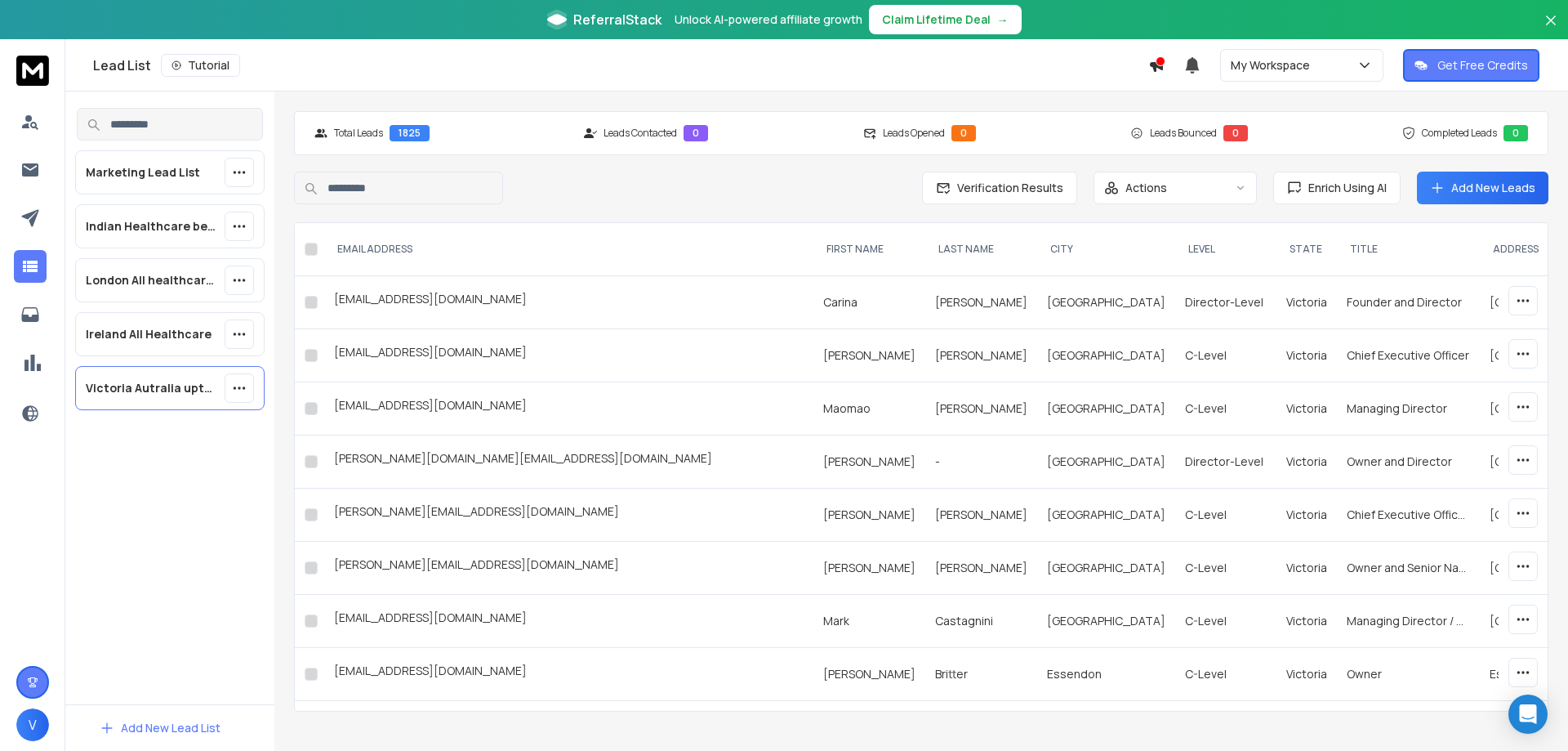
click at [147, 340] on p "Ireland All Healthcare" at bounding box center [148, 334] width 126 height 16
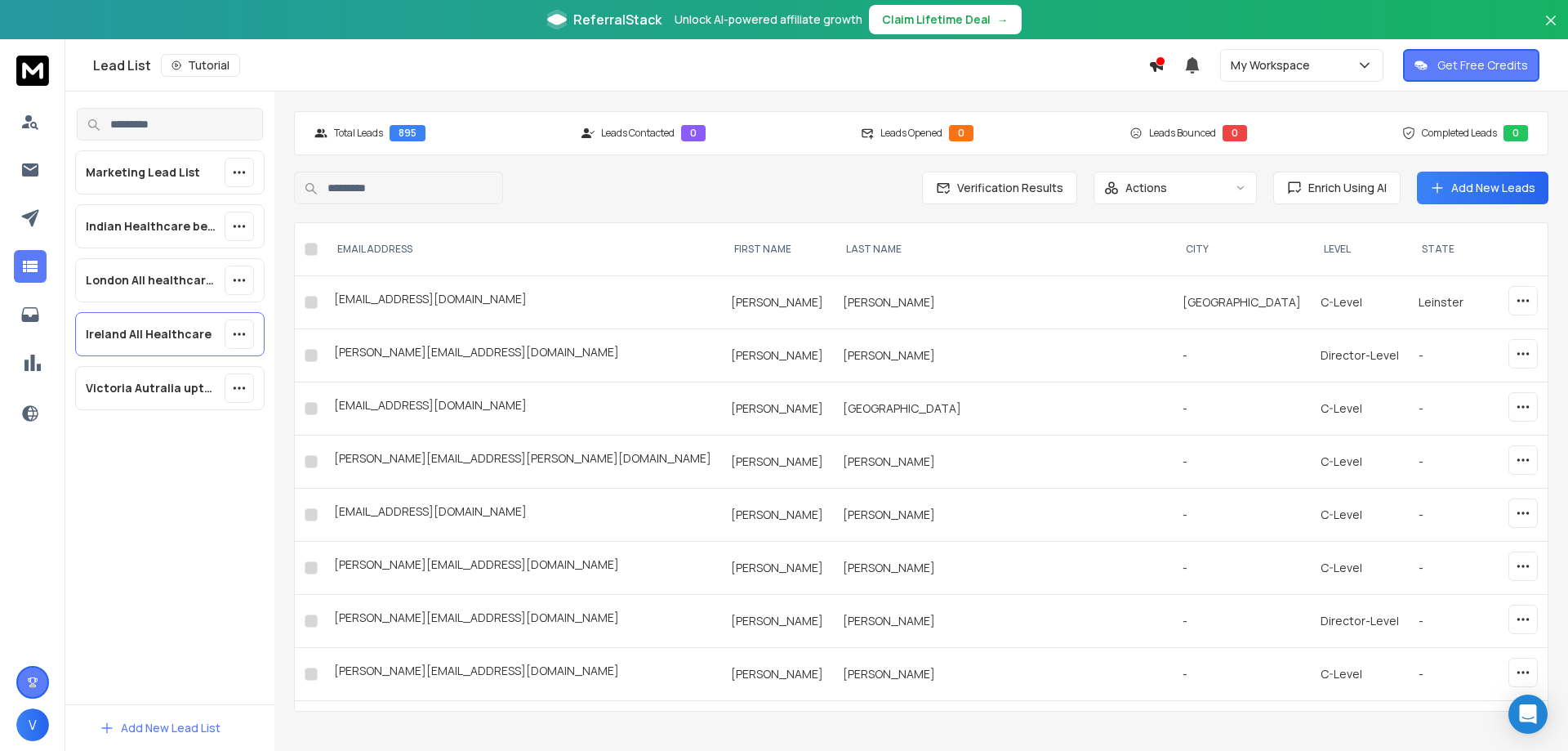
click at [146, 279] on p "London All healthcare under 25" at bounding box center [152, 280] width 132 height 16
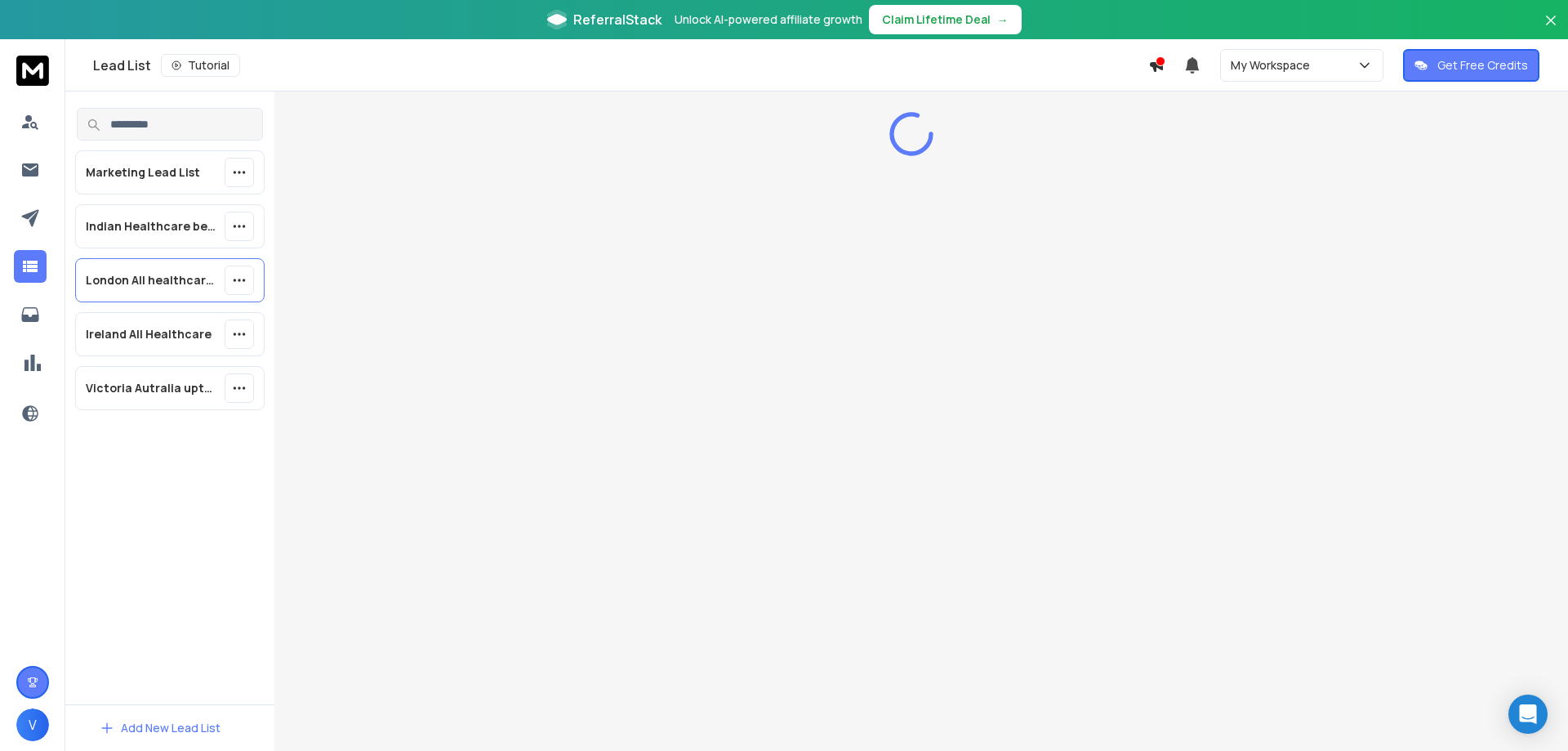
click at [143, 217] on div "Indian Healthcare below 25 all" at bounding box center [170, 226] width 190 height 44
click at [143, 179] on p "Marketing Lead List" at bounding box center [143, 173] width 115 height 16
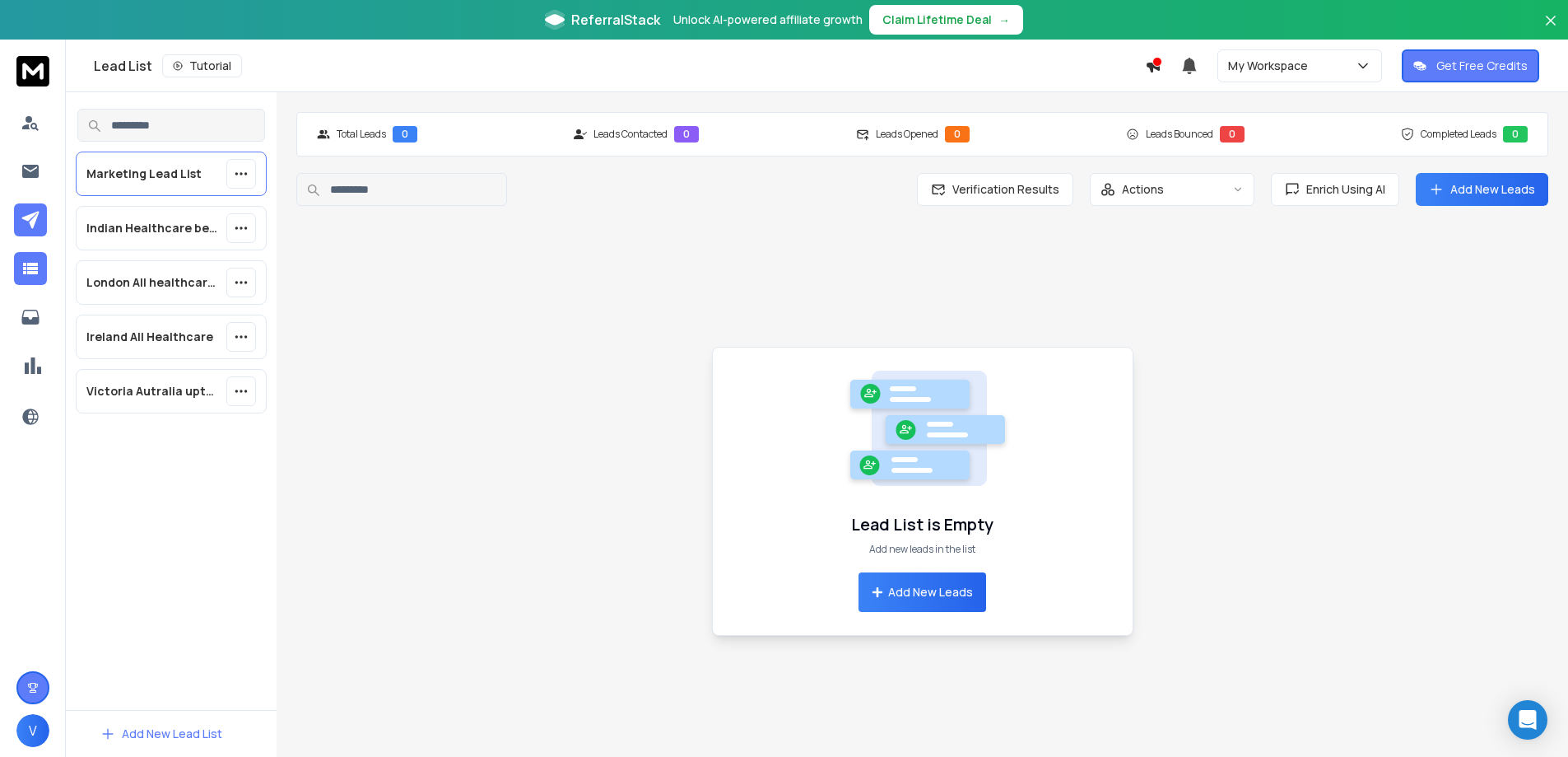
drag, startPoint x: 24, startPoint y: 201, endPoint x: 26, endPoint y: 216, distance: 15.1
click at [28, 202] on div at bounding box center [33, 272] width 38 height 332
click at [27, 216] on icon at bounding box center [30, 220] width 17 height 17
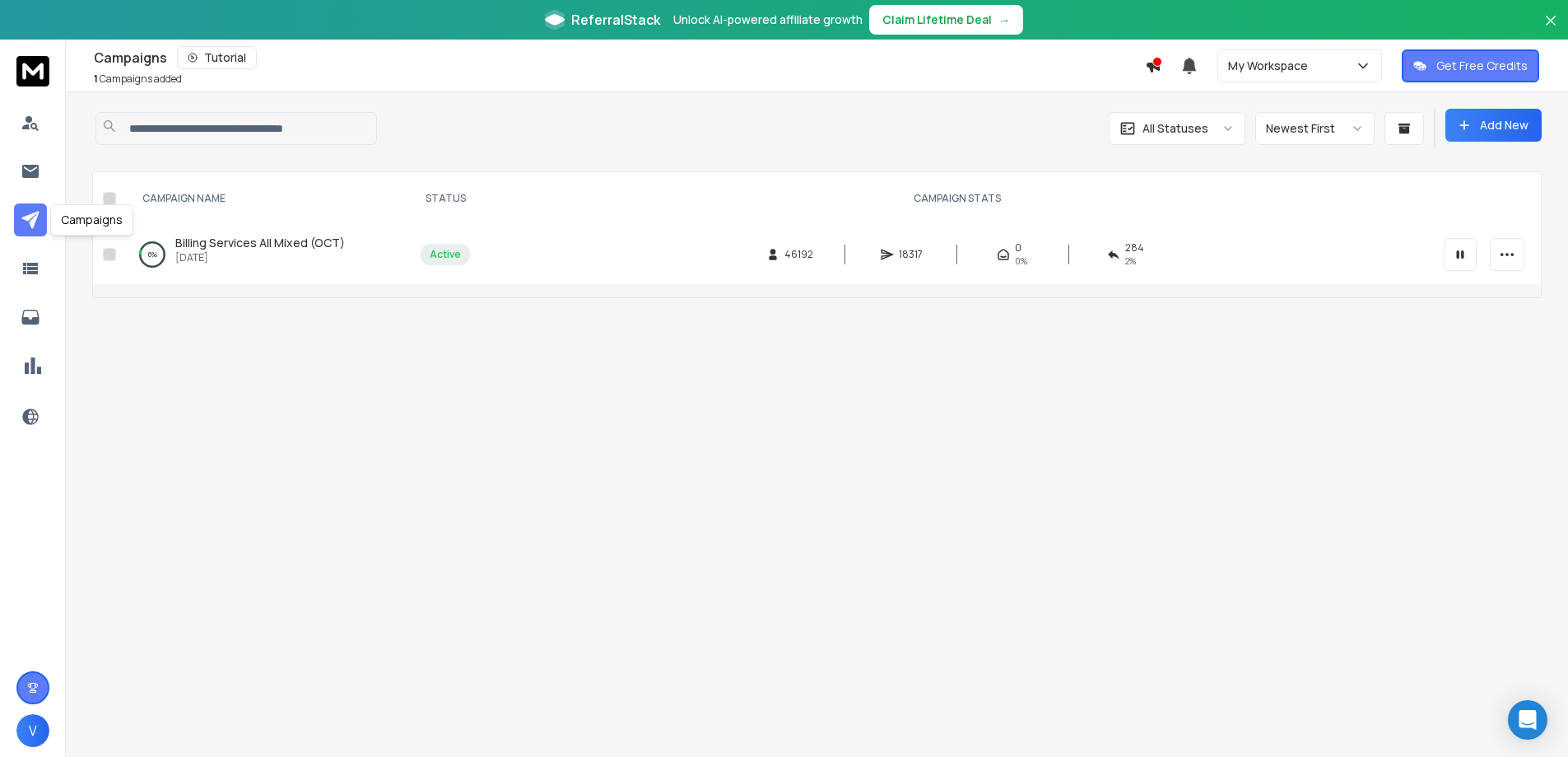
click at [1545, 22] on icon "Close banner" at bounding box center [1551, 20] width 15 height 15
